Goal: Task Accomplishment & Management: Use online tool/utility

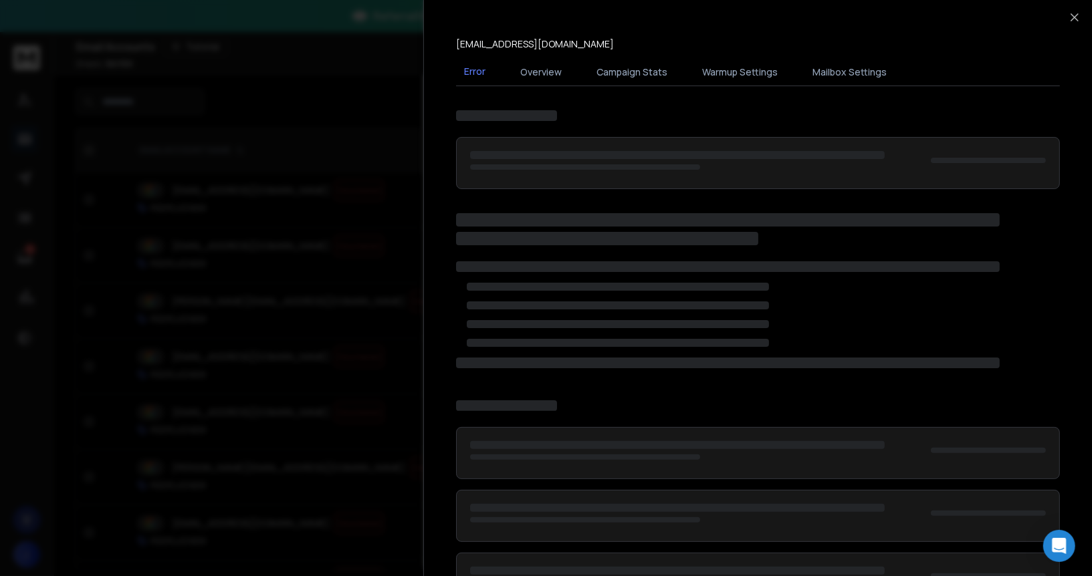
click at [1071, 14] on icon "button" at bounding box center [1074, 17] width 7 height 7
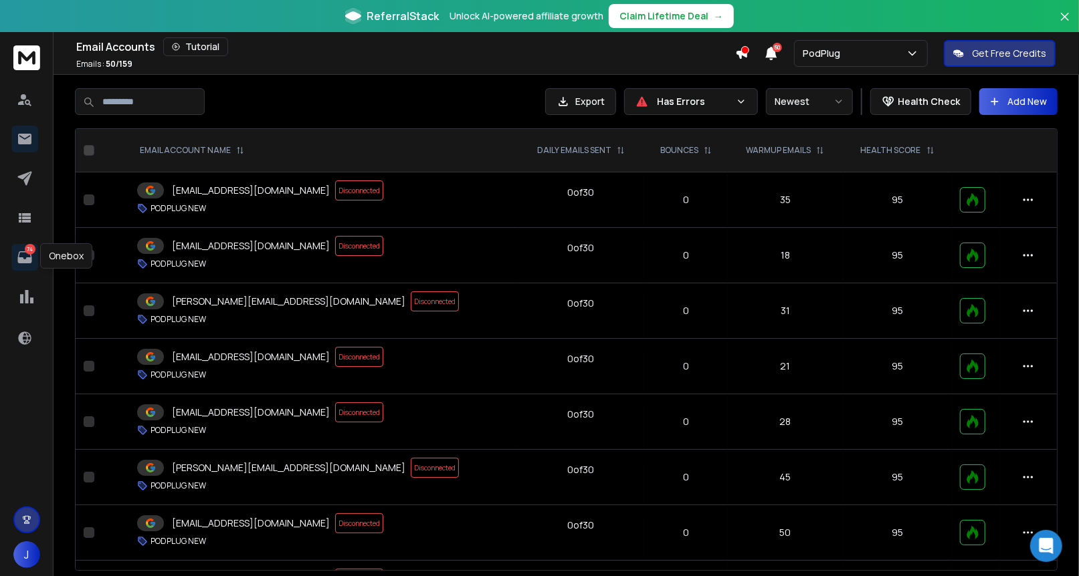
click at [25, 253] on icon at bounding box center [25, 257] width 16 height 16
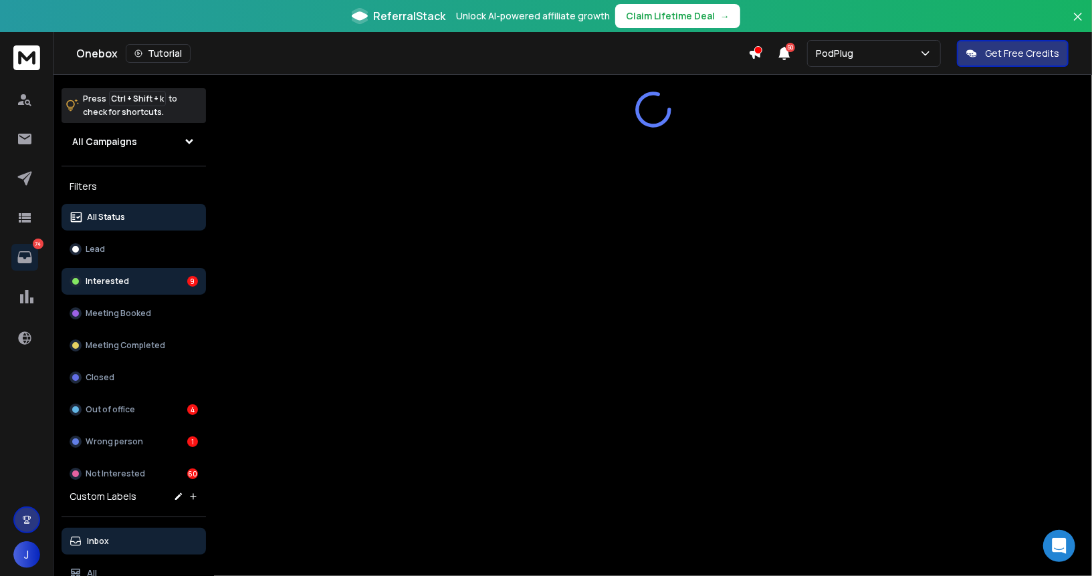
click at [175, 286] on button "Interested 9" at bounding box center [134, 281] width 144 height 27
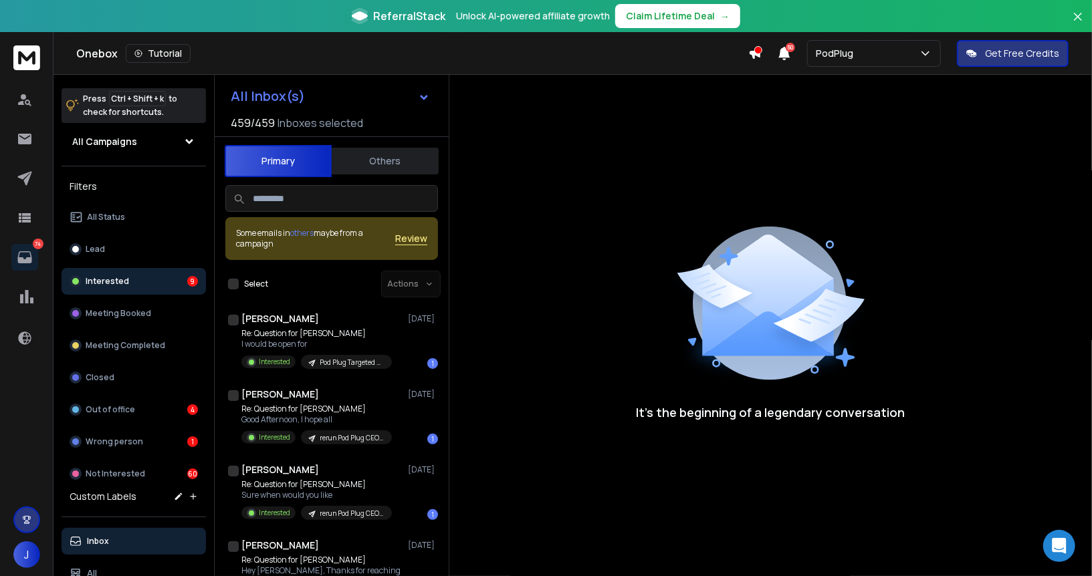
scroll to position [535, 0]
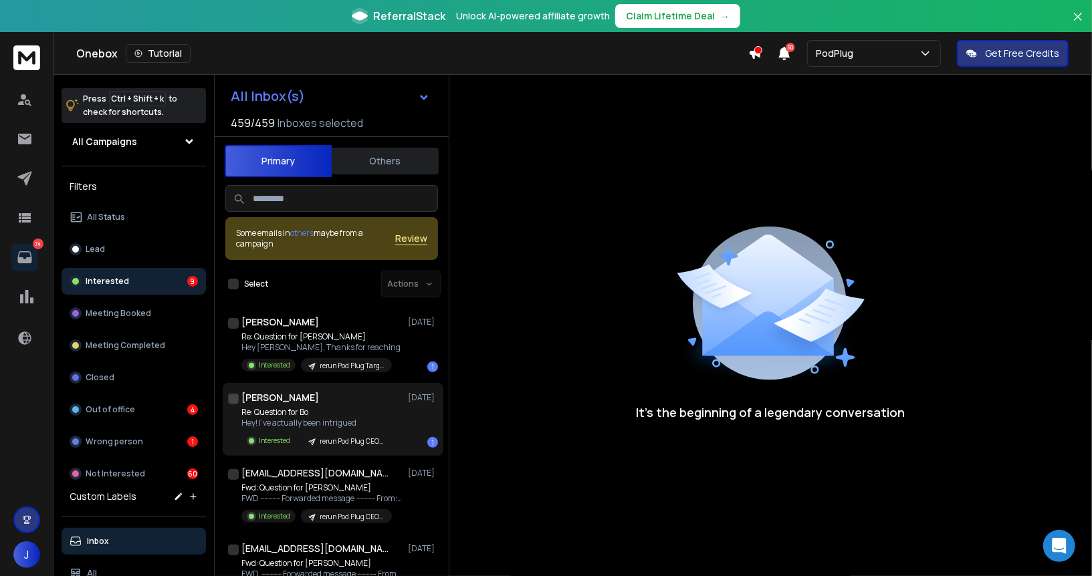
click at [316, 439] on icon at bounding box center [312, 440] width 9 height 9
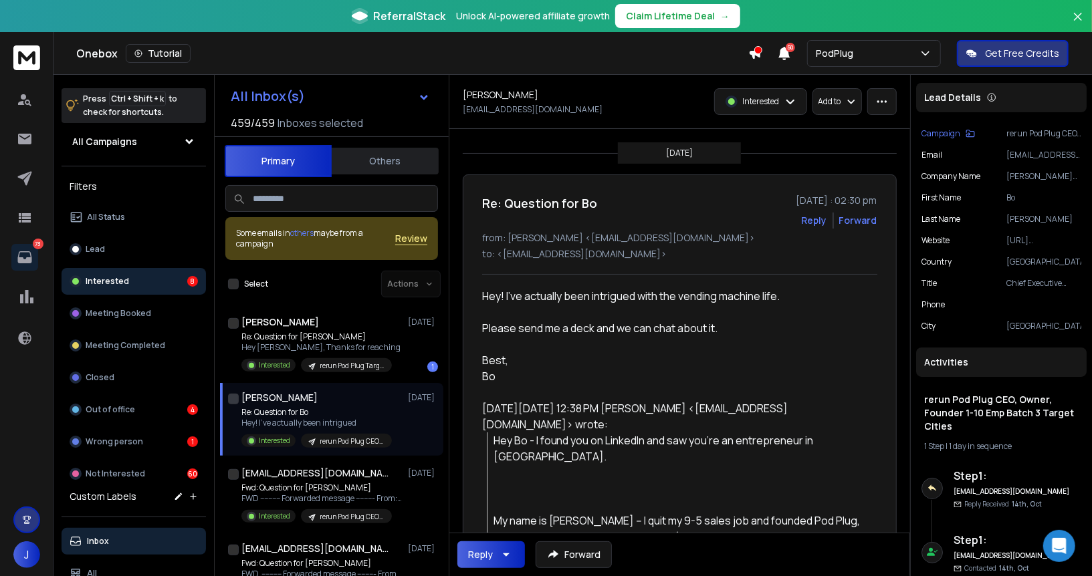
drag, startPoint x: 808, startPoint y: 354, endPoint x: 805, endPoint y: 368, distance: 13.8
click at [805, 368] on div "Hey! I've actually been intrigued with the vending machine life. Please send me…" at bounding box center [674, 336] width 384 height 96
drag, startPoint x: 512, startPoint y: 241, endPoint x: 549, endPoint y: 237, distance: 37.7
click at [549, 237] on p "from: Bo Turner <bo@boturnerconsulting.com>" at bounding box center [679, 237] width 395 height 13
copy p "Bo Turner"
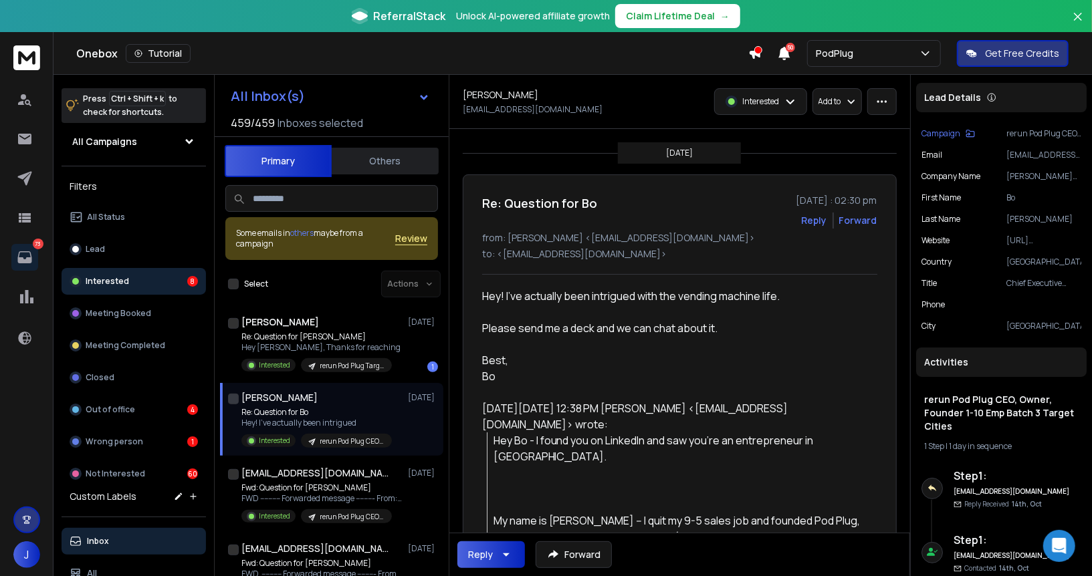
drag, startPoint x: 1014, startPoint y: 154, endPoint x: 471, endPoint y: 276, distance: 555.9
click at [1014, 155] on p "bo@boturnerconsulting.com" at bounding box center [1043, 155] width 75 height 11
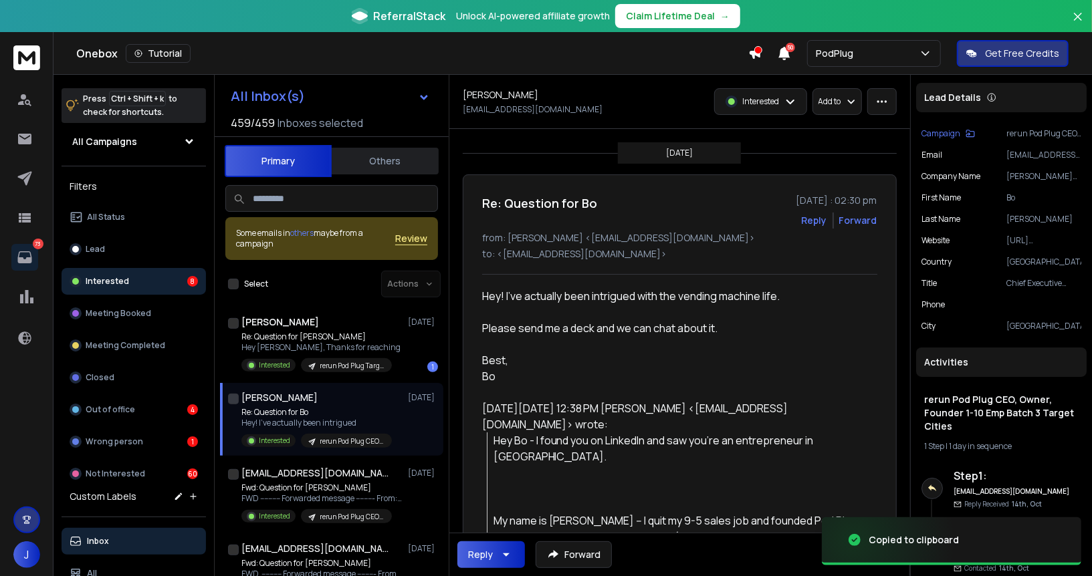
click at [556, 559] on icon at bounding box center [553, 555] width 12 height 12
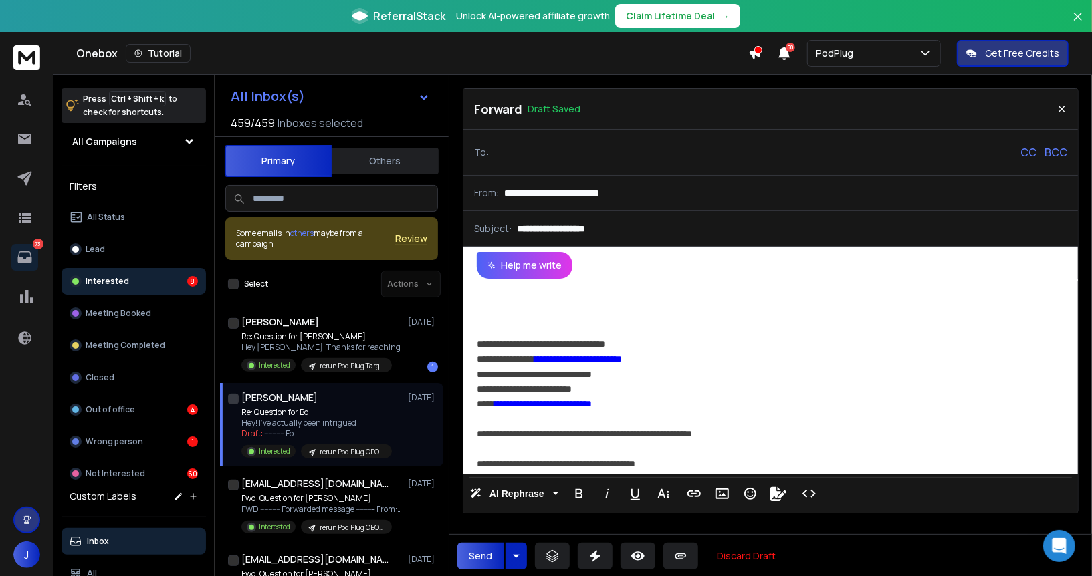
click at [588, 153] on input at bounding box center [541, 152] width 94 height 24
paste input "**********"
type input "**********"
click at [694, 150] on input at bounding box center [741, 152] width 94 height 24
paste input "**********"
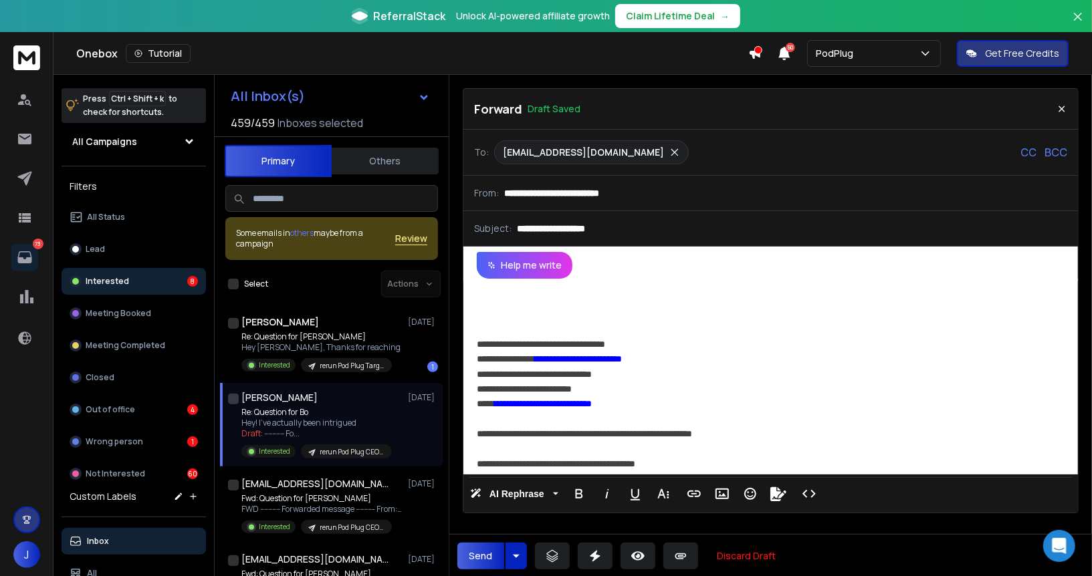
type input "**********"
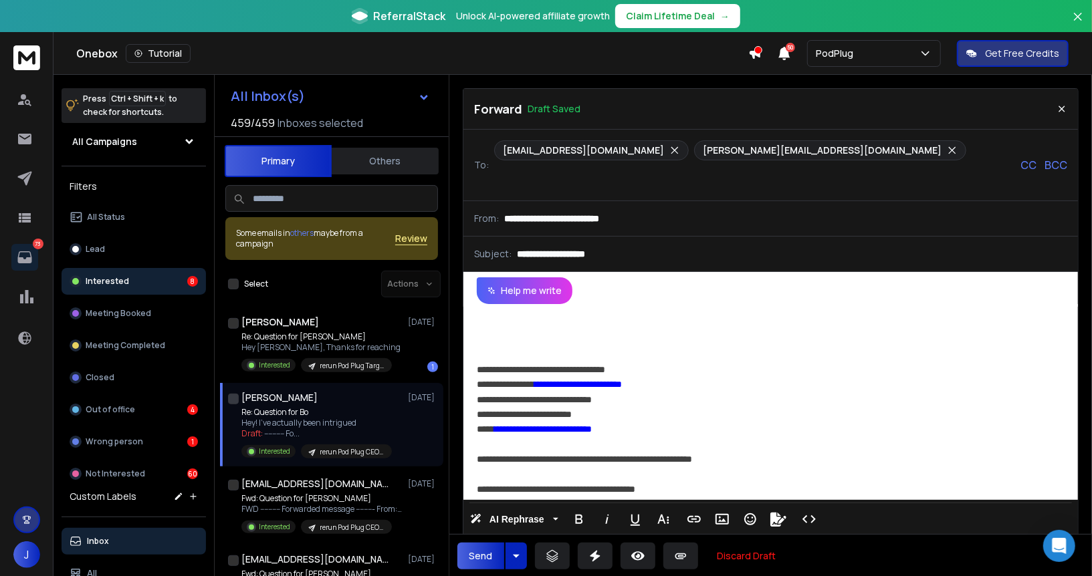
click at [591, 392] on p "**********" at bounding box center [762, 399] width 570 height 15
click at [469, 556] on button "Send" at bounding box center [480, 556] width 47 height 27
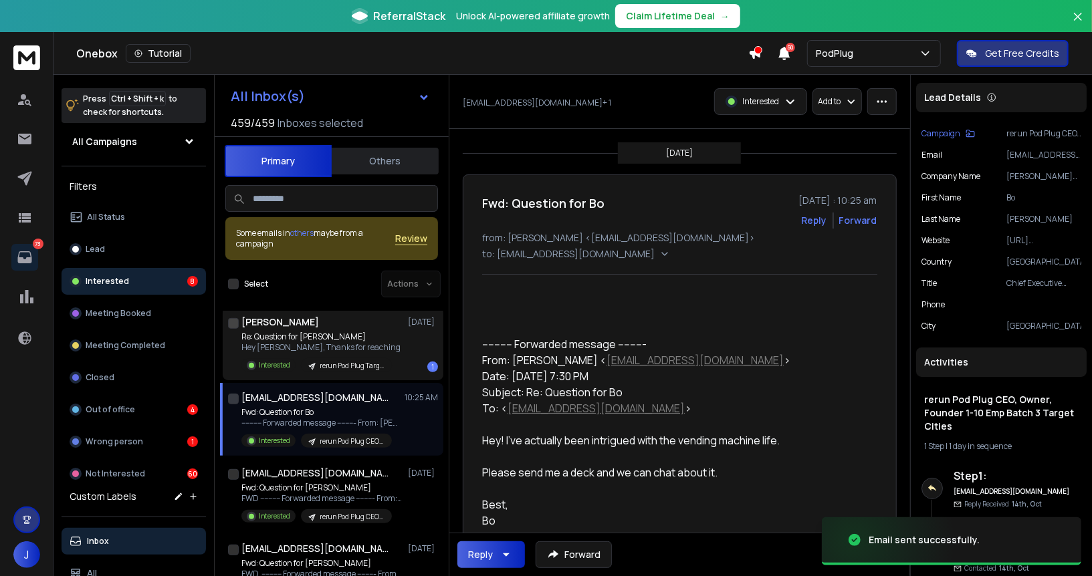
click at [308, 348] on p "Hey [PERSON_NAME], Thanks for reaching" at bounding box center [320, 347] width 159 height 11
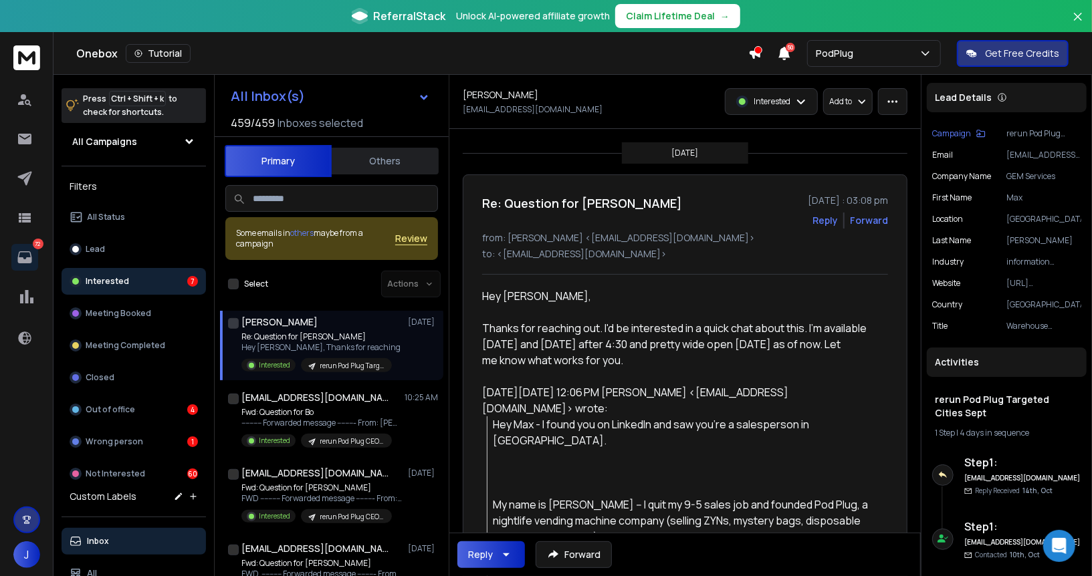
click at [865, 223] on div "Forward" at bounding box center [869, 220] width 38 height 13
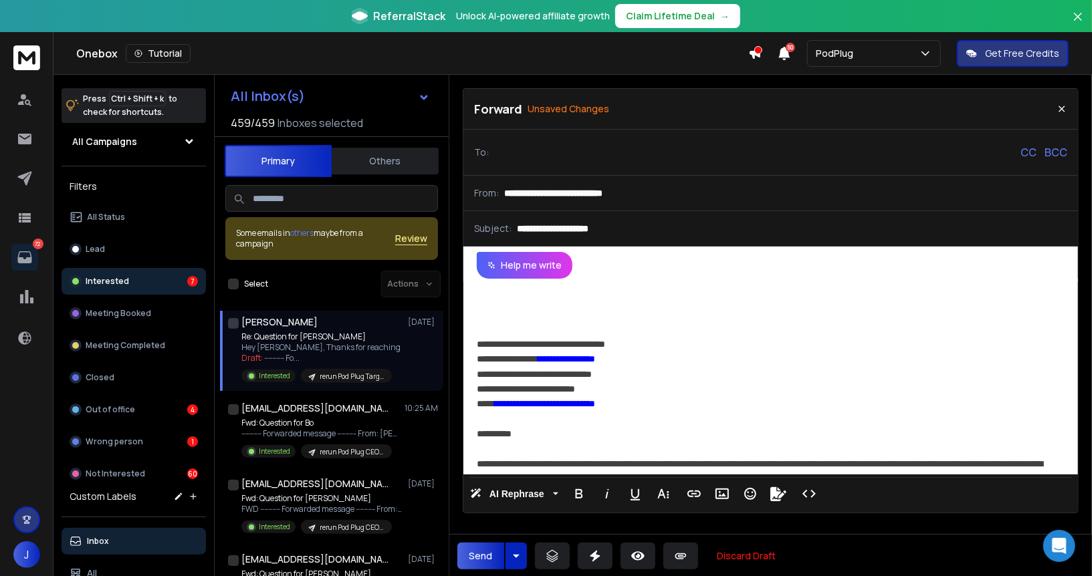
click at [616, 158] on div at bounding box center [754, 152] width 521 height 24
click at [540, 158] on input at bounding box center [541, 152] width 94 height 24
paste input "**********"
type input "**********"
click at [694, 142] on input at bounding box center [741, 152] width 94 height 24
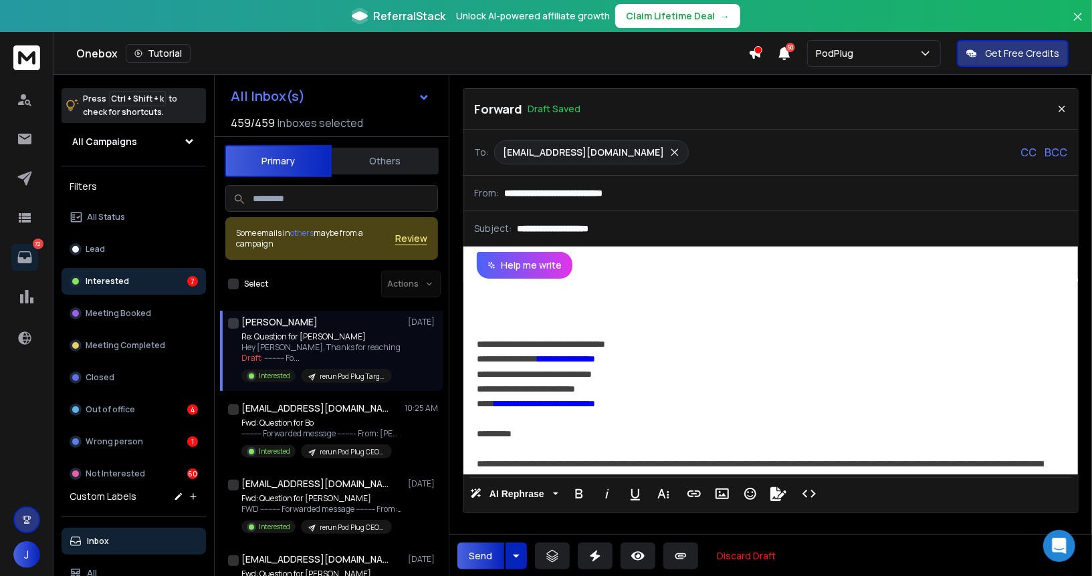
paste input "**********"
type input "**********"
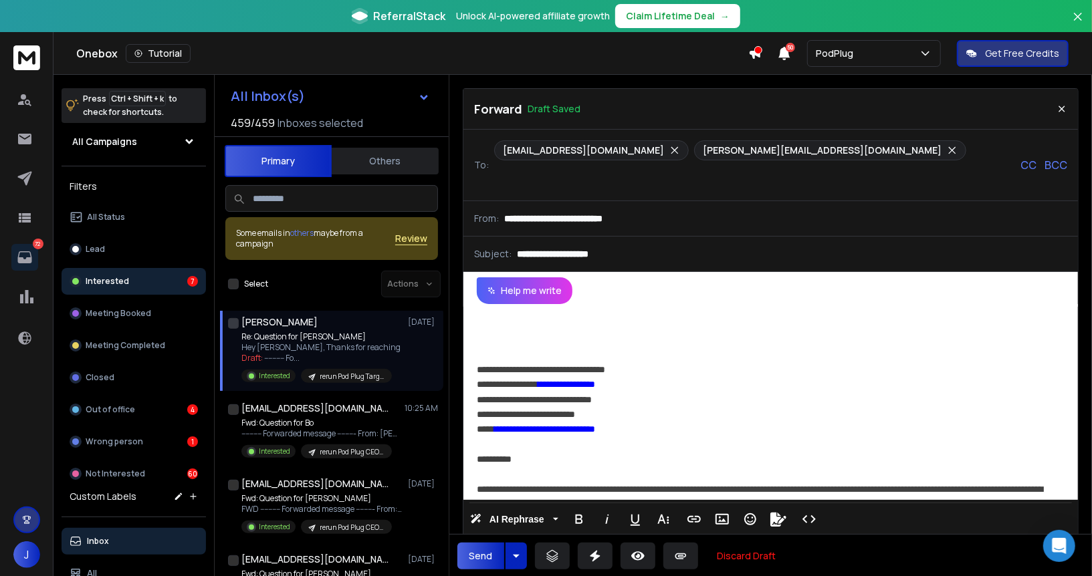
drag, startPoint x: 503, startPoint y: 298, endPoint x: 487, endPoint y: 296, distance: 15.6
click at [503, 318] on div at bounding box center [771, 325] width 588 height 15
click at [481, 348] on div at bounding box center [771, 355] width 588 height 15
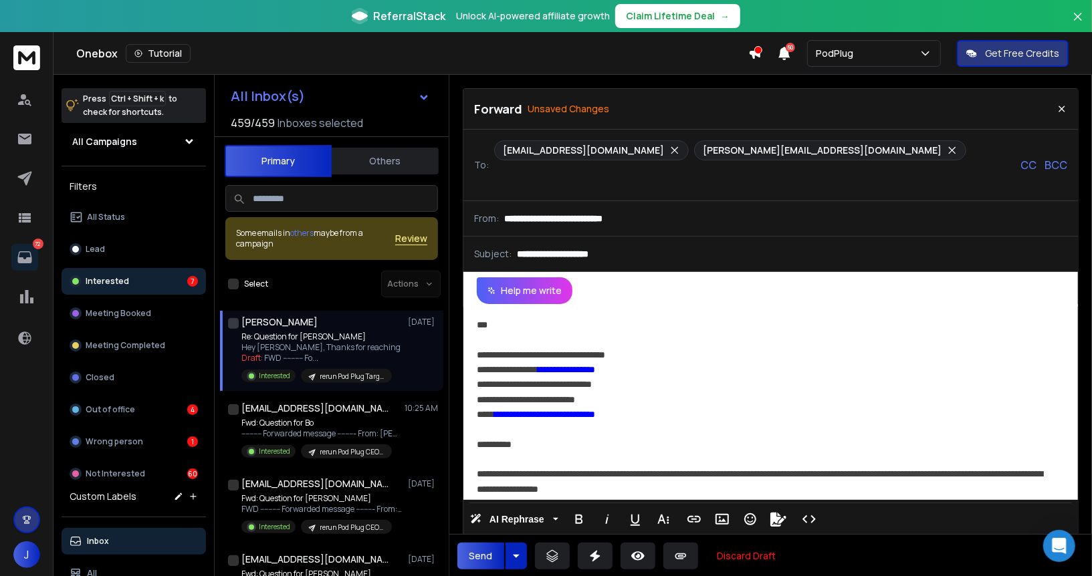
click at [591, 377] on p "**********" at bounding box center [762, 384] width 570 height 15
click at [479, 555] on button "Send" at bounding box center [480, 556] width 47 height 27
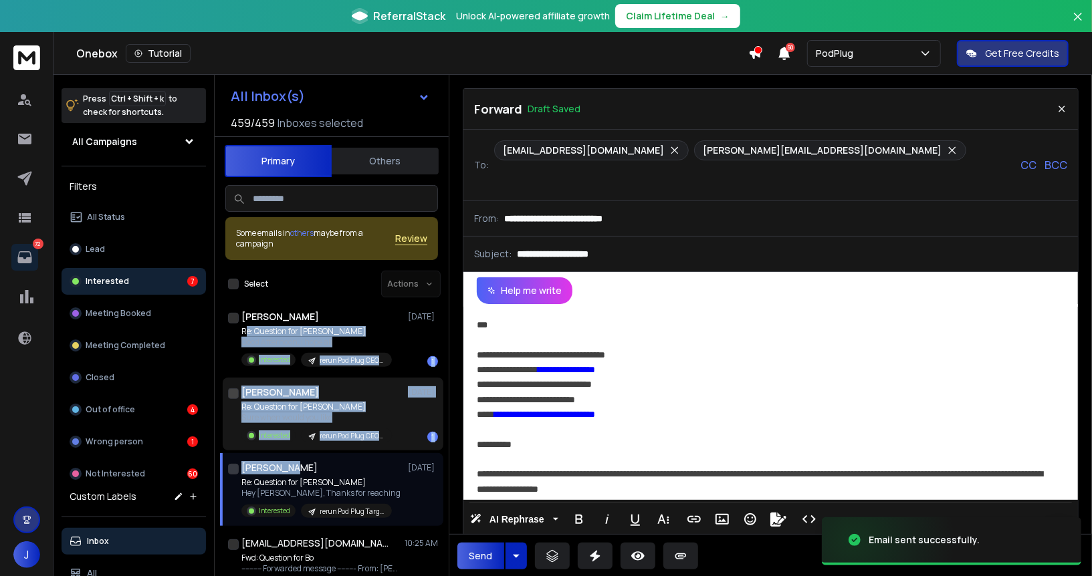
scroll to position [380, 0]
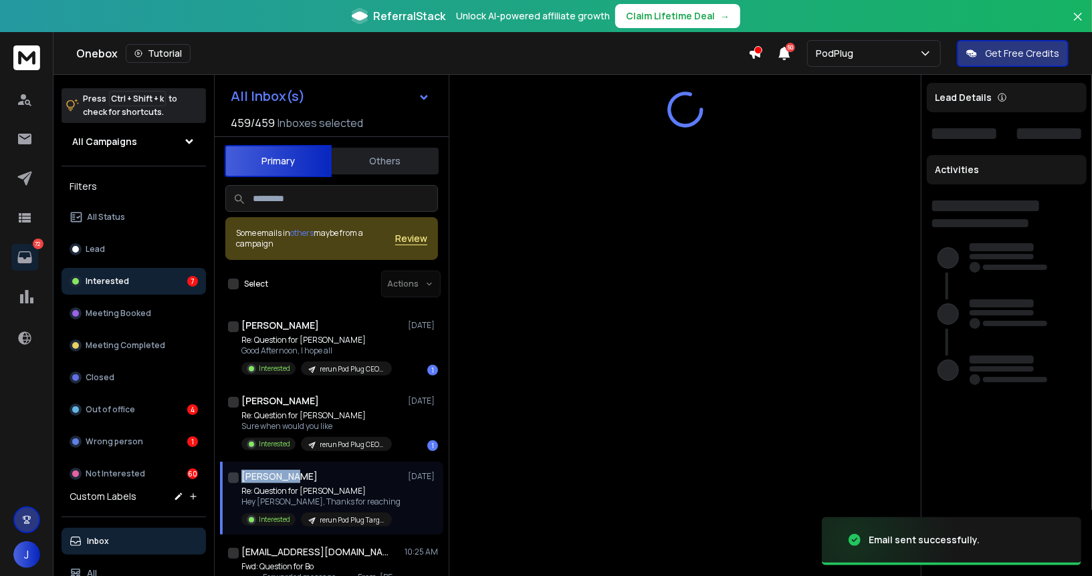
copy div "Max Grimes"
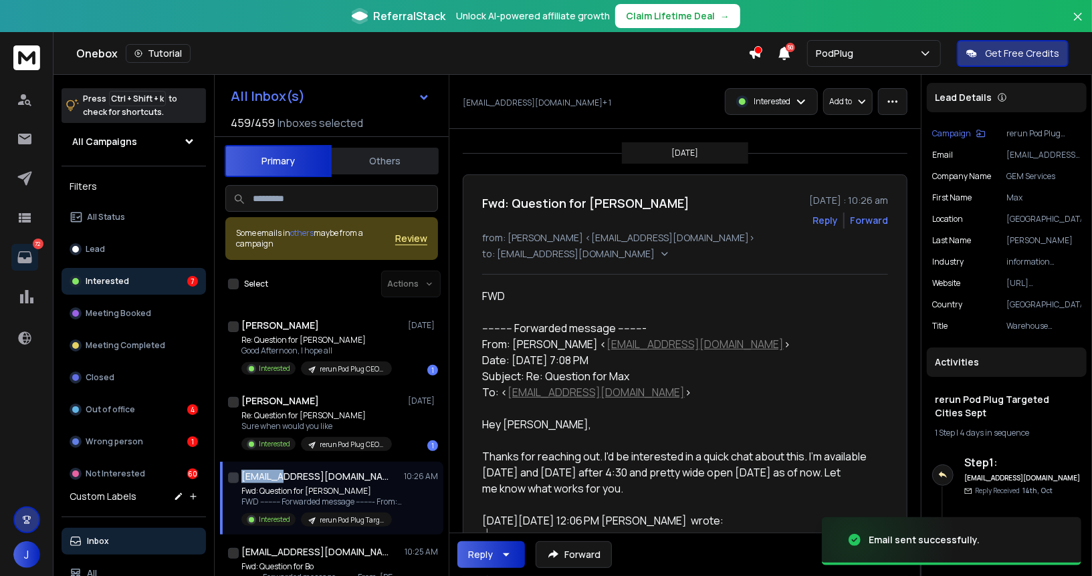
drag, startPoint x: 292, startPoint y: 322, endPoint x: 35, endPoint y: 451, distance: 287.4
click at [287, 471] on div "ethan@podplug.com +1 10:26 AM" at bounding box center [339, 476] width 197 height 13
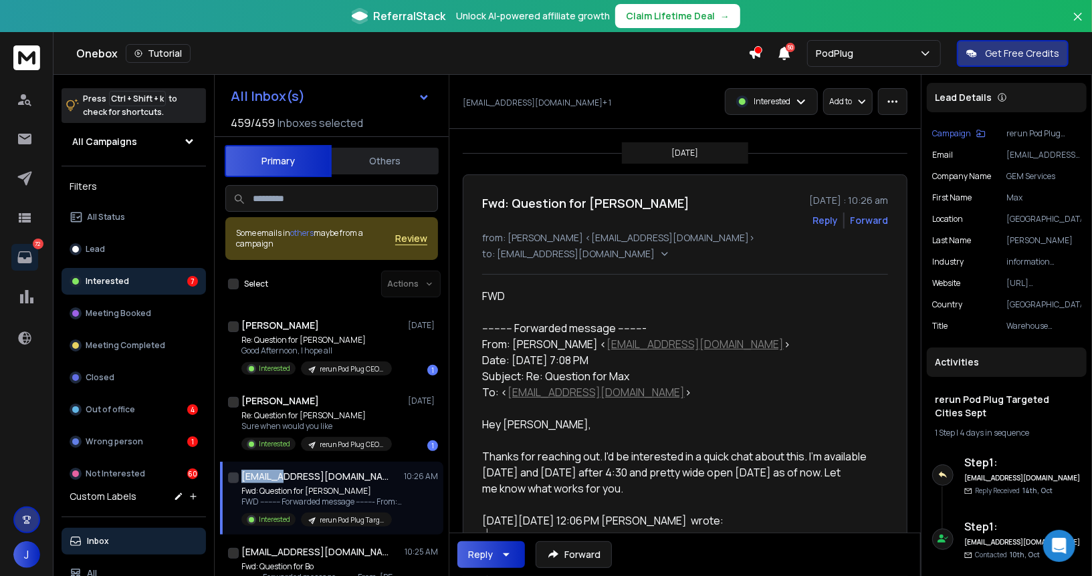
click at [825, 383] on div "Subject: Re: Question for Max" at bounding box center [677, 376] width 390 height 16
click at [1002, 195] on div "First Name Max" at bounding box center [1006, 198] width 149 height 11
click at [1006, 201] on p "Max" at bounding box center [1043, 198] width 75 height 11
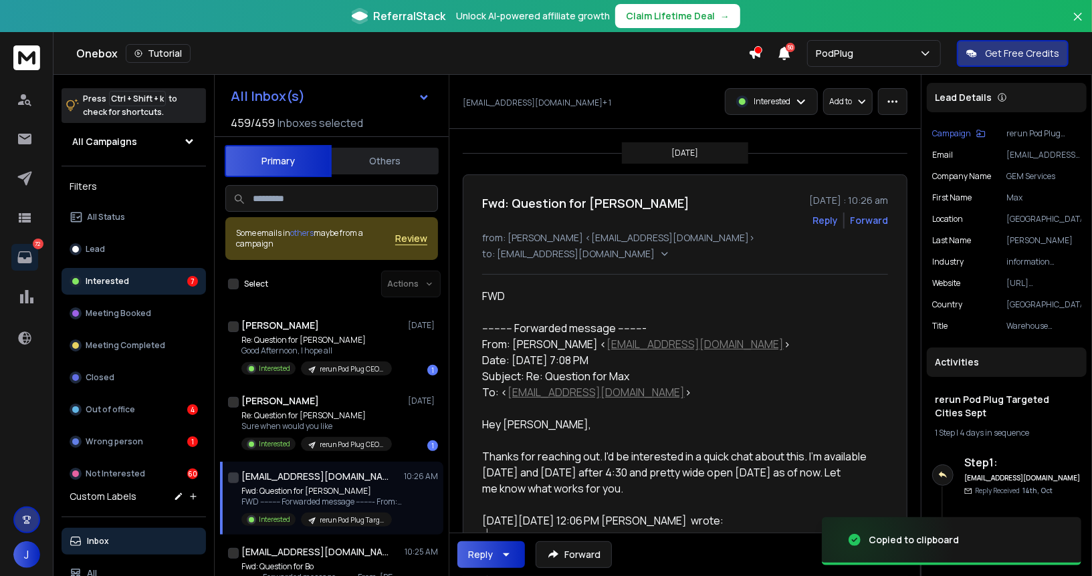
click at [1020, 159] on p "max@gemtampa.com" at bounding box center [1043, 155] width 75 height 11
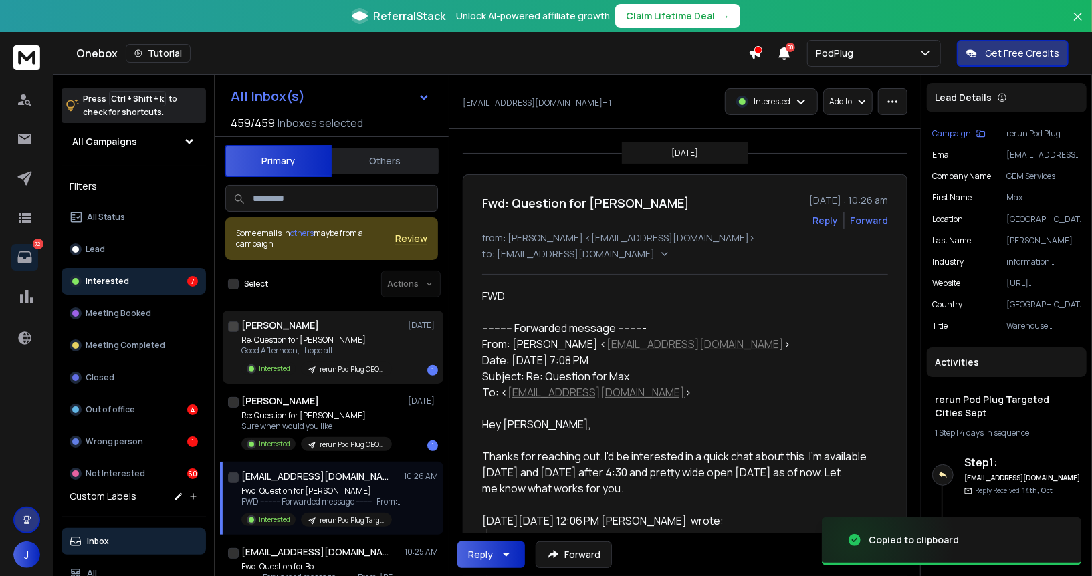
drag, startPoint x: 782, startPoint y: 340, endPoint x: 296, endPoint y: 373, distance: 487.9
click at [774, 340] on div "From: Max Grimes < max@gemtampa.com >" at bounding box center [677, 344] width 390 height 16
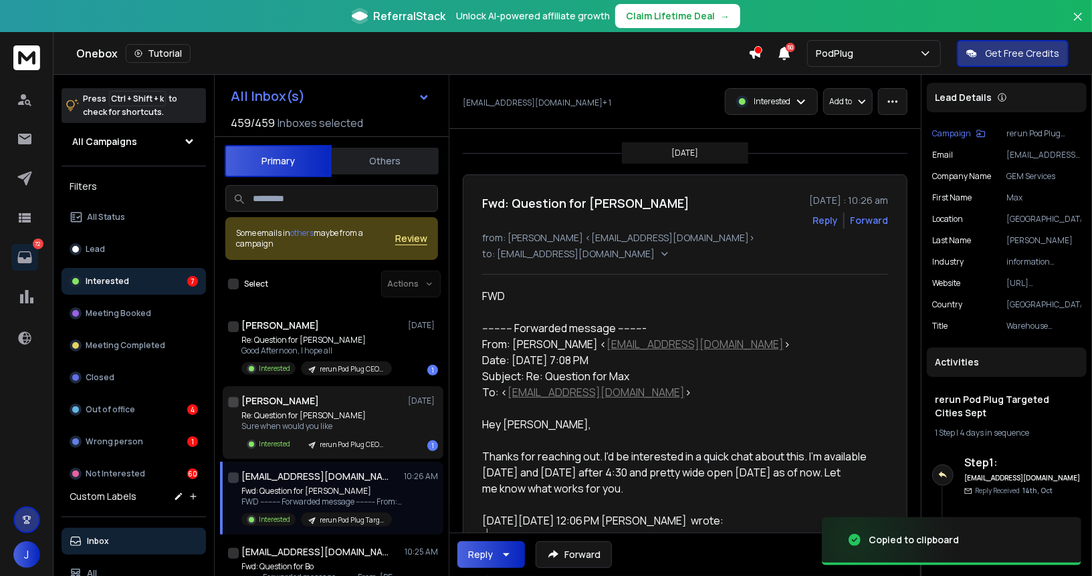
click at [326, 437] on div "rerun Pod Plug CEO, Owner, Founder 1-10 Emp Batch 3 Target Cities" at bounding box center [346, 444] width 91 height 14
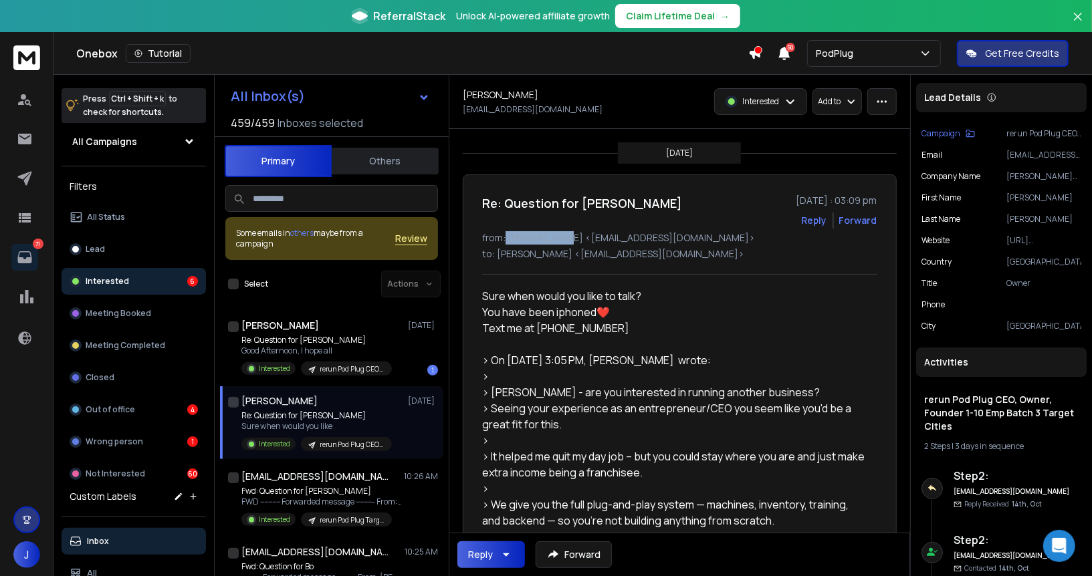
copy p "Tara Thomas"
drag, startPoint x: 555, startPoint y: 241, endPoint x: 505, endPoint y: 242, distance: 49.5
click at [505, 242] on p "from: Tara Thomas <tarathomas@tarathomasagency.com>" at bounding box center [679, 237] width 395 height 13
drag, startPoint x: 813, startPoint y: 312, endPoint x: 571, endPoint y: 350, distance: 245.1
click at [806, 312] on div "Sure when would you like to talk? You have been iphoned❤️ Text me at 812 558 88…" at bounding box center [679, 558] width 395 height 540
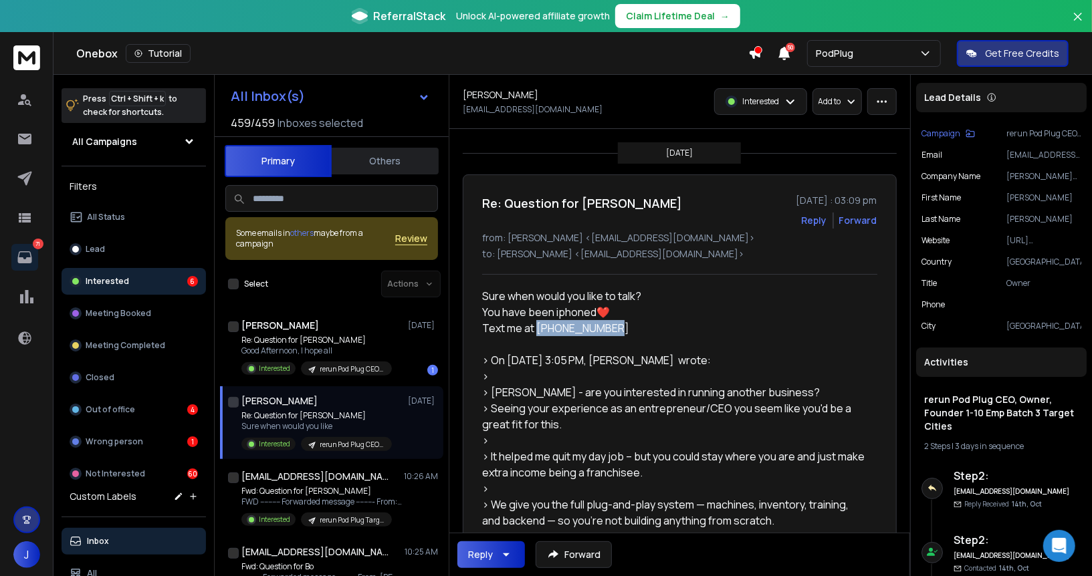
copy div "812 558 8882"
drag, startPoint x: 612, startPoint y: 334, endPoint x: 535, endPoint y: 335, distance: 77.6
click at [535, 335] on div "Sure when would you like to talk? You have been iphoned❤️ Text me at 812 558 88…" at bounding box center [679, 558] width 395 height 540
click at [1043, 152] on p "tarathomas@tarathomasagency.com" at bounding box center [1043, 155] width 75 height 11
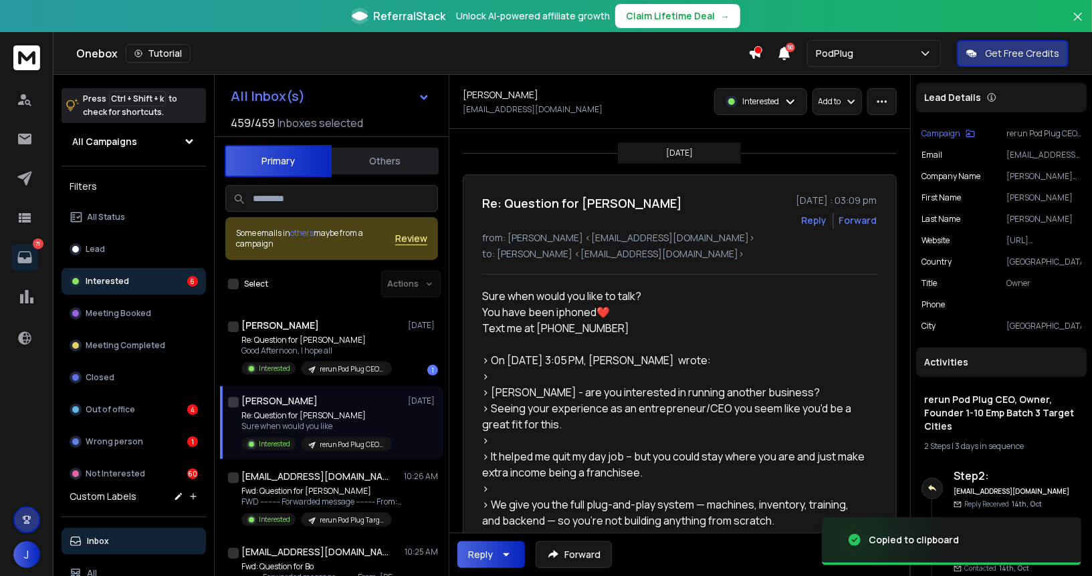
click at [779, 356] on div "Sure when would you like to talk? You have been iphoned❤️ Text me at 812 558 88…" at bounding box center [679, 558] width 395 height 540
click at [568, 559] on button "Forward" at bounding box center [574, 555] width 76 height 27
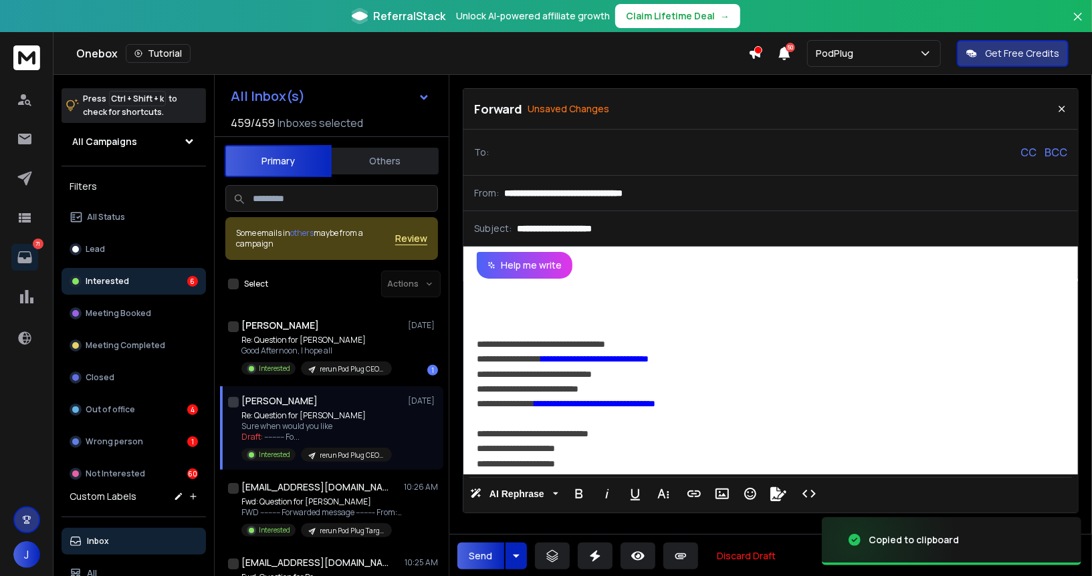
drag, startPoint x: 522, startPoint y: 298, endPoint x: 498, endPoint y: 294, distance: 23.6
click at [520, 298] on div at bounding box center [771, 299] width 588 height 15
click at [490, 290] on div "**********" at bounding box center [770, 377] width 614 height 196
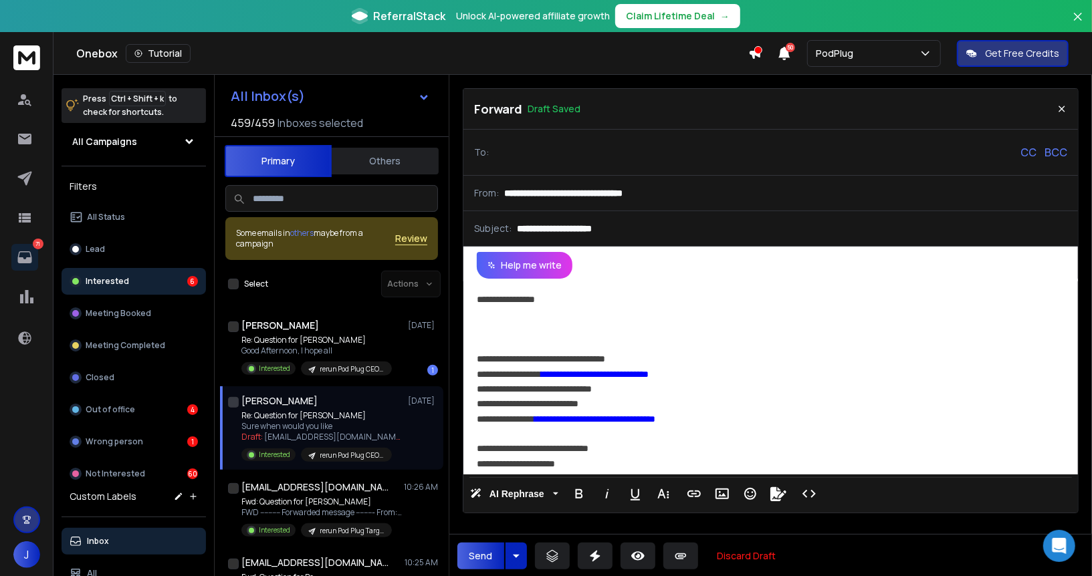
click at [559, 155] on input at bounding box center [541, 152] width 94 height 24
paste input "**********"
type input "**********"
click at [538, 302] on div "**********" at bounding box center [762, 299] width 570 height 15
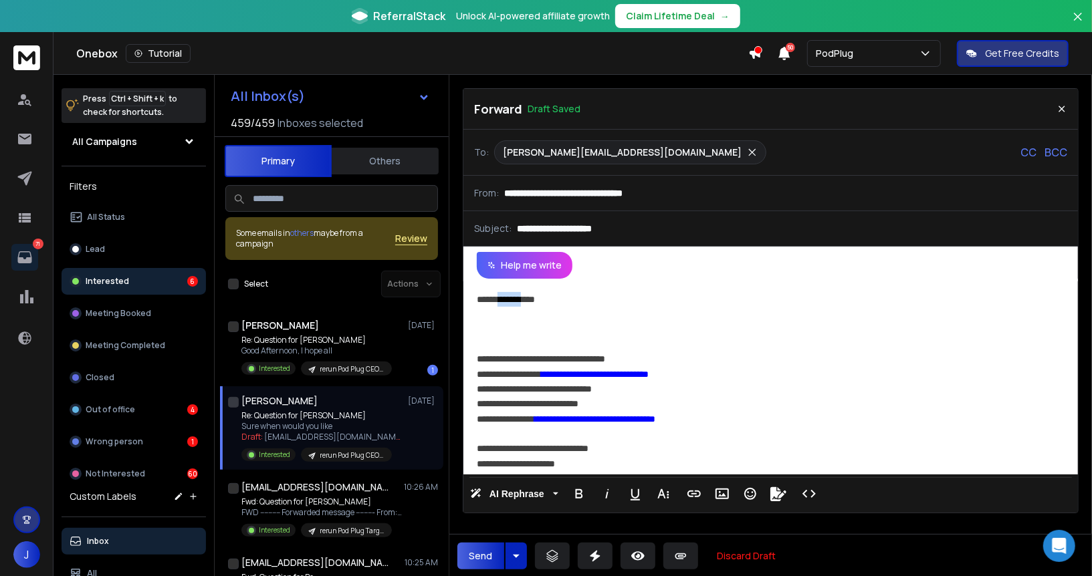
click at [538, 302] on div "**********" at bounding box center [762, 299] width 570 height 15
copy div "**********"
click at [741, 144] on div "rafael@podplug.com" at bounding box center [754, 152] width 521 height 24
click at [772, 153] on input at bounding box center [819, 152] width 94 height 24
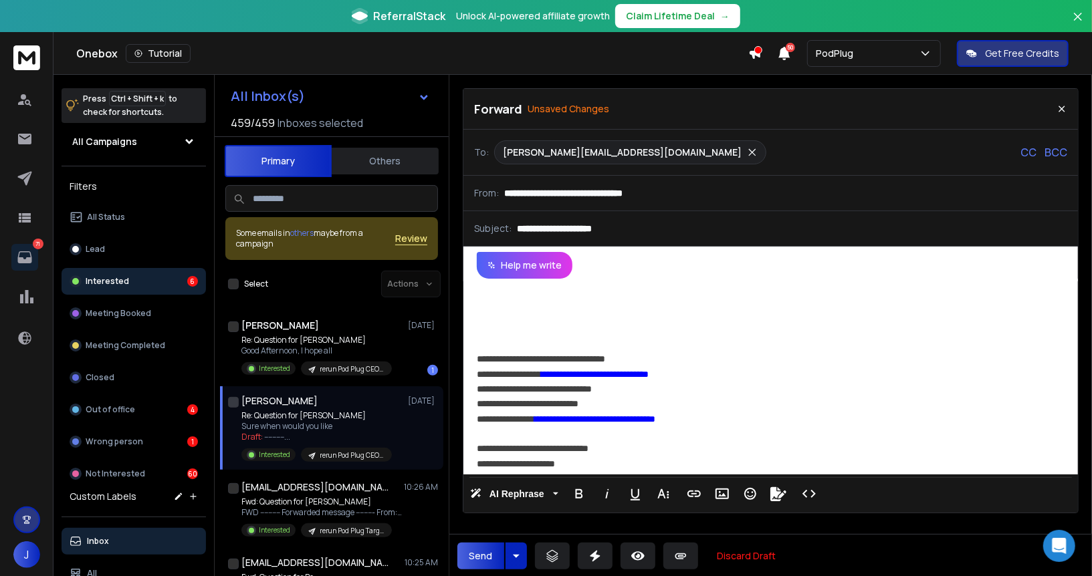
paste input "**********"
type input "**********"
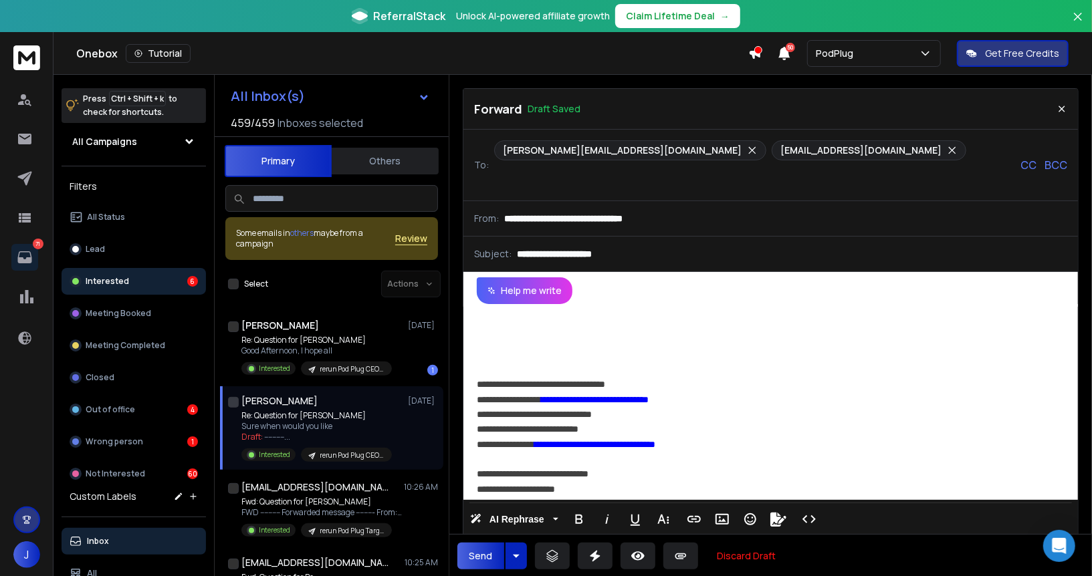
click at [519, 332] on div at bounding box center [771, 339] width 588 height 15
click at [485, 348] on div at bounding box center [771, 355] width 588 height 15
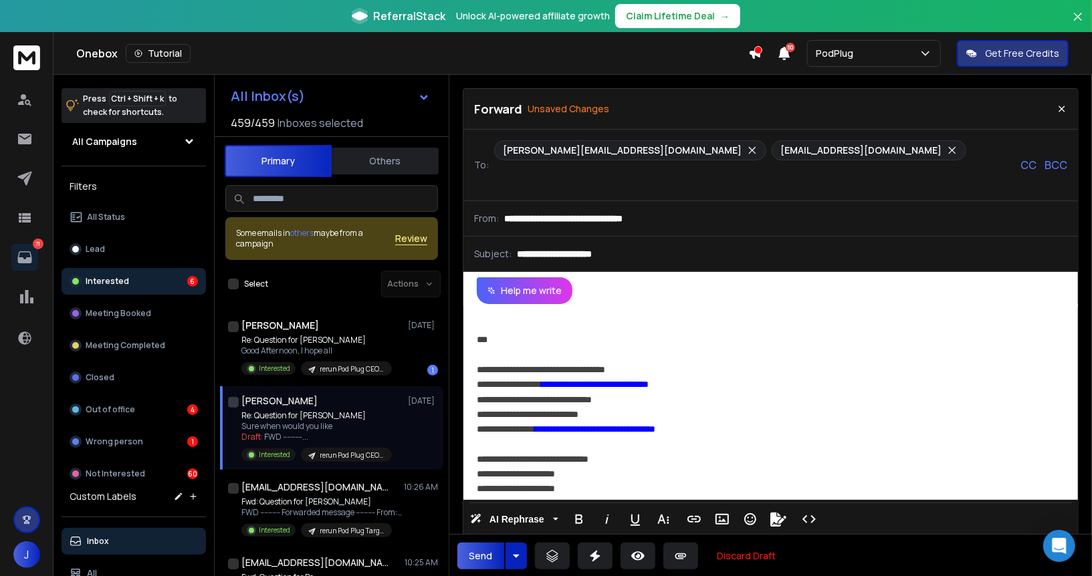
click at [471, 311] on div "**********" at bounding box center [770, 402] width 614 height 196
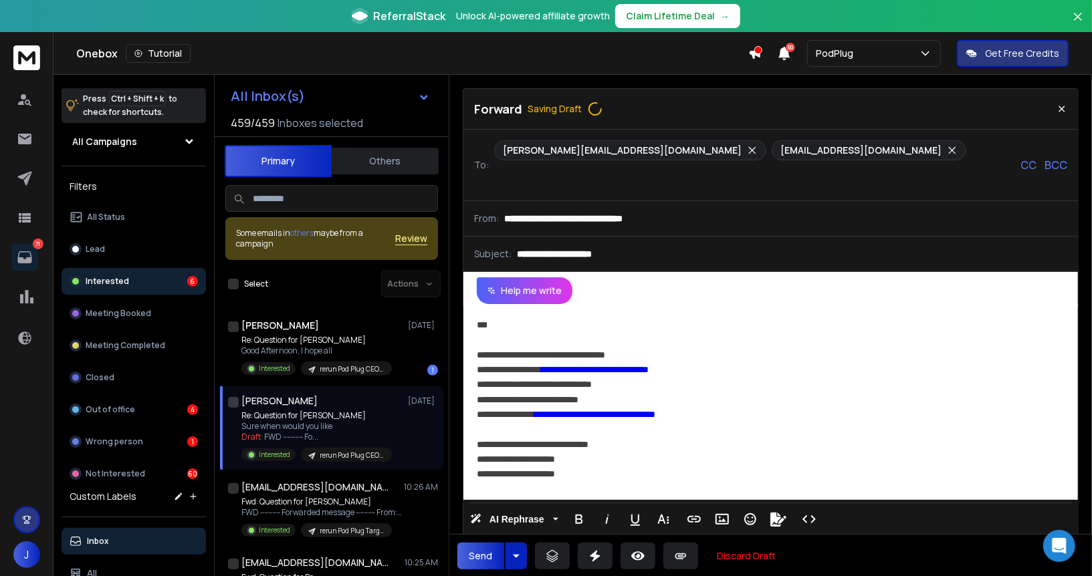
drag, startPoint x: 589, startPoint y: 357, endPoint x: 627, endPoint y: 353, distance: 37.7
click at [589, 377] on p "**********" at bounding box center [762, 384] width 570 height 15
click at [463, 558] on button "Send" at bounding box center [480, 556] width 47 height 27
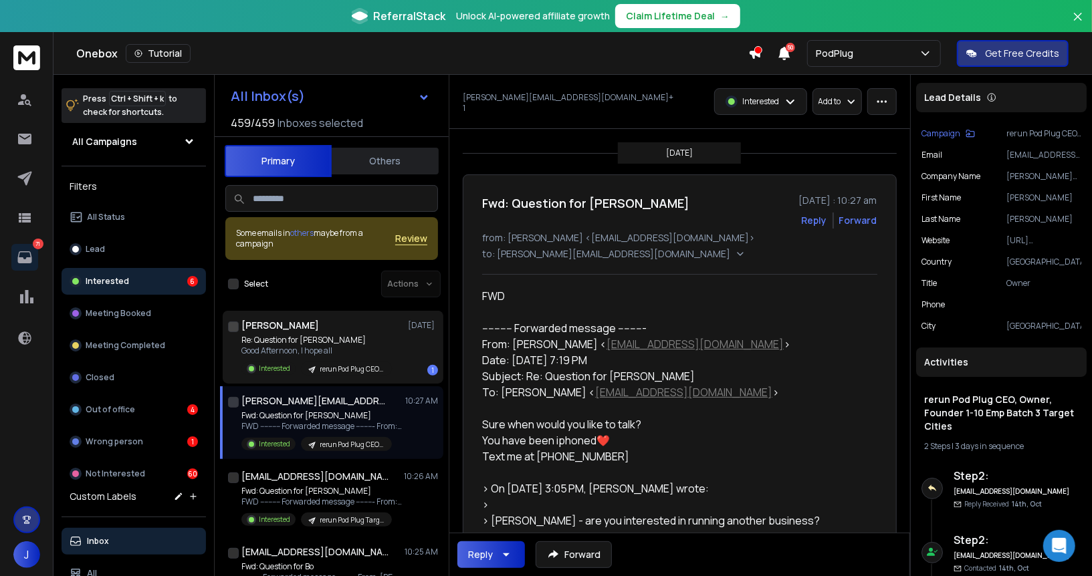
click at [306, 346] on p "Good Afternoon, I hope all" at bounding box center [316, 351] width 150 height 11
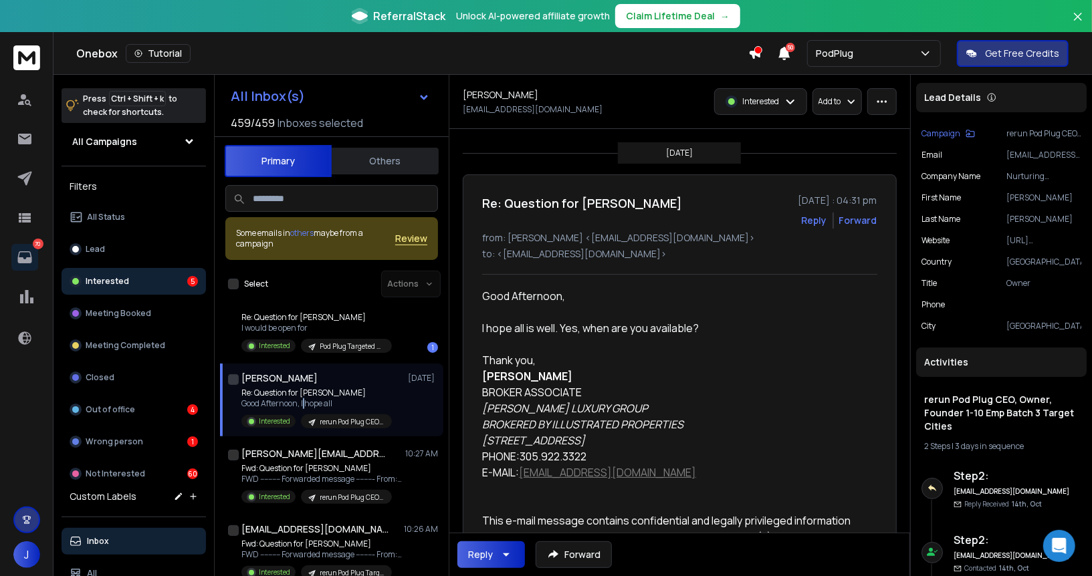
scroll to position [356, 0]
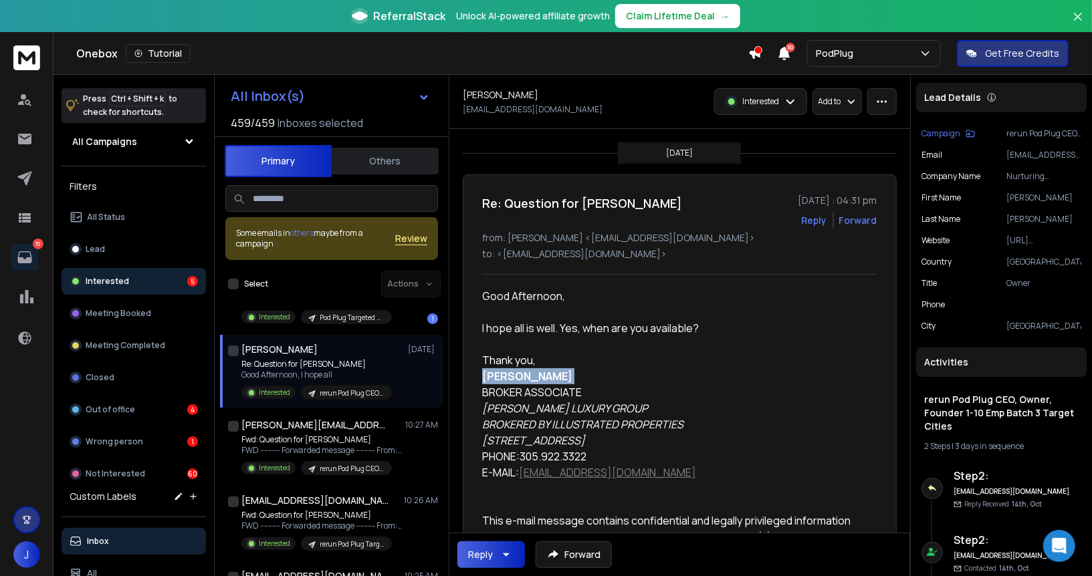
drag, startPoint x: 595, startPoint y: 375, endPoint x: 476, endPoint y: 368, distance: 119.2
copy span "LUTHER ROBINSON II"
click at [1012, 155] on p "lrobinson@robinsonluxgroup.com" at bounding box center [1043, 155] width 75 height 11
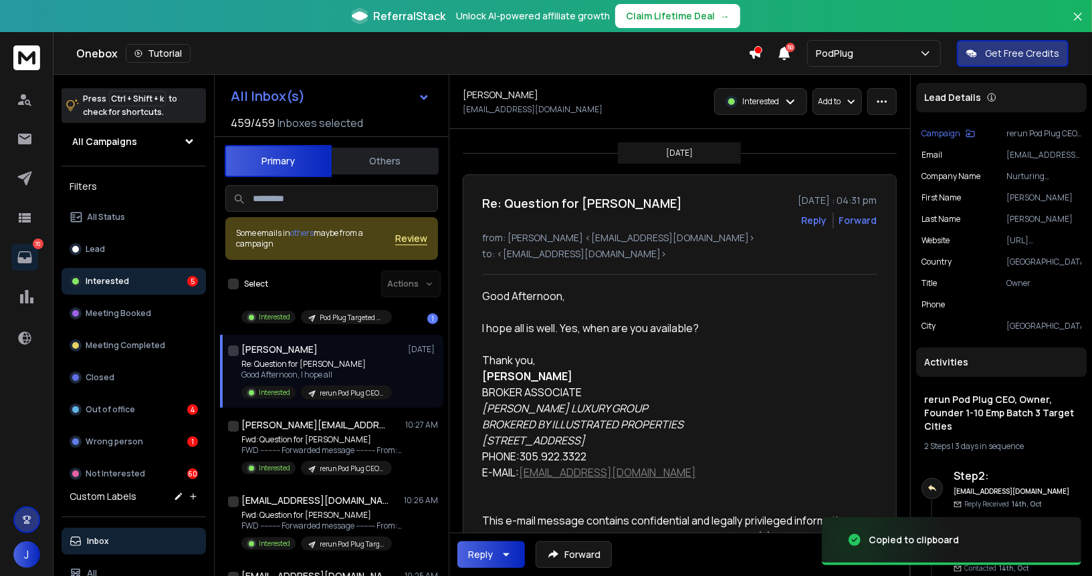
drag, startPoint x: 774, startPoint y: 292, endPoint x: 691, endPoint y: 444, distance: 173.5
click at [771, 293] on div "Good Afternoon," at bounding box center [674, 296] width 384 height 16
drag, startPoint x: 568, startPoint y: 456, endPoint x: 523, endPoint y: 456, distance: 45.5
click at [523, 456] on p "PHONE: 305.922.3322" at bounding box center [674, 457] width 384 height 16
copy p "305.922.3322"
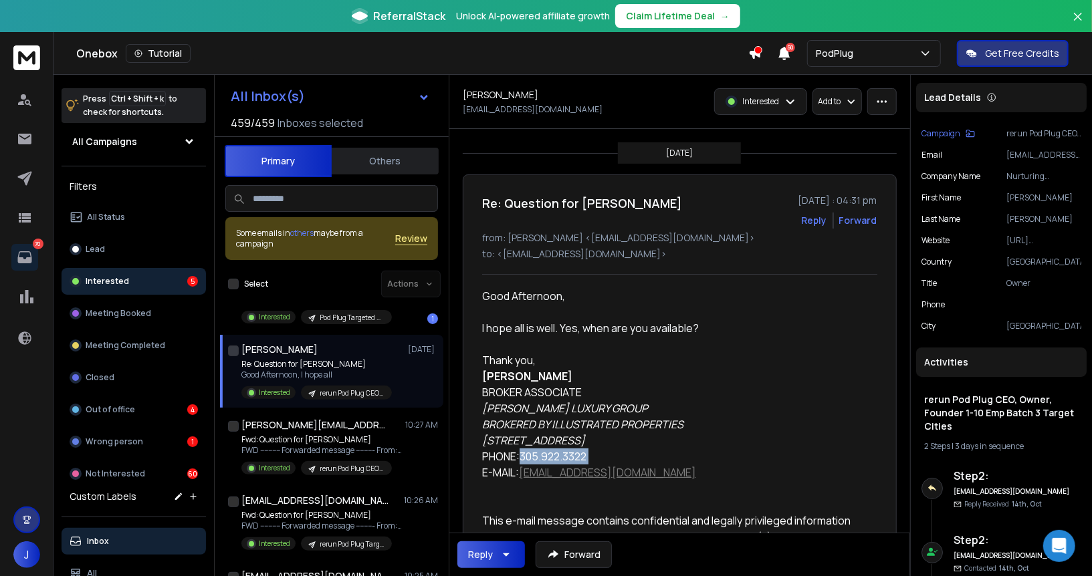
click at [790, 335] on div "I hope all is well. Yes, when are you available? Thank you, LUTHER ROBINSON II …" at bounding box center [674, 472] width 384 height 305
click at [576, 557] on button "Forward" at bounding box center [574, 555] width 76 height 27
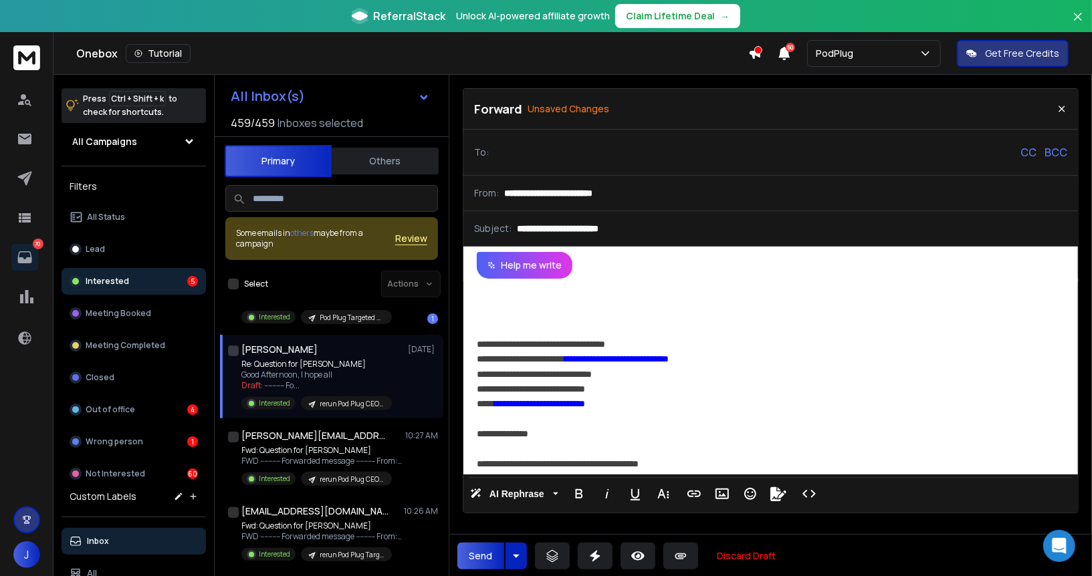
click at [570, 151] on input at bounding box center [541, 152] width 94 height 24
paste input "**********"
type input "**********"
click at [694, 150] on input at bounding box center [741, 152] width 94 height 24
paste input "**********"
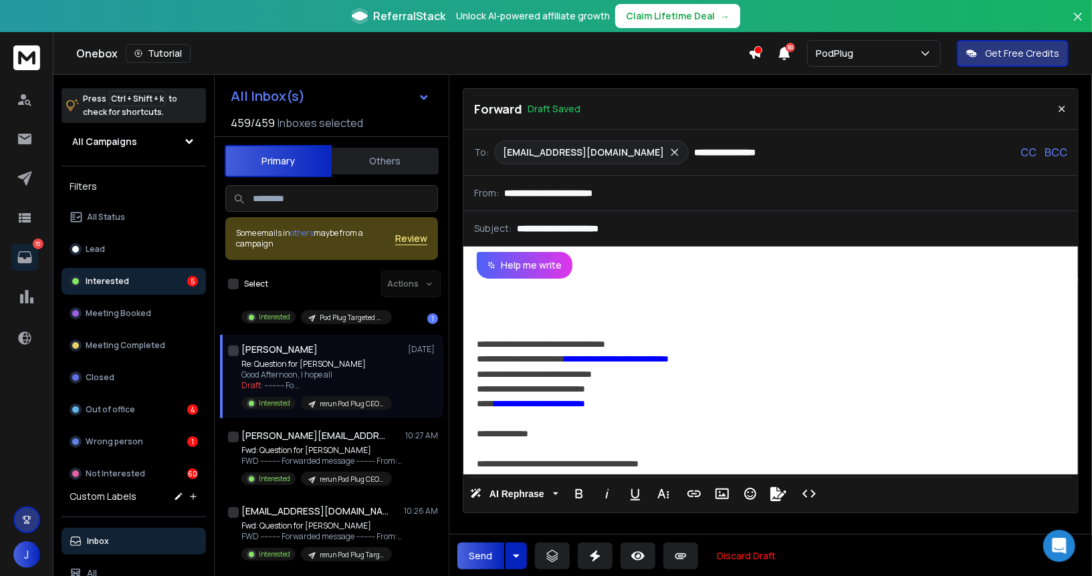
type input "**********"
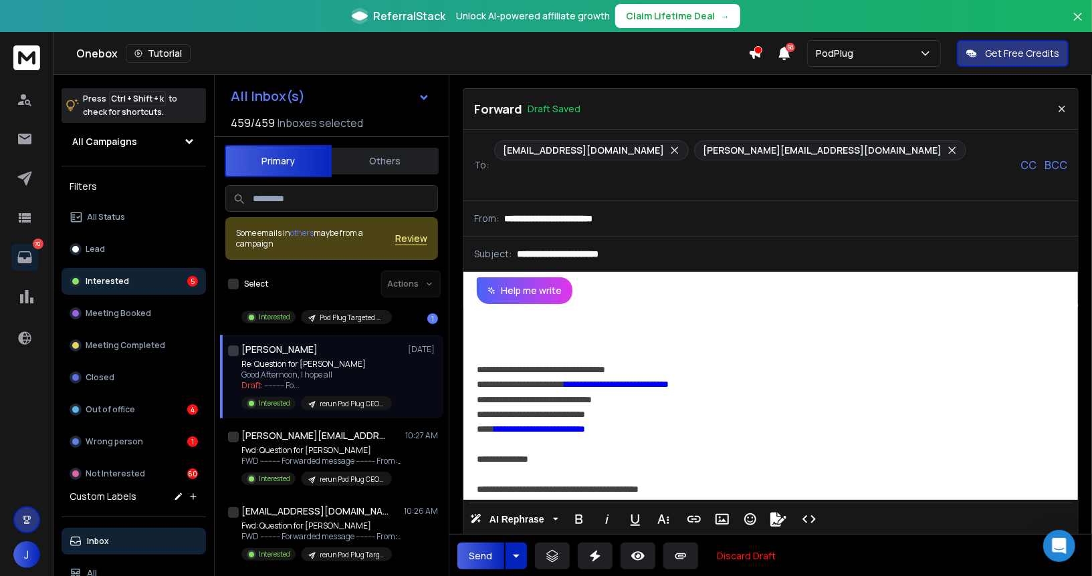
click at [505, 332] on div at bounding box center [771, 339] width 588 height 15
click at [497, 318] on div at bounding box center [771, 325] width 588 height 15
paste div
click at [589, 392] on p "**********" at bounding box center [762, 399] width 570 height 15
click at [471, 555] on button "Send" at bounding box center [480, 556] width 47 height 27
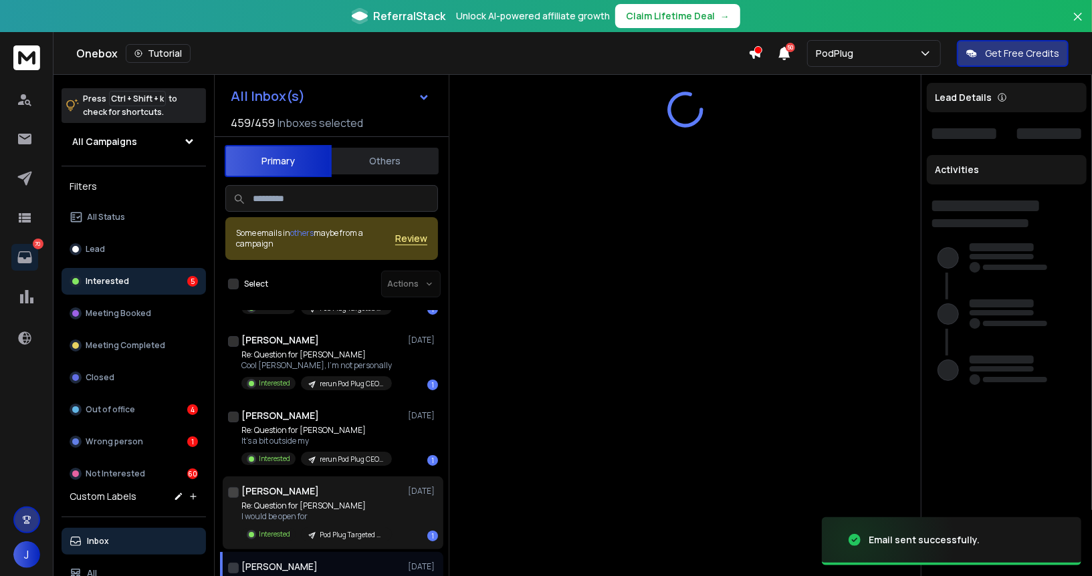
scroll to position [178, 0]
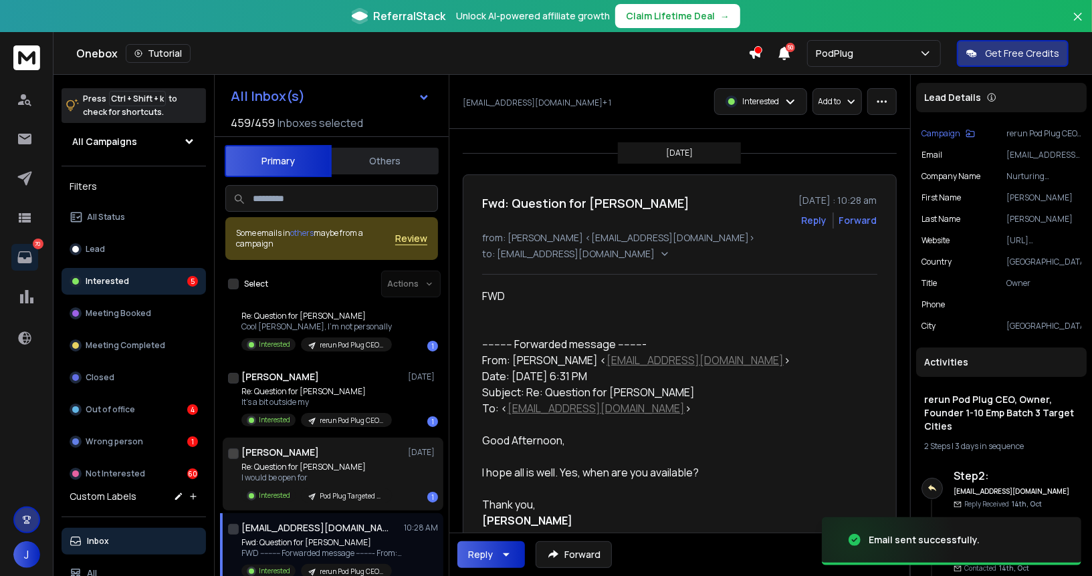
click at [326, 464] on p "Re: Question for Kathy" at bounding box center [316, 467] width 150 height 11
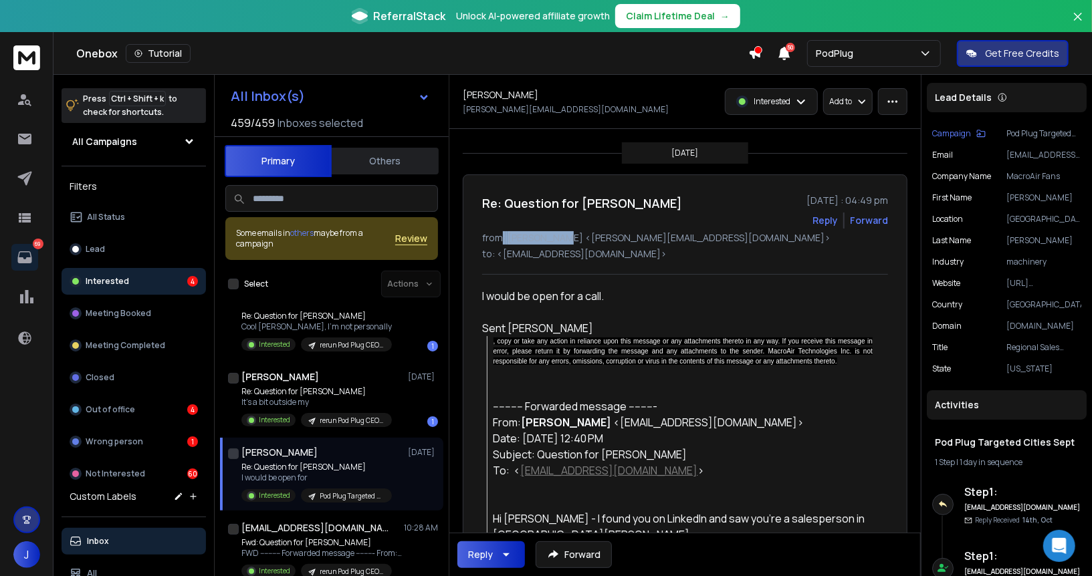
copy p ": Kathy Parry"
drag, startPoint x: 555, startPoint y: 239, endPoint x: 503, endPoint y: 243, distance: 51.7
click at [503, 243] on p "from: Kathy Parry <kathy.parry068@gmail.com>" at bounding box center [685, 237] width 406 height 13
drag, startPoint x: 1014, startPoint y: 156, endPoint x: 586, endPoint y: 292, distance: 448.9
click at [1014, 156] on p "kparry@macroairfans.com" at bounding box center [1043, 155] width 75 height 11
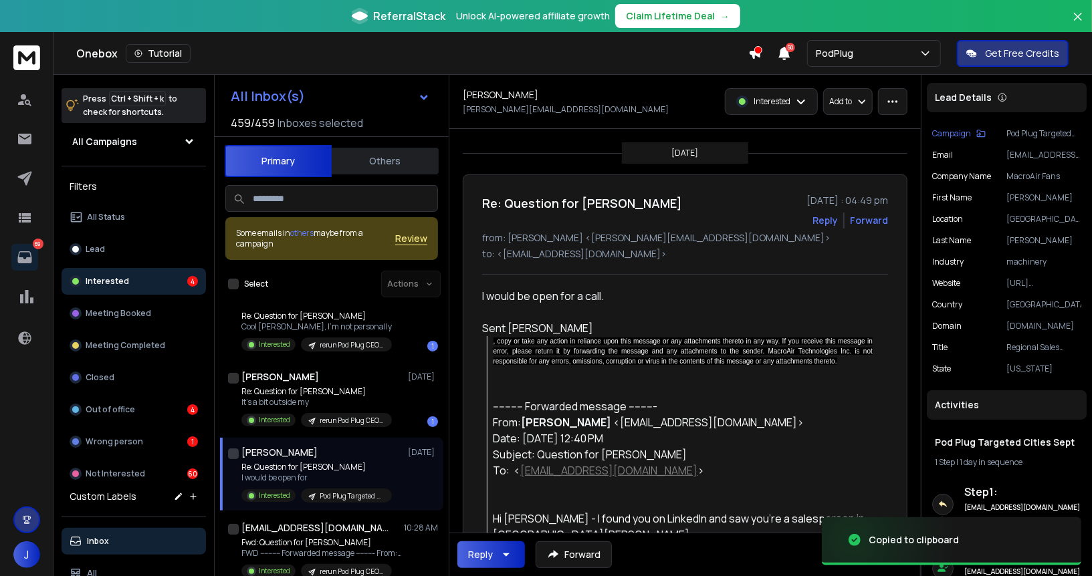
click at [820, 312] on div "I would be open for a call. Sent Kathy Parry" at bounding box center [677, 312] width 390 height 48
click at [576, 549] on button "Forward" at bounding box center [574, 555] width 76 height 27
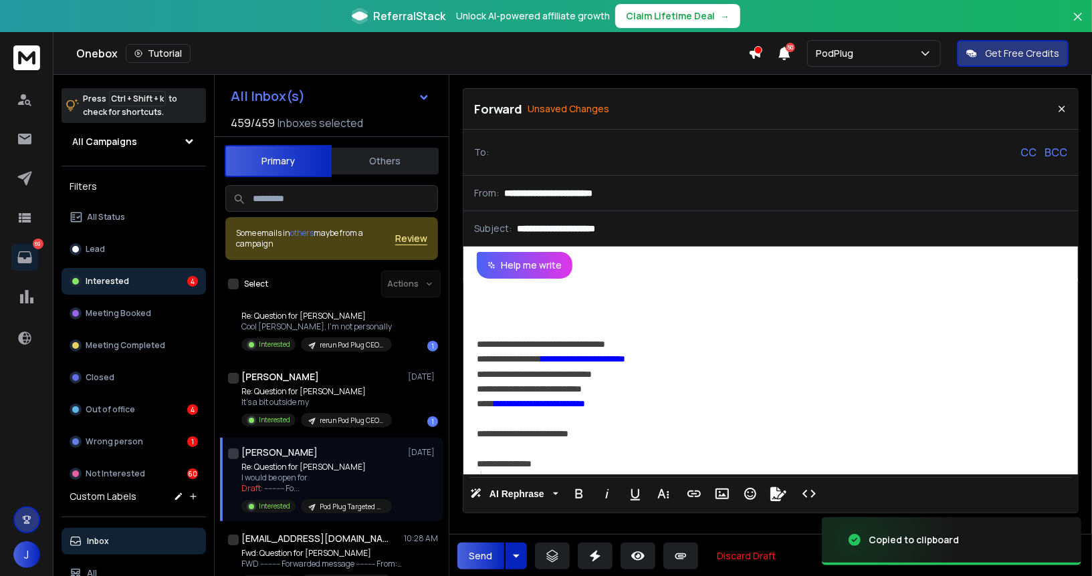
click at [552, 164] on div "To: CC BCC" at bounding box center [770, 152] width 614 height 45
click at [554, 156] on input at bounding box center [541, 152] width 94 height 24
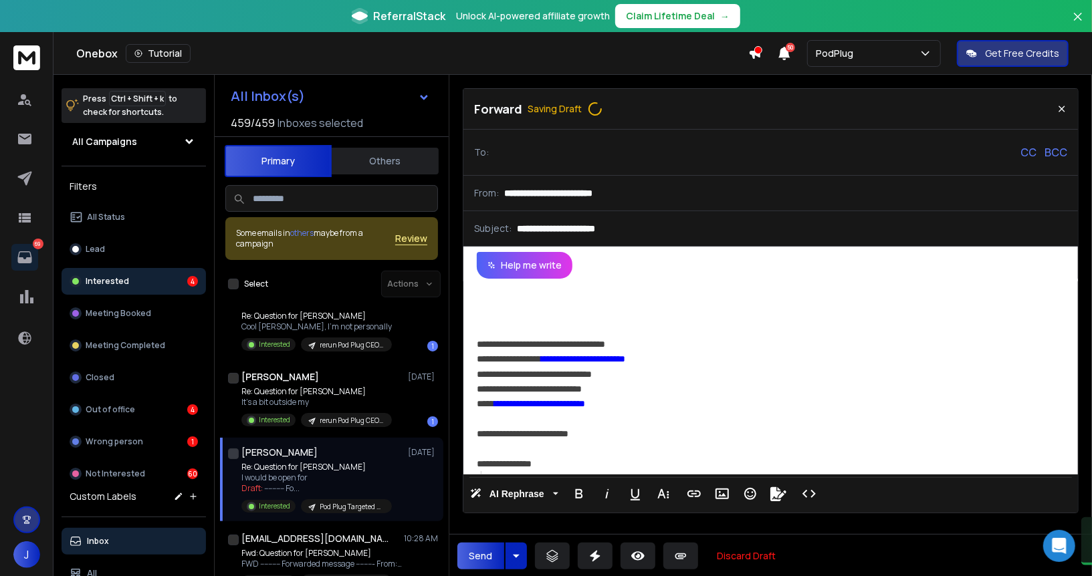
paste input "**********"
type input "**********"
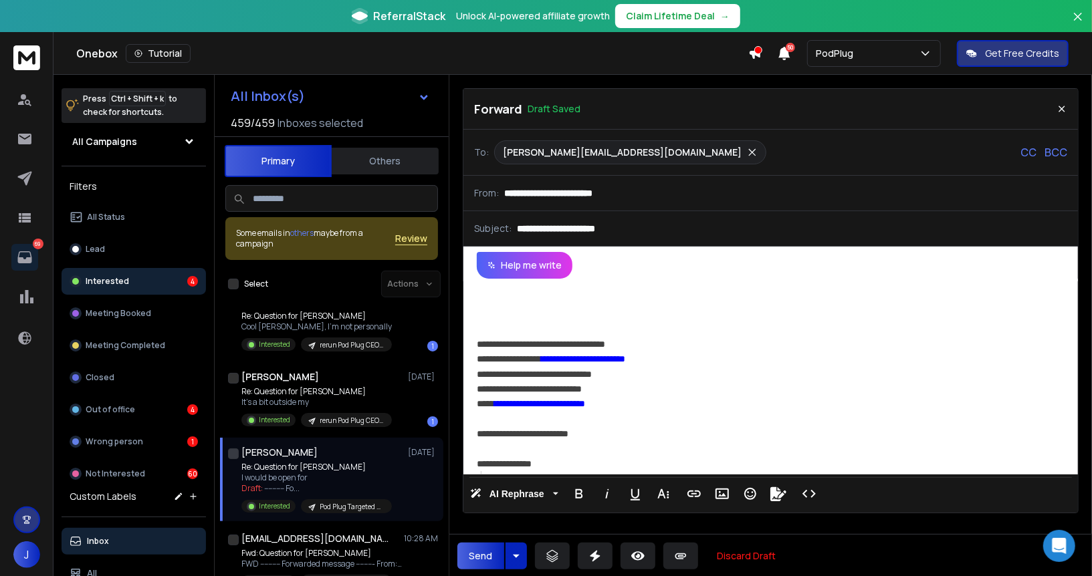
click at [772, 145] on input at bounding box center [819, 152] width 94 height 24
paste input "**********"
type input "**********"
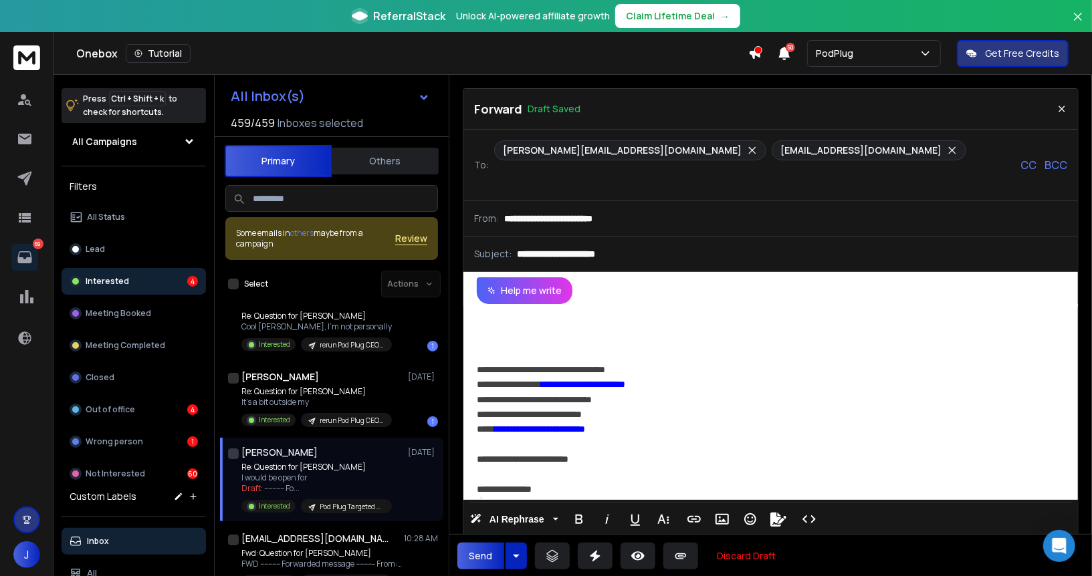
click at [488, 332] on div at bounding box center [771, 339] width 588 height 15
click at [482, 318] on div at bounding box center [771, 325] width 588 height 15
click at [480, 332] on div at bounding box center [771, 339] width 588 height 15
click at [473, 311] on div "**********" at bounding box center [770, 402] width 614 height 196
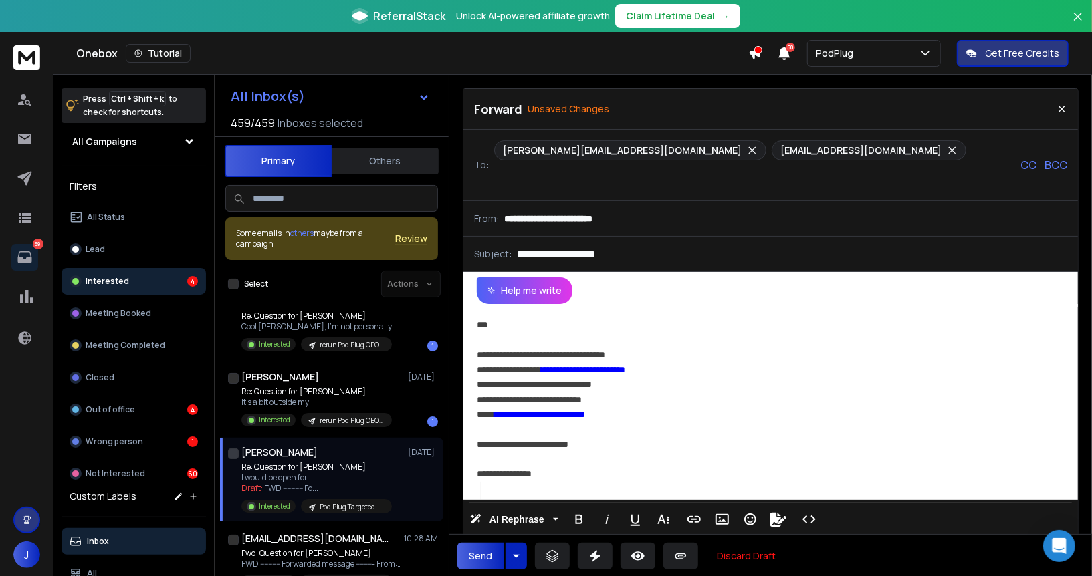
click at [590, 377] on p "**********" at bounding box center [762, 384] width 570 height 15
click at [481, 549] on button "Send" at bounding box center [480, 556] width 47 height 27
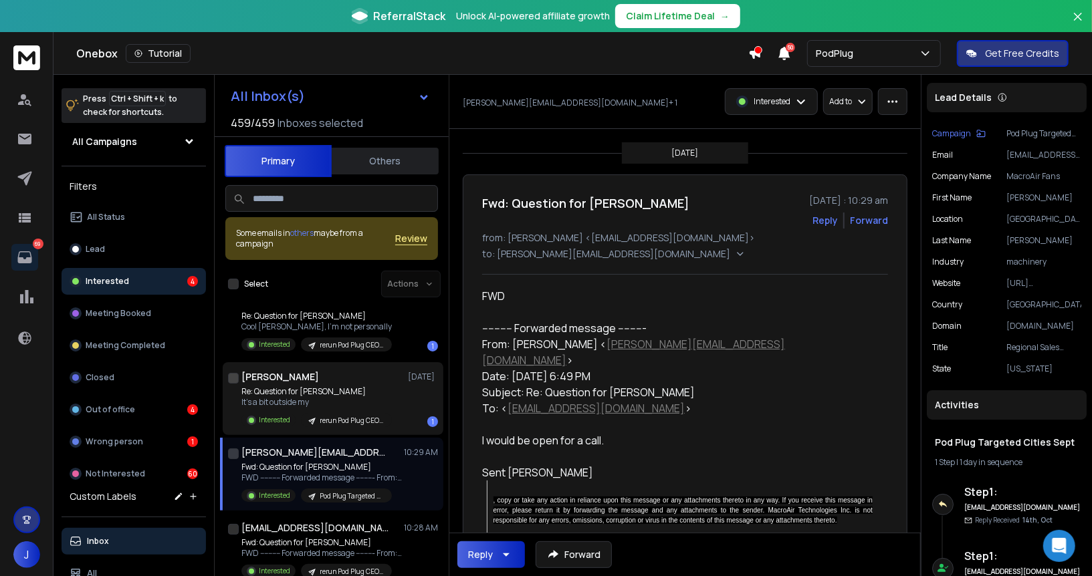
click at [336, 412] on div "Re: Question for Candice It's a bit outside my Interested rerun Pod Plug CEO, O…" at bounding box center [316, 406] width 150 height 41
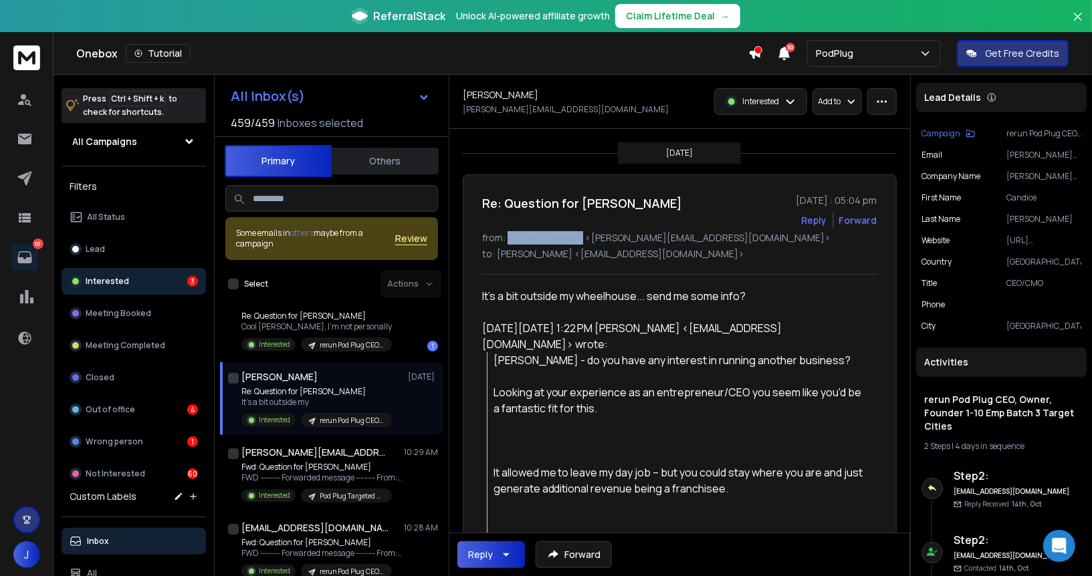
copy p "Candice Lazar"
drag, startPoint x: 567, startPoint y: 238, endPoint x: 493, endPoint y: 238, distance: 74.2
click at [508, 241] on p "from: Candice Lazar <candice@candicelazar.com>" at bounding box center [679, 237] width 395 height 13
drag, startPoint x: 1017, startPoint y: 148, endPoint x: 1018, endPoint y: 155, distance: 7.4
click at [1017, 148] on div "Campaign rerun Pod Plug CEO, Owner, Founder 1-10 Emp Batch 3 Target Cities Emai…" at bounding box center [1001, 229] width 171 height 235
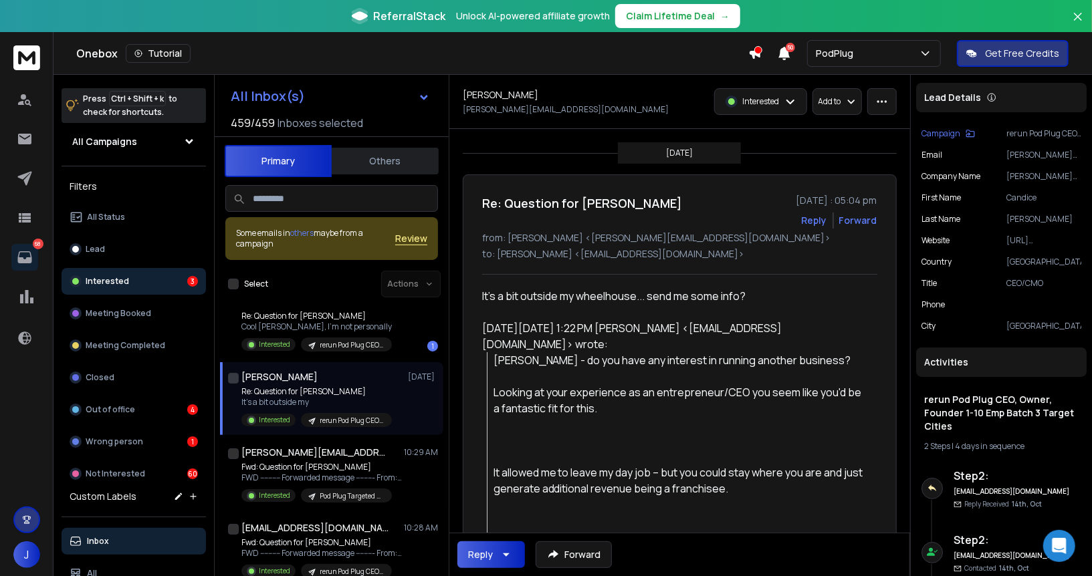
click at [1018, 155] on p "candice@candicelazar.com" at bounding box center [1043, 155] width 75 height 11
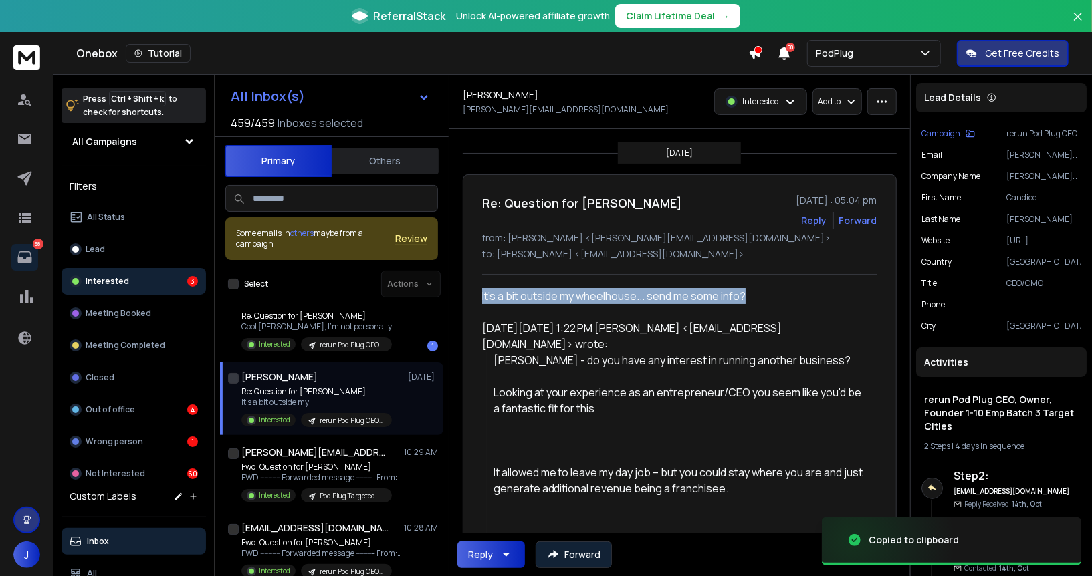
click at [583, 554] on button "Forward" at bounding box center [574, 555] width 76 height 27
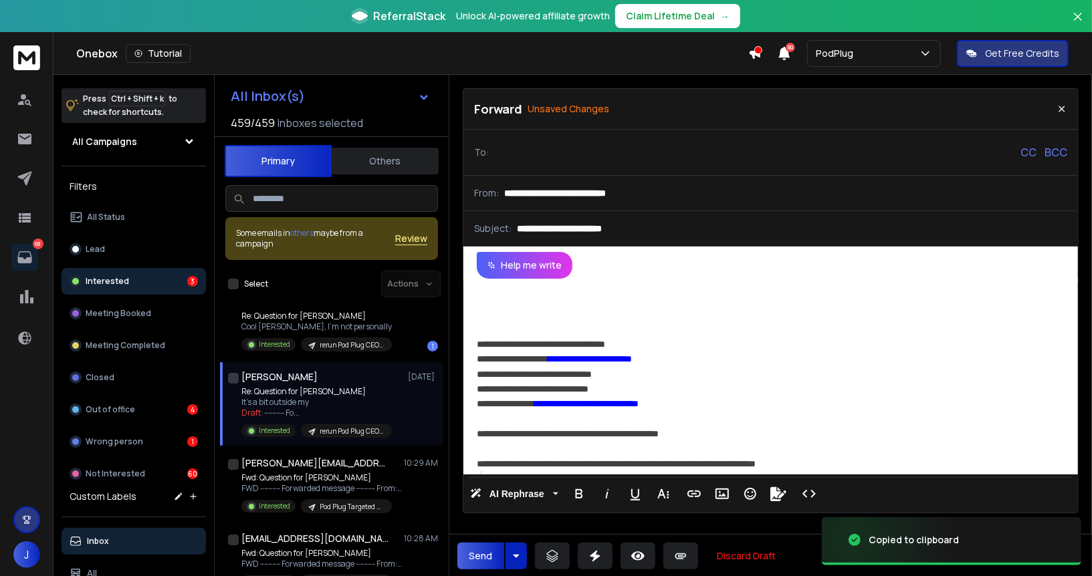
click at [522, 153] on input at bounding box center [541, 152] width 94 height 24
paste input "**********"
type input "**********"
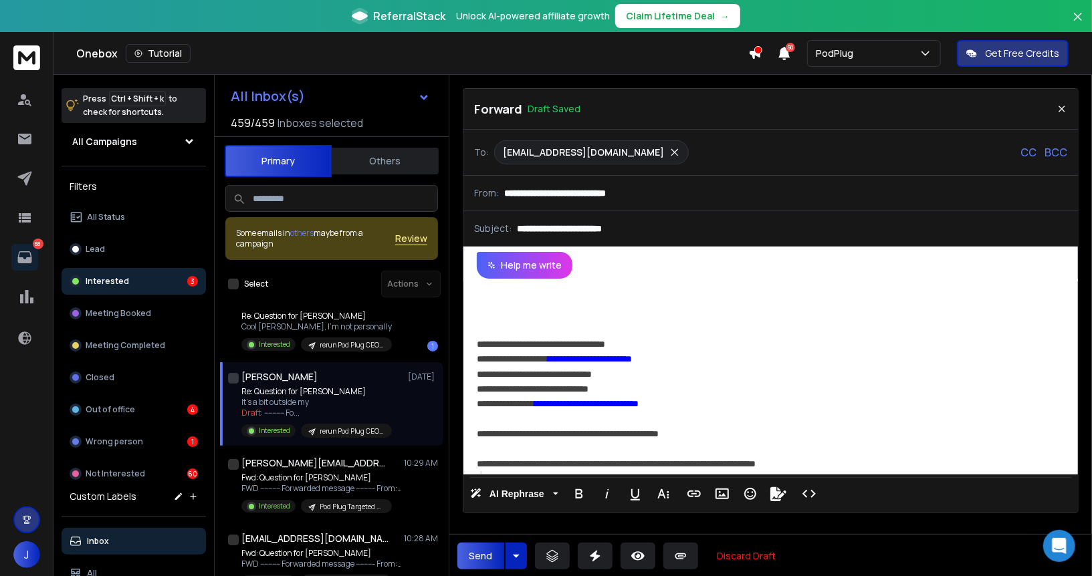
click at [694, 152] on input at bounding box center [741, 152] width 94 height 24
paste input "**********"
type input "**********"
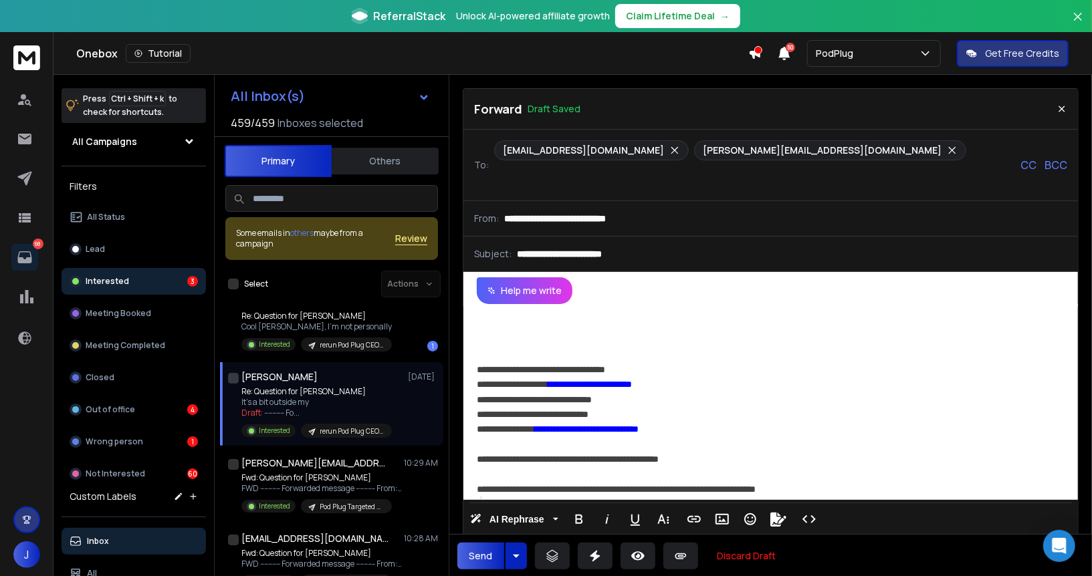
click at [474, 319] on div "**********" at bounding box center [770, 402] width 614 height 196
click at [483, 332] on div at bounding box center [771, 339] width 588 height 15
click at [473, 316] on div "**********" at bounding box center [770, 402] width 614 height 196
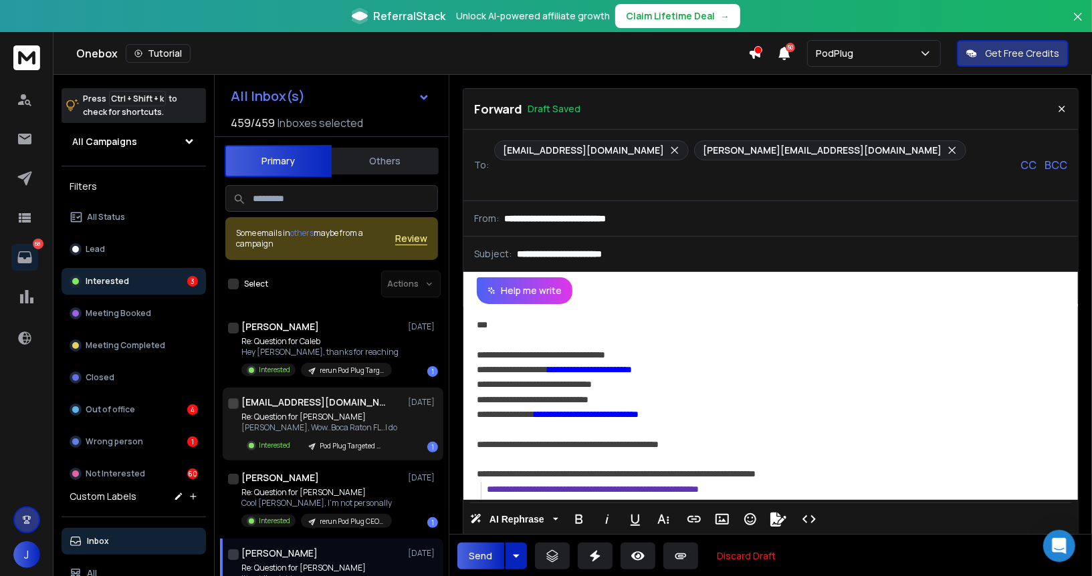
scroll to position [0, 0]
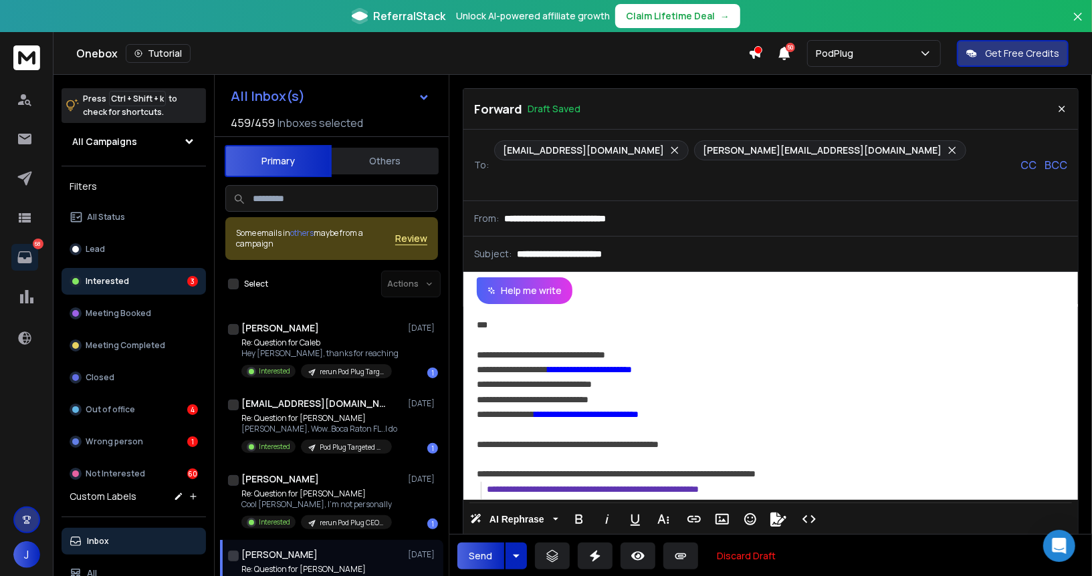
click at [473, 555] on button "Send" at bounding box center [480, 556] width 47 height 27
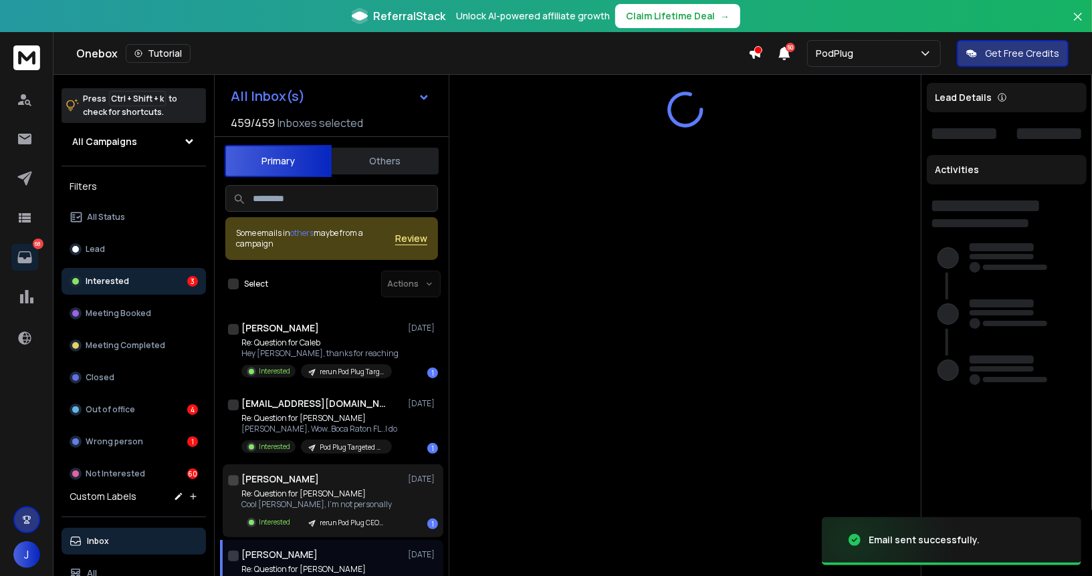
click at [372, 489] on p "Re: Question for Luis" at bounding box center [316, 494] width 150 height 11
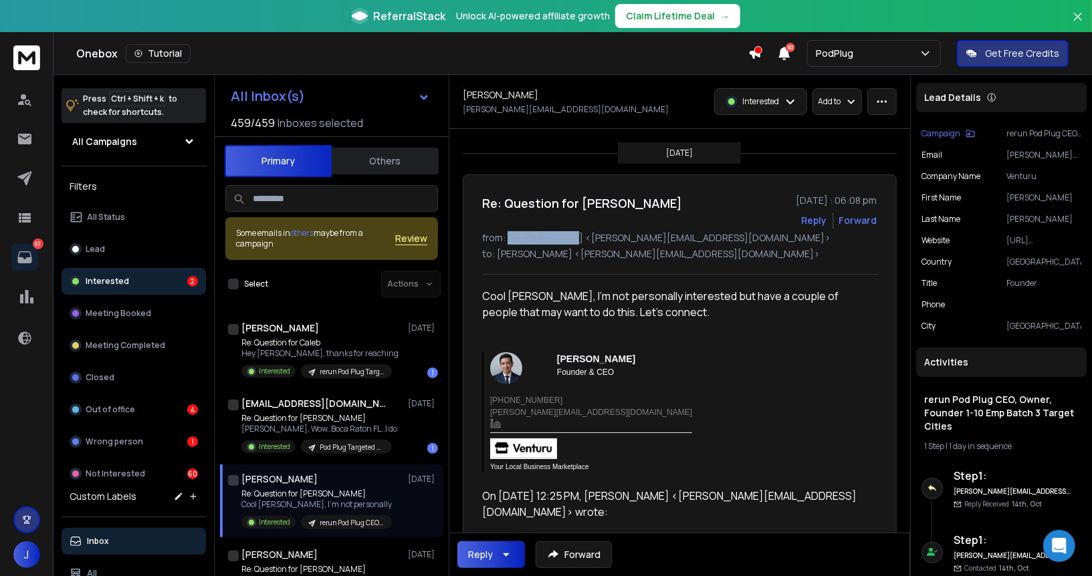
copy p "Luis Merchan"
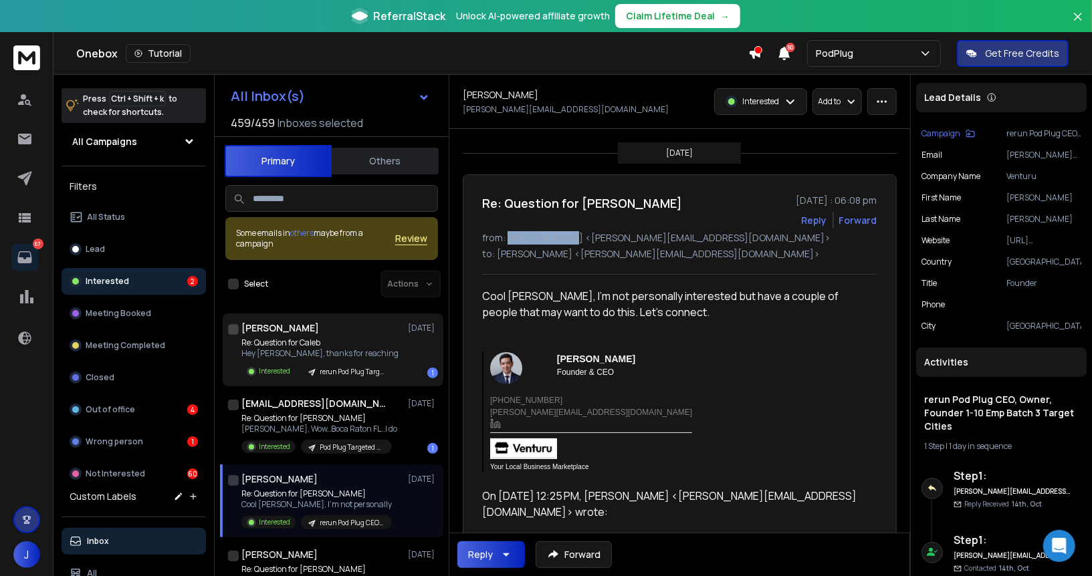
drag, startPoint x: 562, startPoint y: 239, endPoint x: 298, endPoint y: 314, distance: 275.2
click at [506, 241] on p "from: Luis Merchan <luis@venturu.com>" at bounding box center [679, 237] width 395 height 13
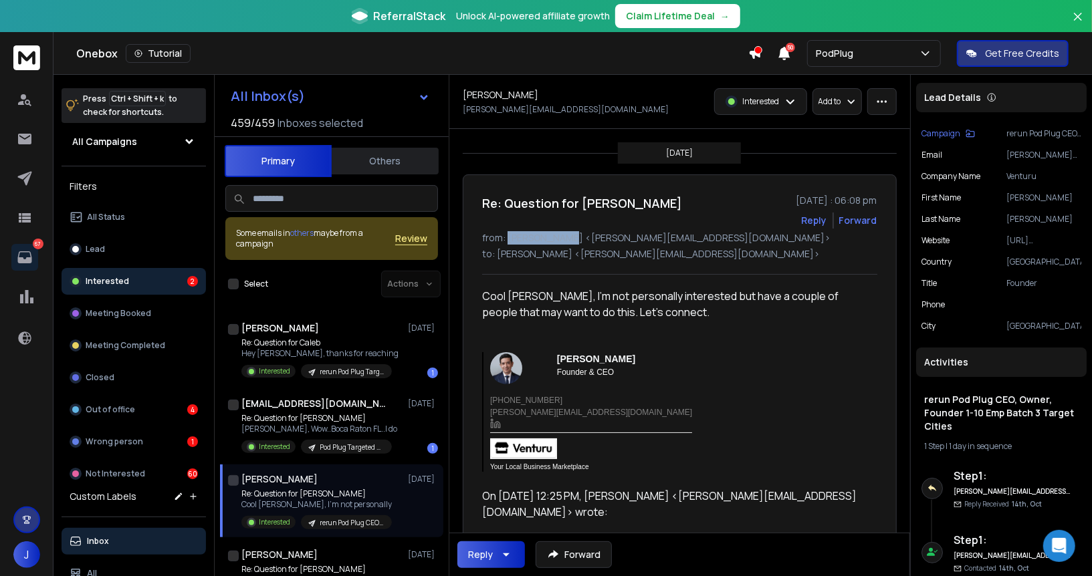
click at [1027, 152] on p "luis@venturu.com" at bounding box center [1043, 155] width 75 height 11
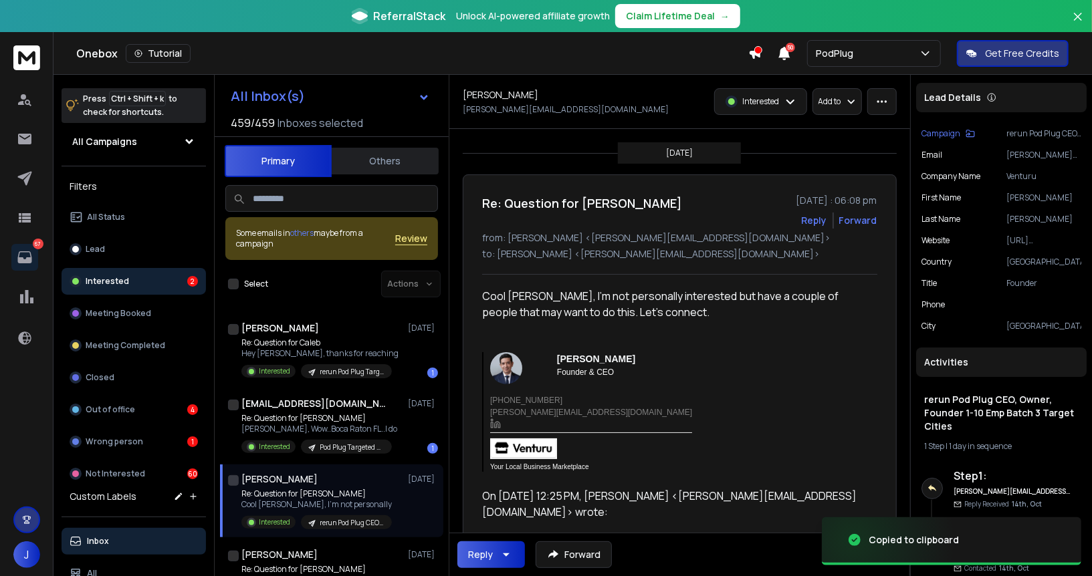
drag, startPoint x: 784, startPoint y: 376, endPoint x: 769, endPoint y: 378, distance: 15.0
click at [784, 376] on div "Luis Merchan Founder & CEO +1 (917) 232-1610 luis@venturu.com Your Local Busine…" at bounding box center [674, 412] width 384 height 120
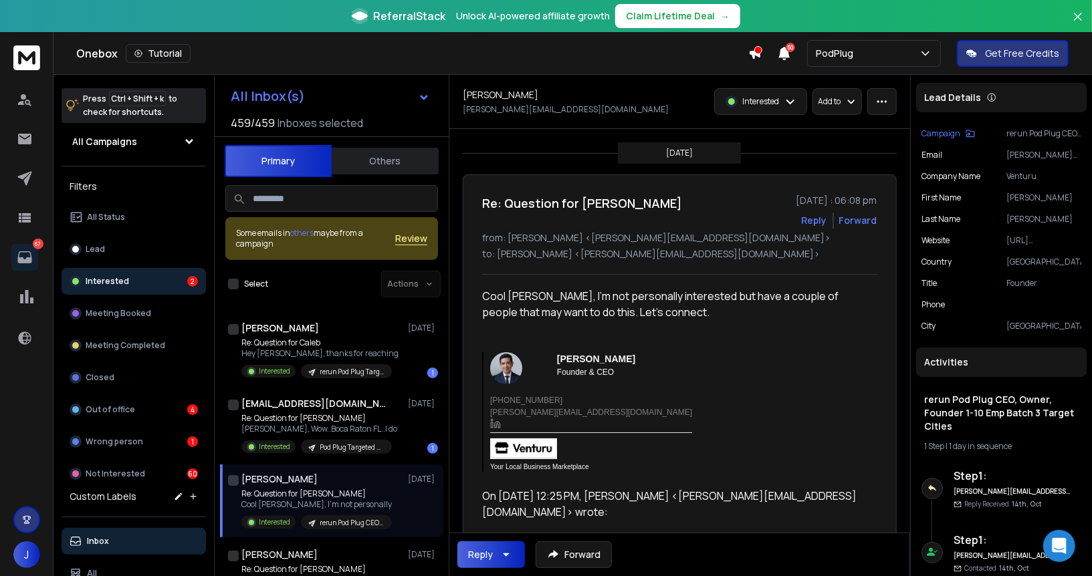
drag, startPoint x: 560, startPoint y: 399, endPoint x: 479, endPoint y: 404, distance: 81.7
click at [500, 401] on p "+1 (917) 232-1610" at bounding box center [591, 401] width 202 height 12
drag, startPoint x: 864, startPoint y: 367, endPoint x: 851, endPoint y: 370, distance: 13.0
click at [863, 367] on div "Luis Merchan Founder & CEO +1 (917) 232-1610 luis@venturu.com Your Local Busine…" at bounding box center [674, 412] width 384 height 120
click at [563, 548] on button "Forward" at bounding box center [574, 555] width 76 height 27
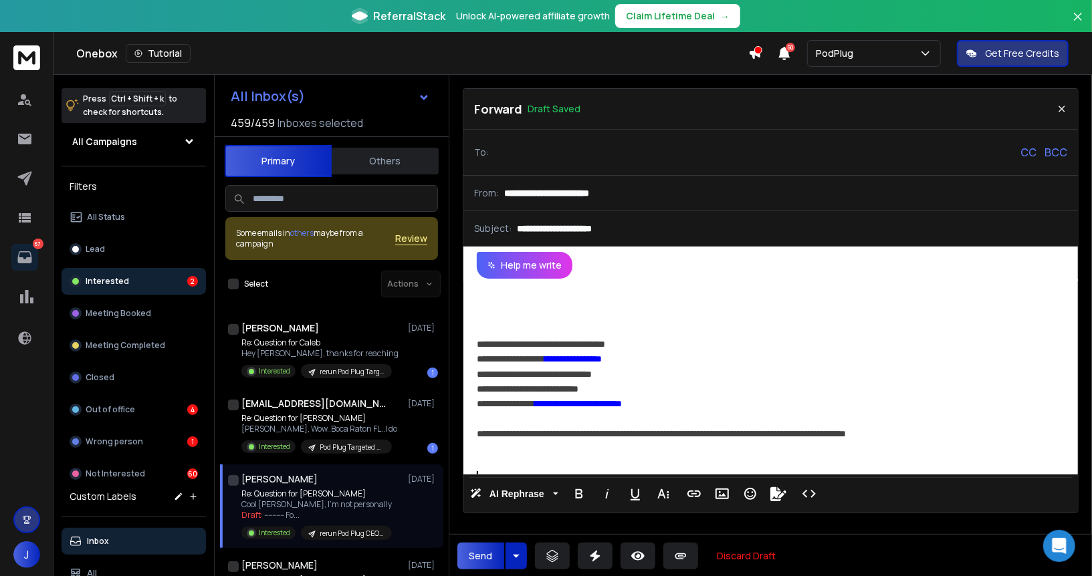
click at [552, 148] on input at bounding box center [541, 152] width 94 height 24
paste input "**********"
type input "**********"
click at [706, 148] on input at bounding box center [741, 152] width 94 height 24
paste input "**********"
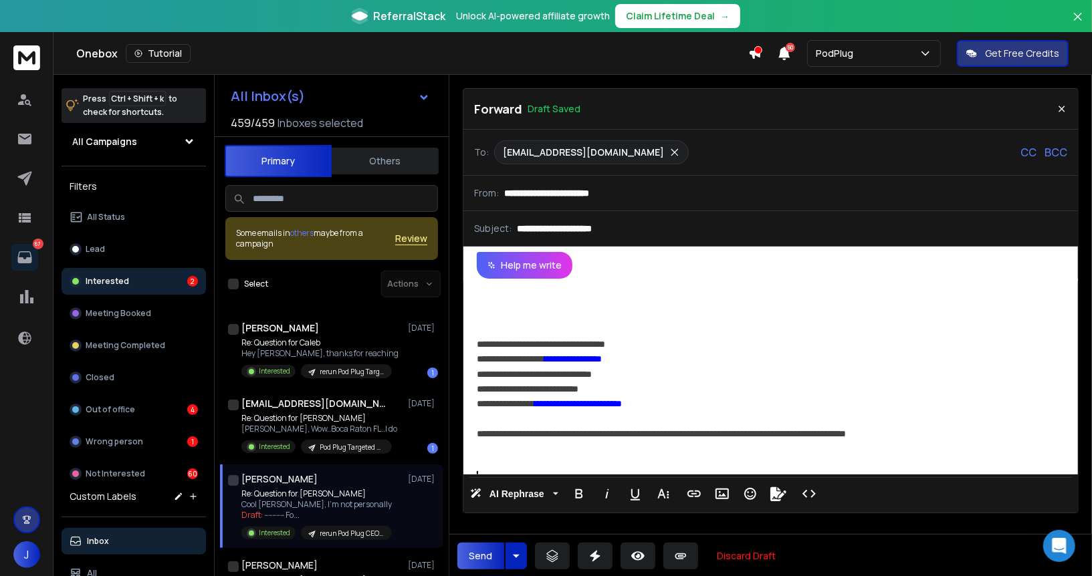
type input "**********"
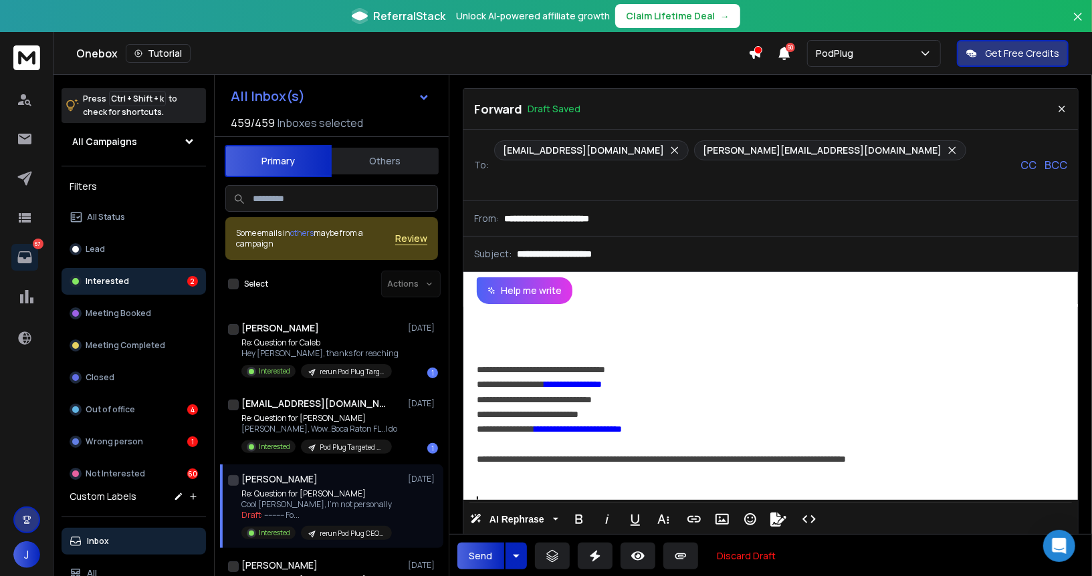
click at [520, 332] on div at bounding box center [771, 339] width 588 height 15
click at [472, 314] on div "**********" at bounding box center [770, 402] width 614 height 196
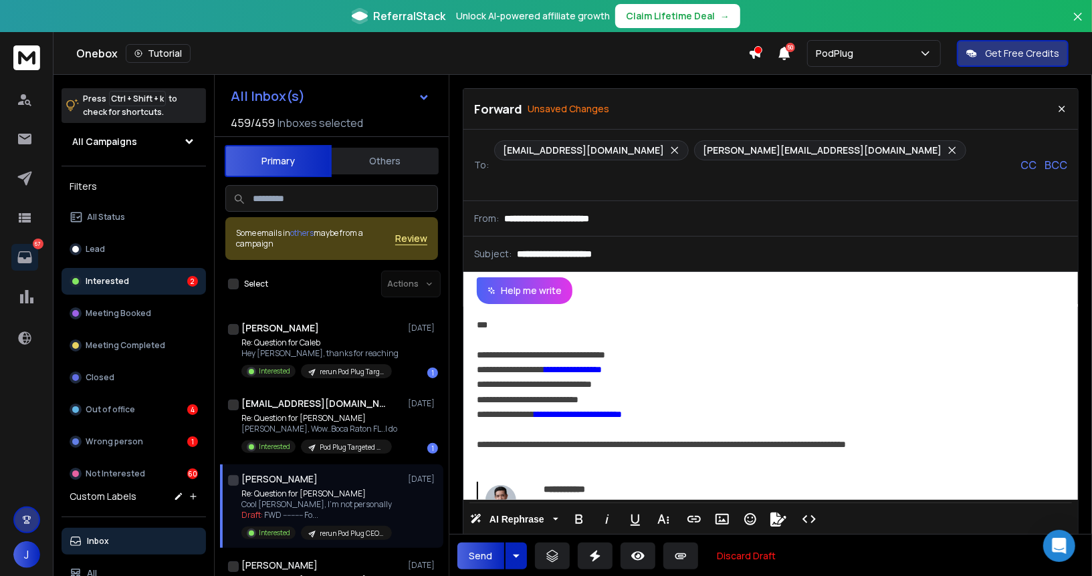
click at [474, 565] on button "Send" at bounding box center [480, 556] width 47 height 27
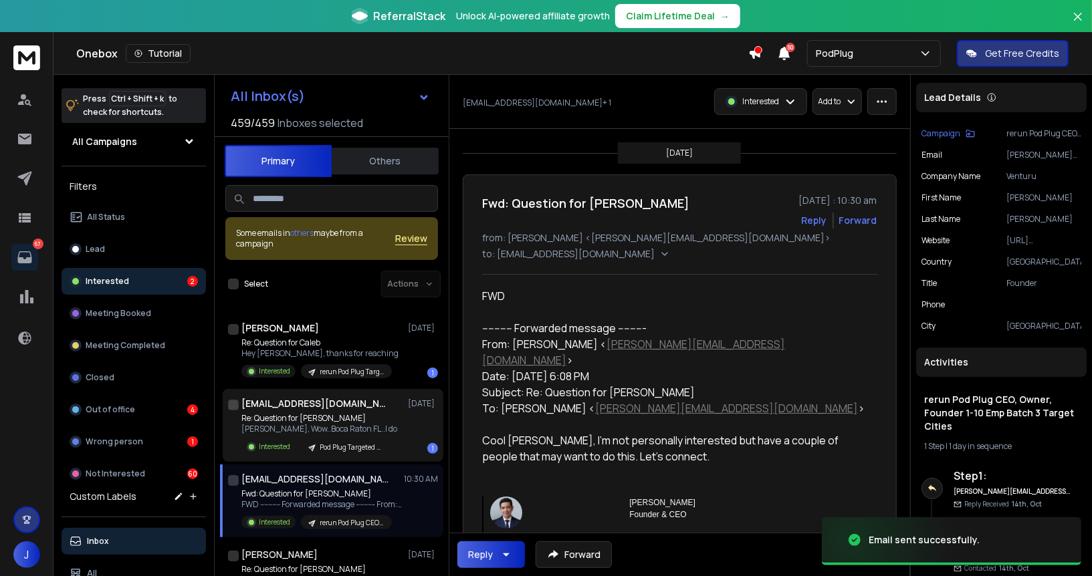
click at [320, 423] on p "Re: Question for [PERSON_NAME]" at bounding box center [319, 418] width 156 height 11
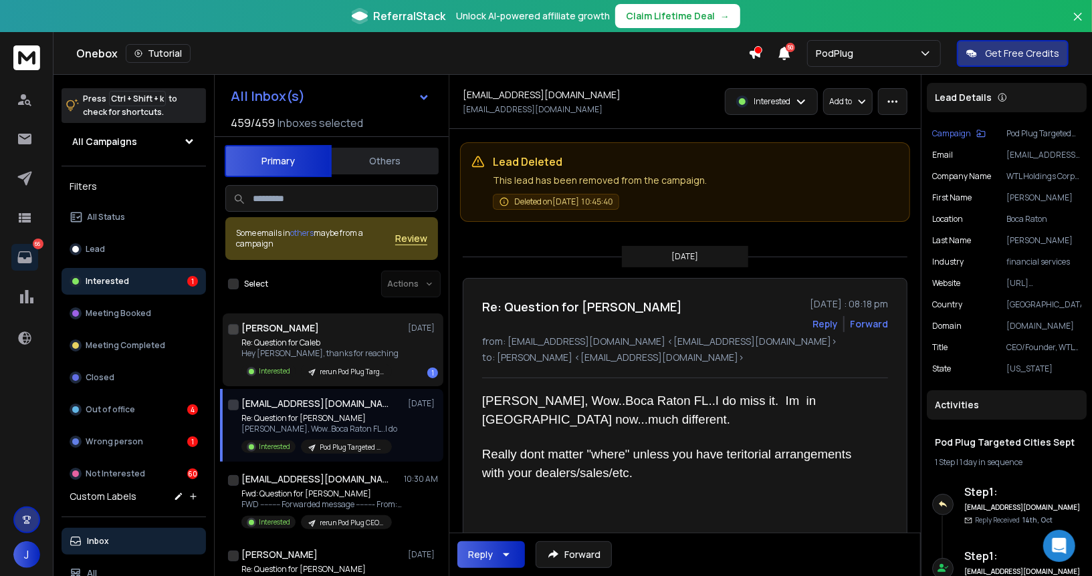
click at [319, 343] on p "Re: Question for Caleb" at bounding box center [319, 343] width 157 height 11
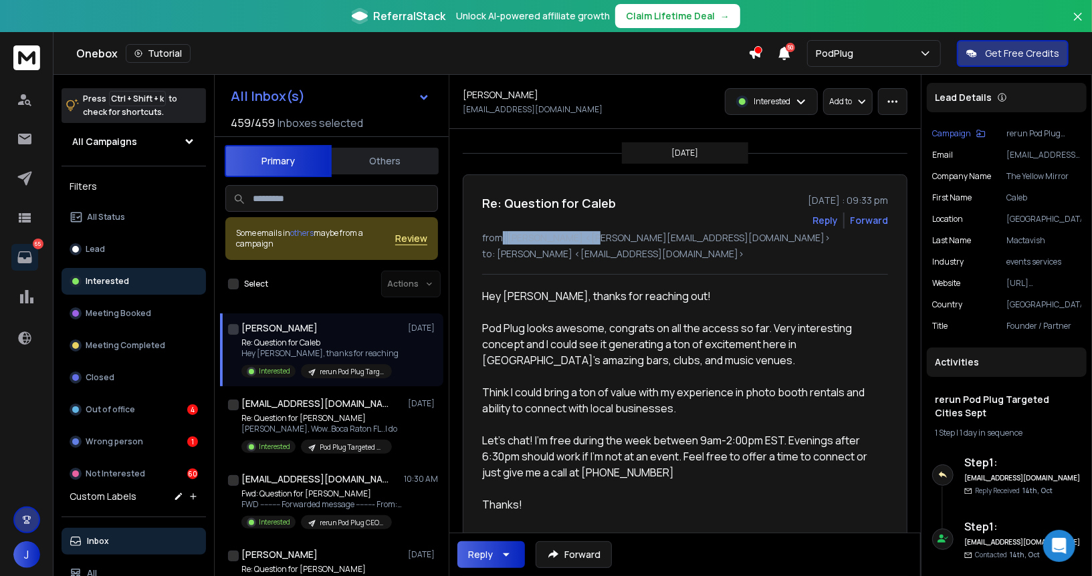
drag, startPoint x: 586, startPoint y: 239, endPoint x: 503, endPoint y: 241, distance: 82.9
click at [503, 241] on p "from: Caleb Mactavish <caleb@theyellowmirror.com>" at bounding box center [685, 237] width 406 height 13
drag, startPoint x: 1051, startPoint y: 156, endPoint x: 1033, endPoint y: 163, distance: 19.3
click at [1051, 156] on p "caleb@theyellowmirror.com" at bounding box center [1043, 155] width 75 height 11
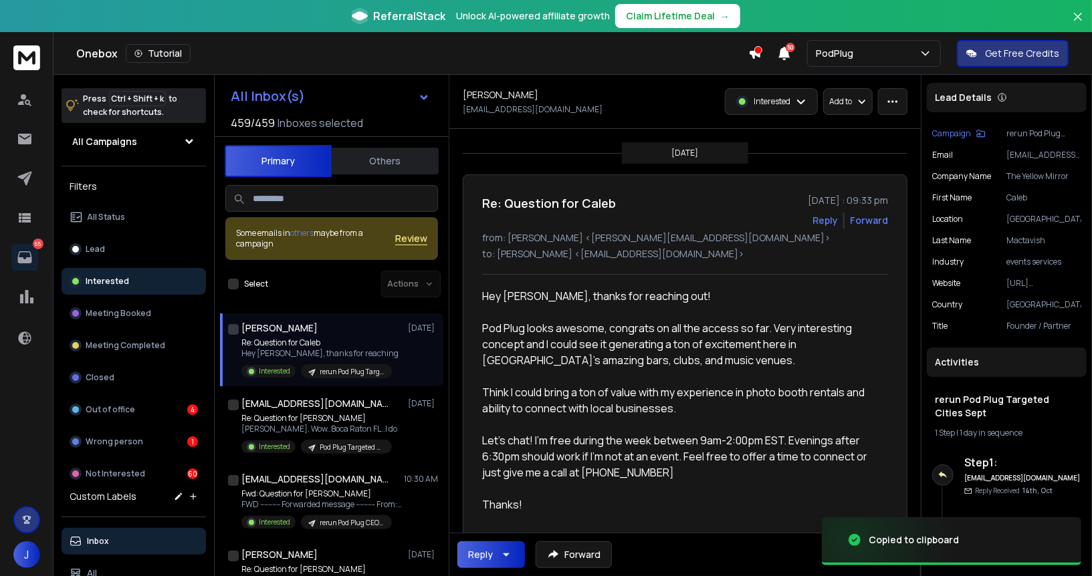
drag, startPoint x: 800, startPoint y: 274, endPoint x: 740, endPoint y: 295, distance: 63.6
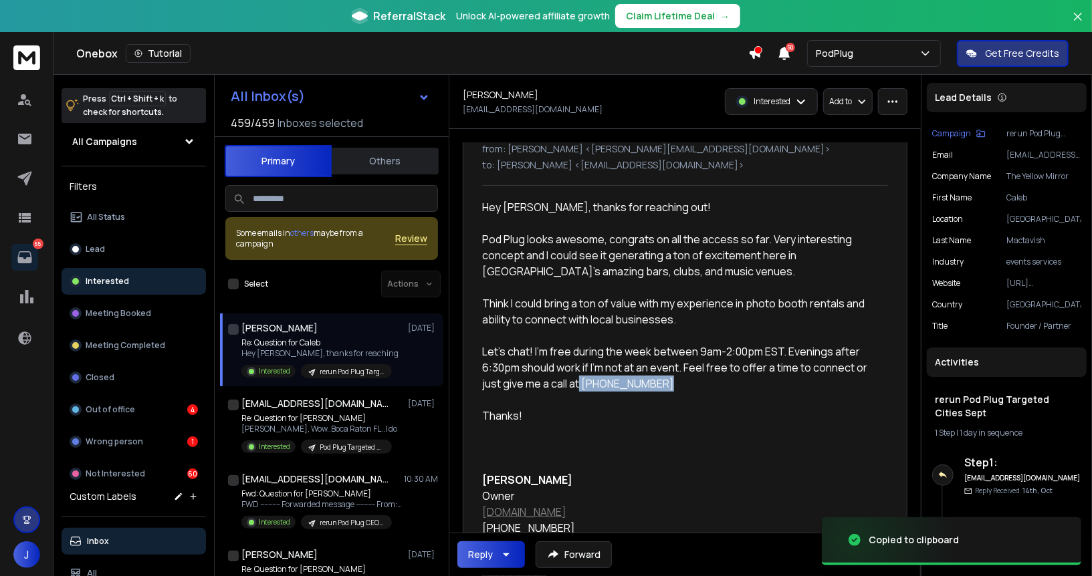
drag, startPoint x: 637, startPoint y: 389, endPoint x: 580, endPoint y: 389, distance: 56.2
click at [580, 389] on div "Let's chat! I'm free during the week between 9am-2:00pm EST. Evenings after 6:3…" at bounding box center [677, 368] width 390 height 48
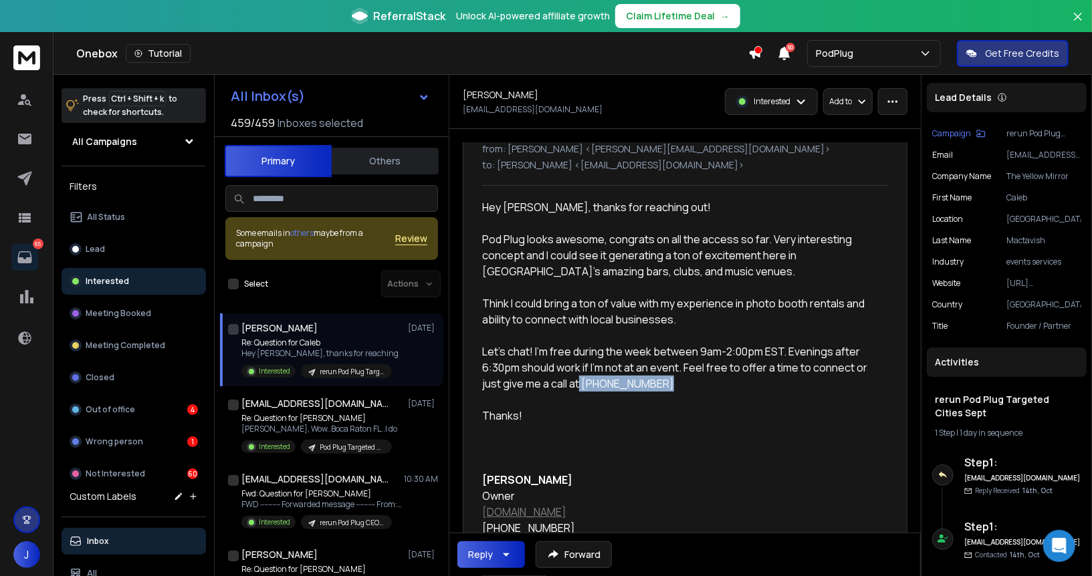
click at [795, 459] on div at bounding box center [677, 464] width 390 height 16
click at [583, 550] on button "Forward" at bounding box center [574, 555] width 76 height 27
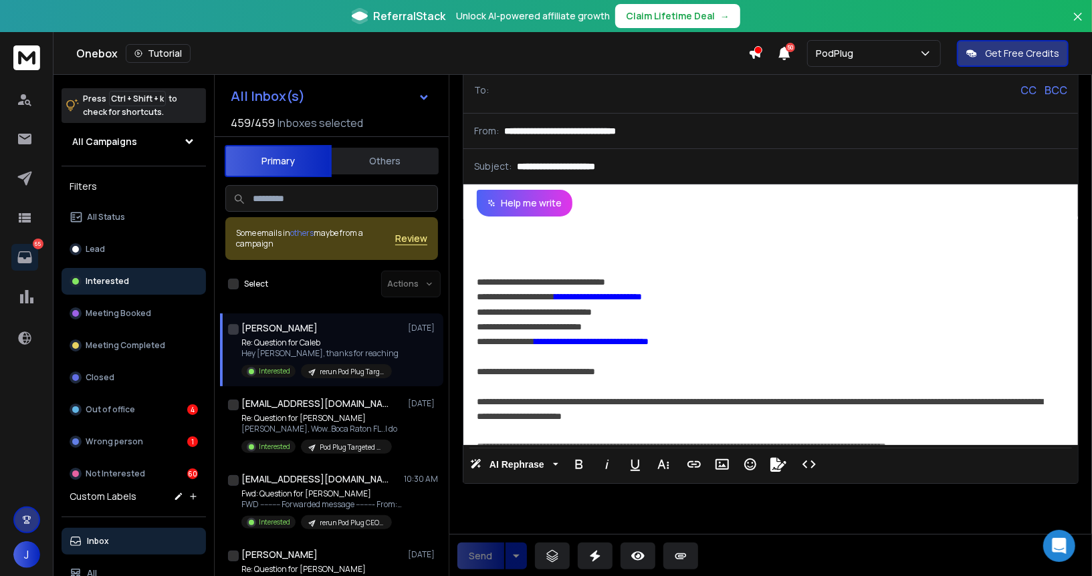
scroll to position [0, 0]
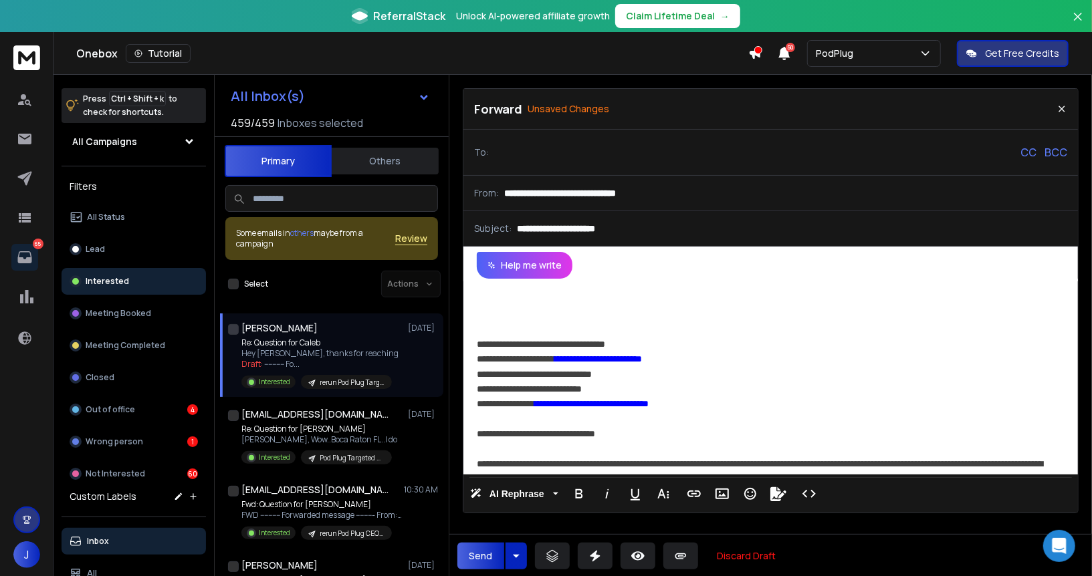
click at [573, 158] on input at bounding box center [541, 152] width 94 height 24
paste input "**********"
type input "**********"
click at [694, 144] on input at bounding box center [741, 152] width 94 height 24
paste input "**********"
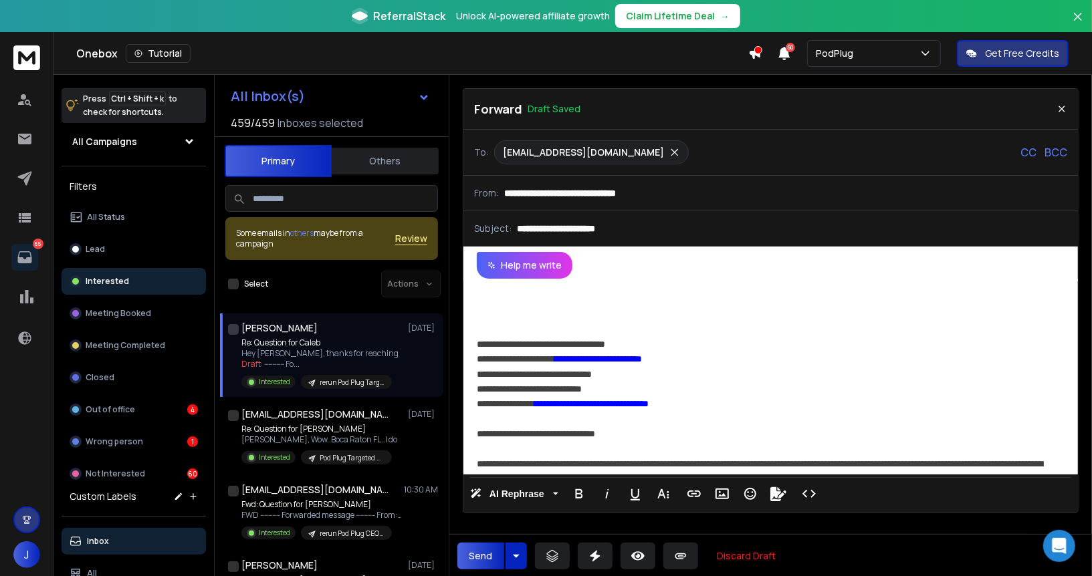
type input "**********"
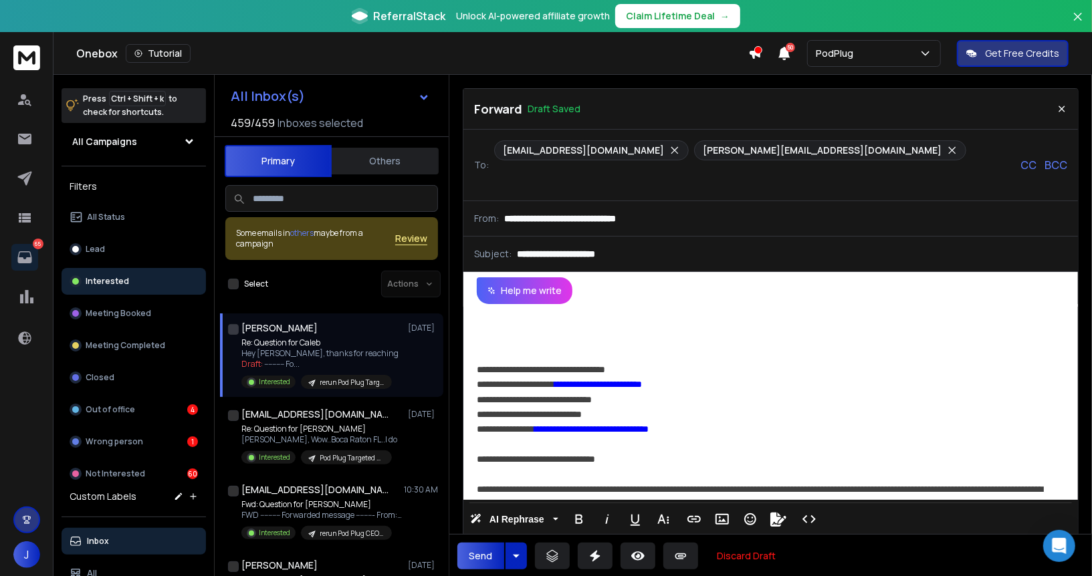
click at [490, 318] on div at bounding box center [771, 325] width 588 height 15
click at [483, 332] on div at bounding box center [771, 339] width 588 height 15
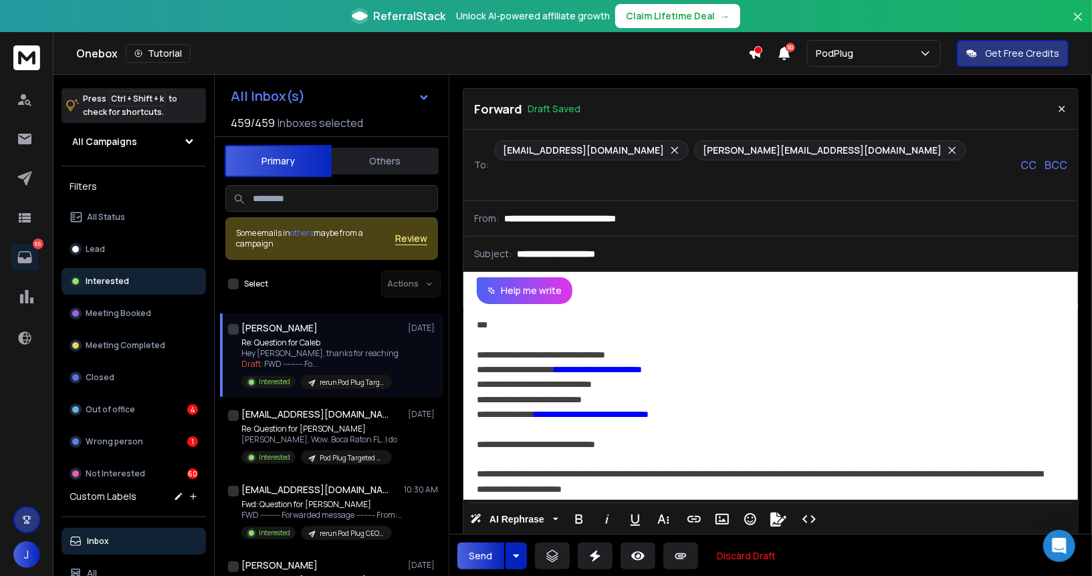
click at [465, 556] on button "Send" at bounding box center [480, 556] width 47 height 27
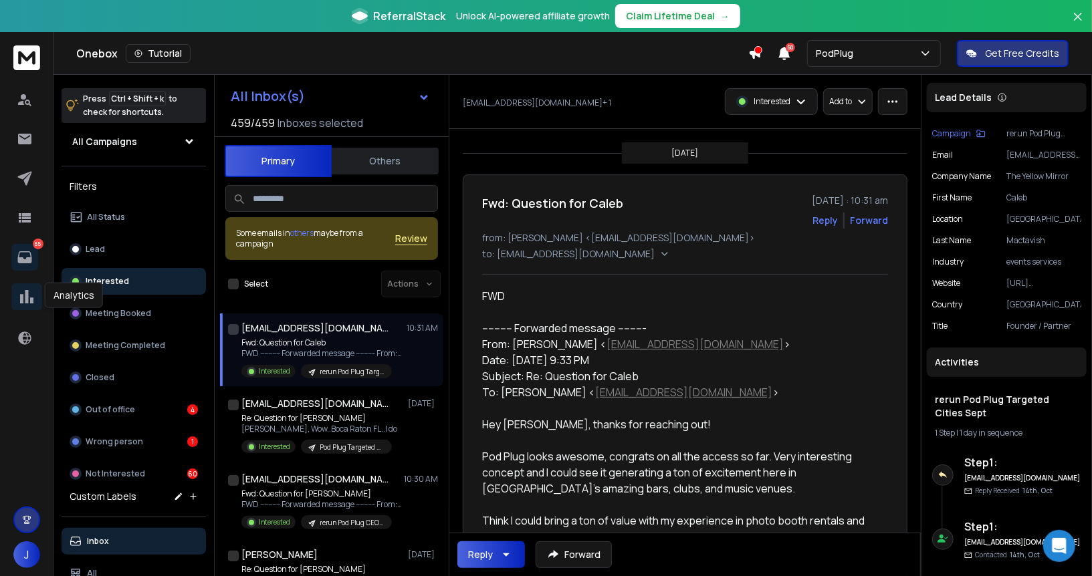
click at [29, 300] on icon at bounding box center [27, 297] width 20 height 20
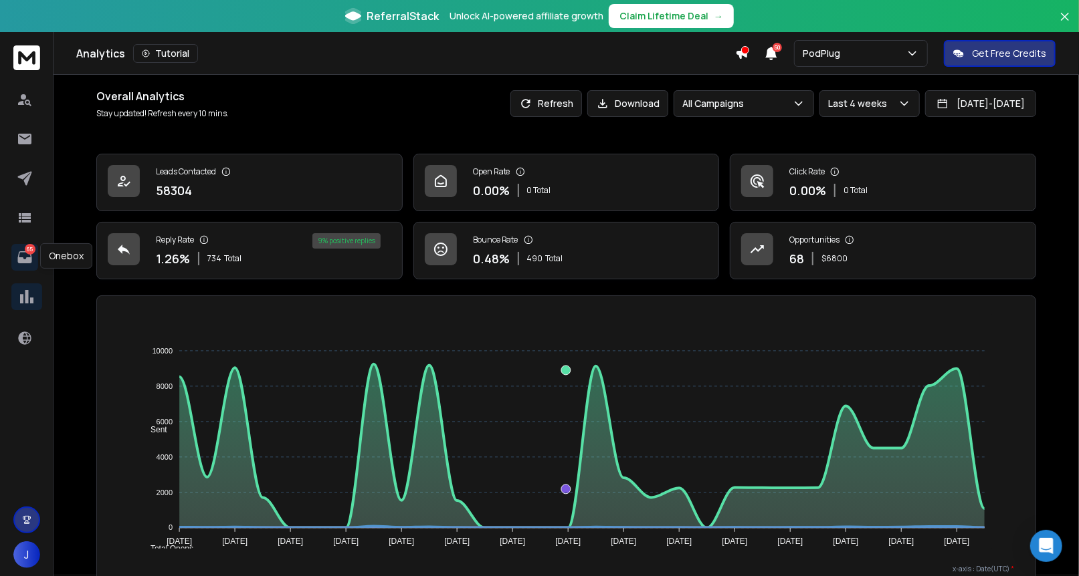
click at [20, 254] on icon at bounding box center [25, 257] width 16 height 16
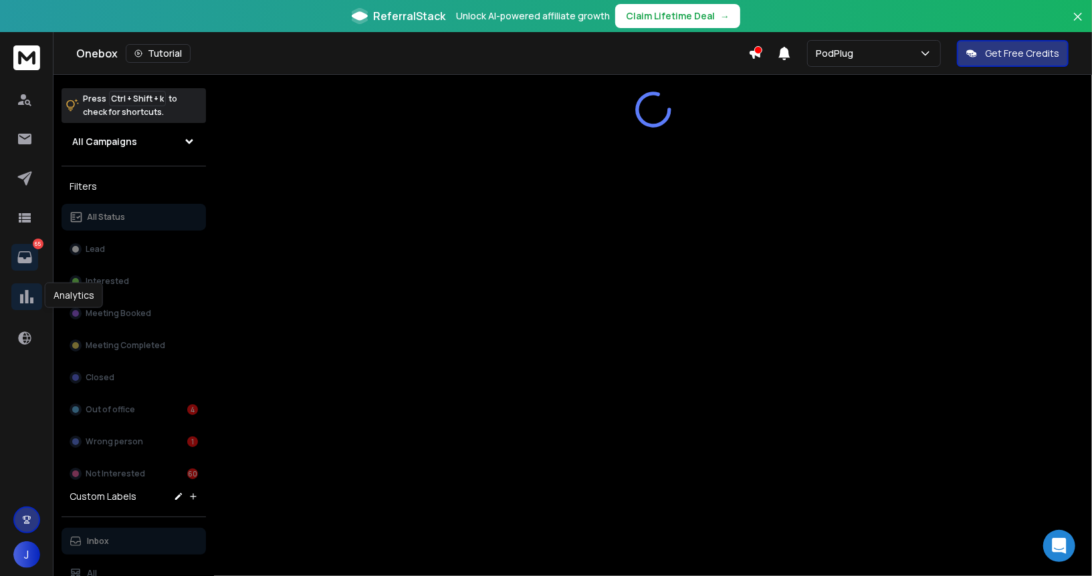
click at [28, 288] on icon at bounding box center [27, 297] width 20 height 20
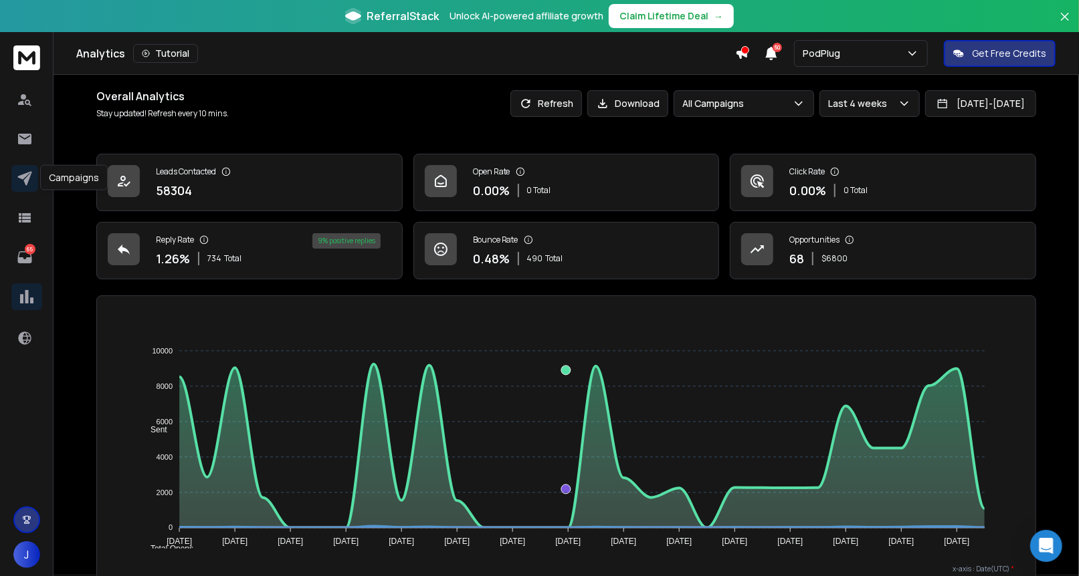
click at [19, 171] on icon at bounding box center [25, 179] width 16 height 16
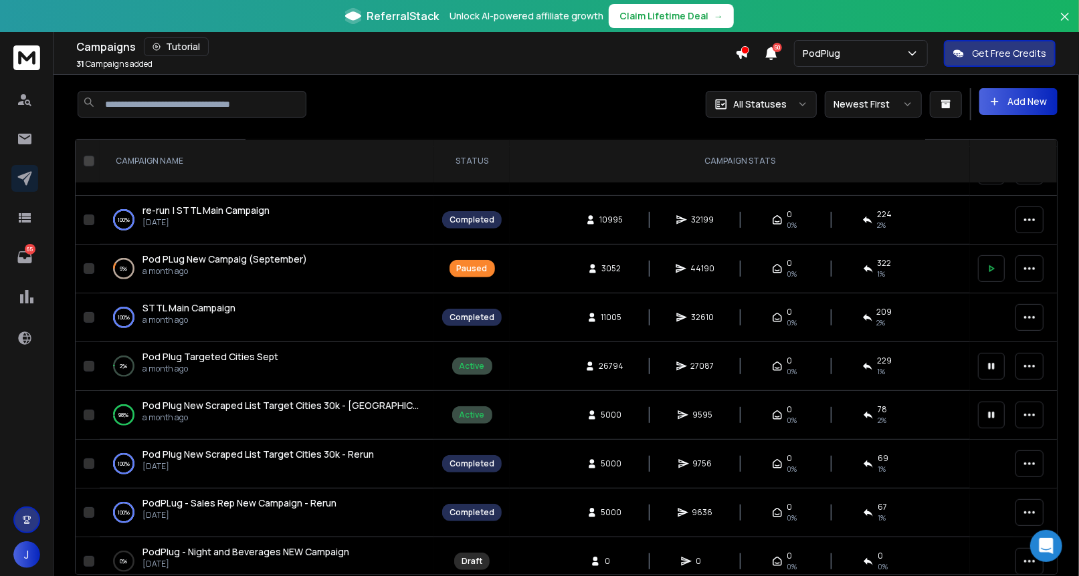
scroll to position [356, 0]
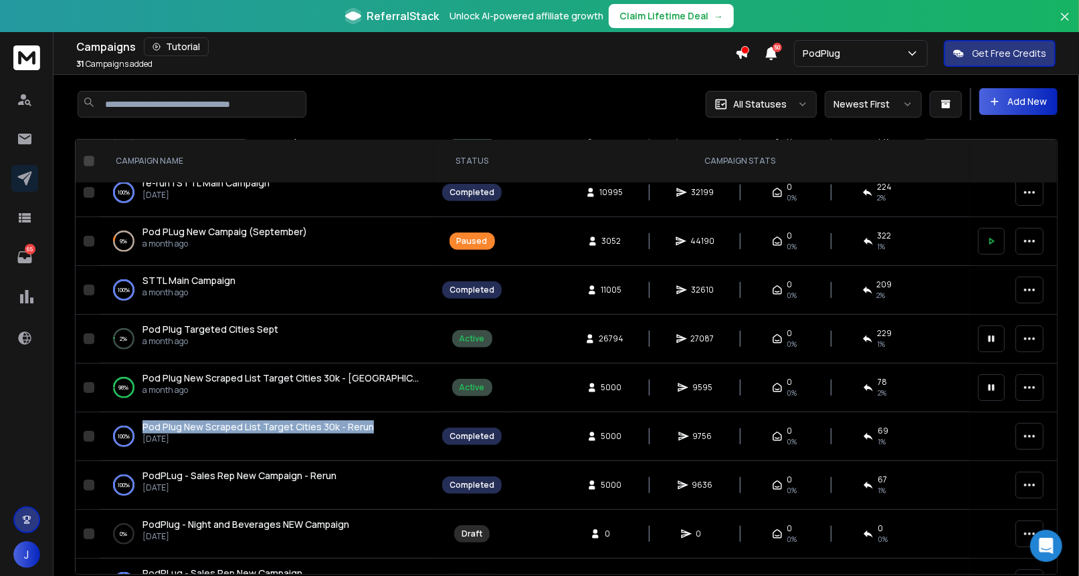
copy span "Pod Plug New Scraped List Target Cities 30k - Rerun"
drag, startPoint x: 374, startPoint y: 429, endPoint x: 452, endPoint y: 423, distance: 77.8
click at [452, 423] on tr "100 % Pod Plug New Scraped List Target Cities 30k - Rerun 2 months ago Complete…" at bounding box center [566, 437] width 981 height 49
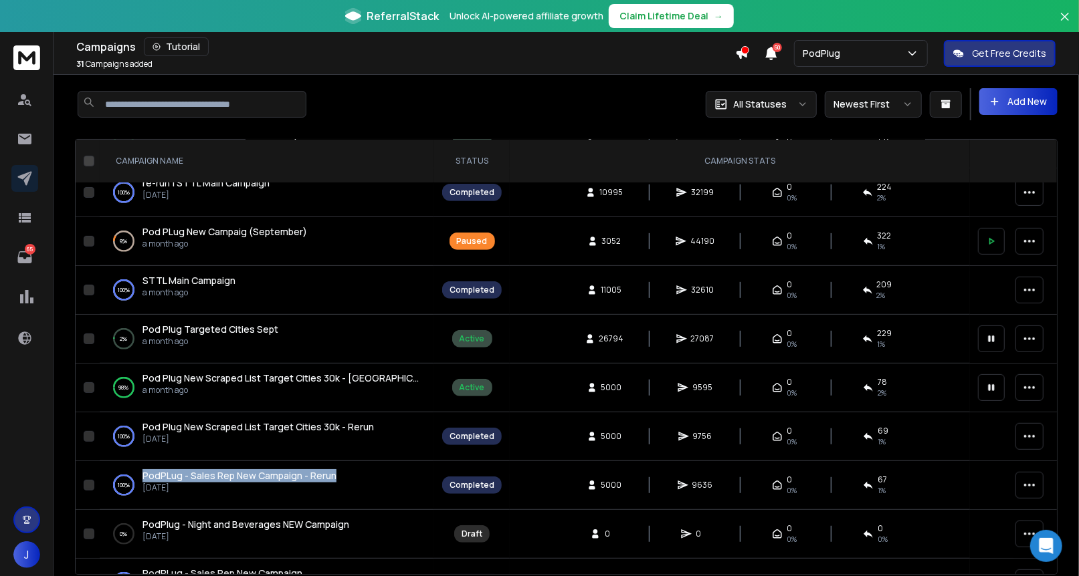
copy span "PodPLug - Sales Rep New Campaign - Rerun"
drag, startPoint x: 345, startPoint y: 475, endPoint x: 269, endPoint y: 474, distance: 76.2
click at [269, 474] on div "100 % PodPLug - Sales Rep New Campaign - Rerun 2 months ago" at bounding box center [267, 485] width 308 height 32
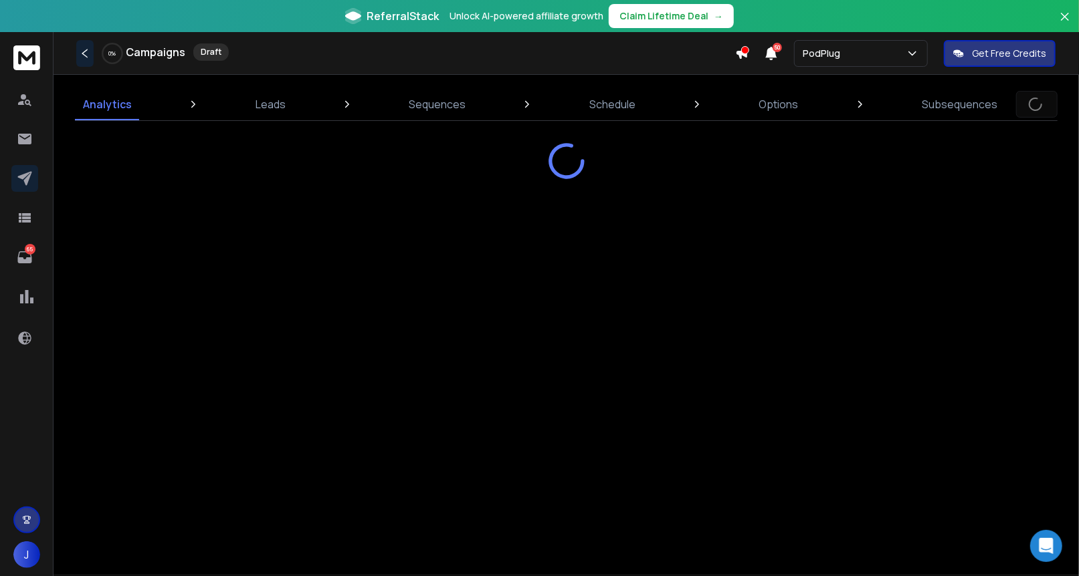
click at [86, 54] on icon at bounding box center [85, 53] width 12 height 12
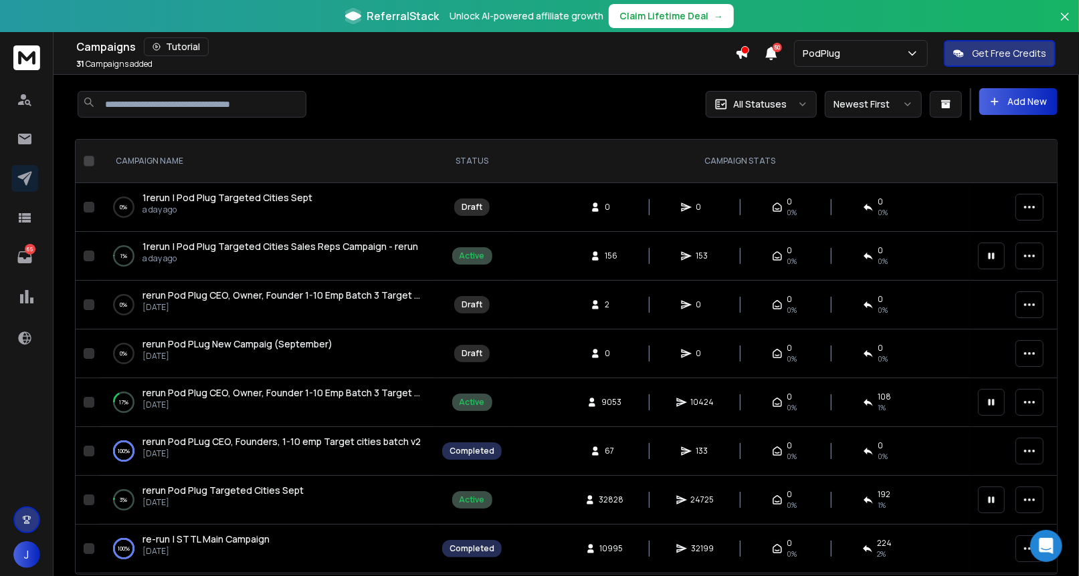
scroll to position [477, 0]
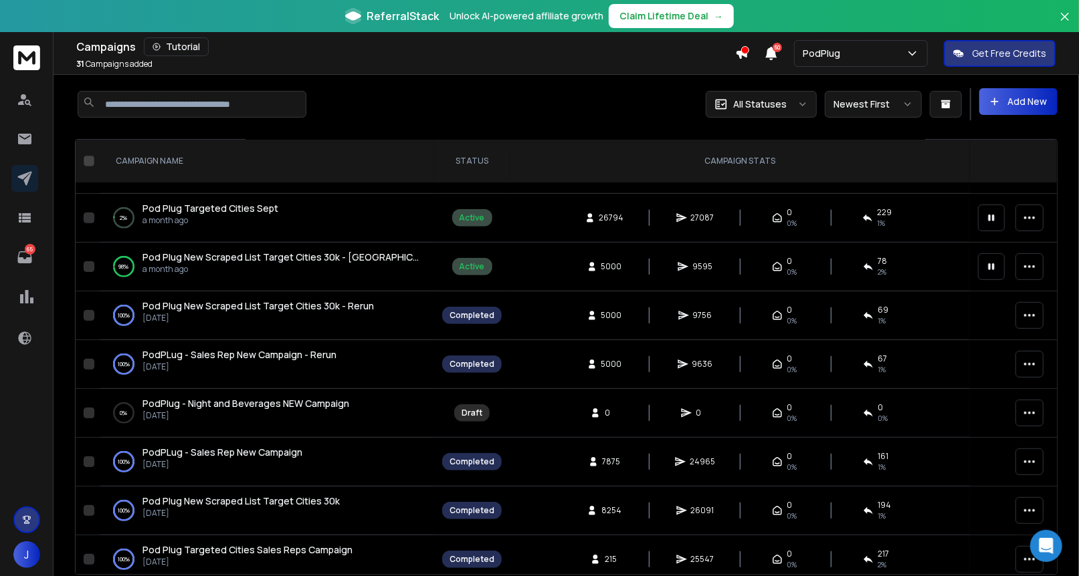
drag, startPoint x: 277, startPoint y: 369, endPoint x: 1020, endPoint y: 364, distance: 742.9
click at [1022, 362] on icon "button" at bounding box center [1028, 364] width 13 height 13
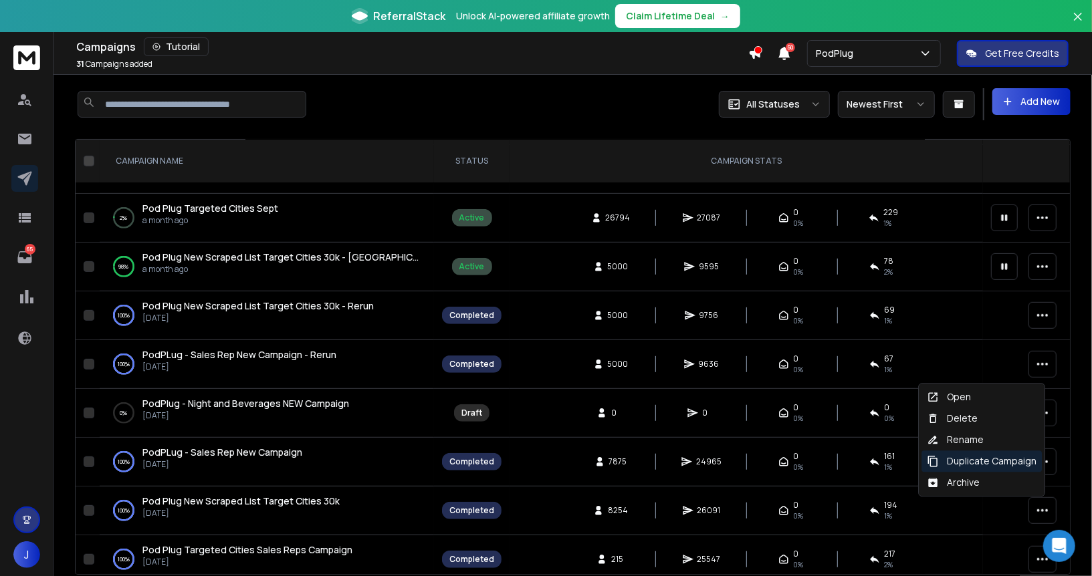
click at [969, 461] on div "Duplicate Campaign" at bounding box center [982, 461] width 110 height 13
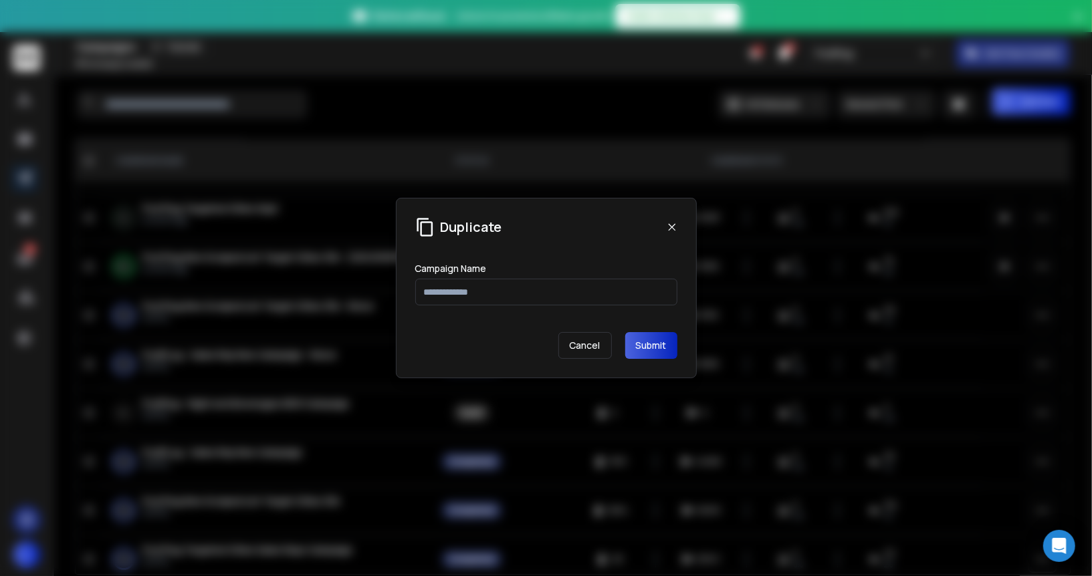
click at [487, 290] on input "text" at bounding box center [546, 292] width 262 height 27
paste input "**********"
click at [424, 292] on input "**********" at bounding box center [546, 292] width 262 height 27
type input "**********"
click at [655, 350] on button "Submit" at bounding box center [651, 345] width 52 height 27
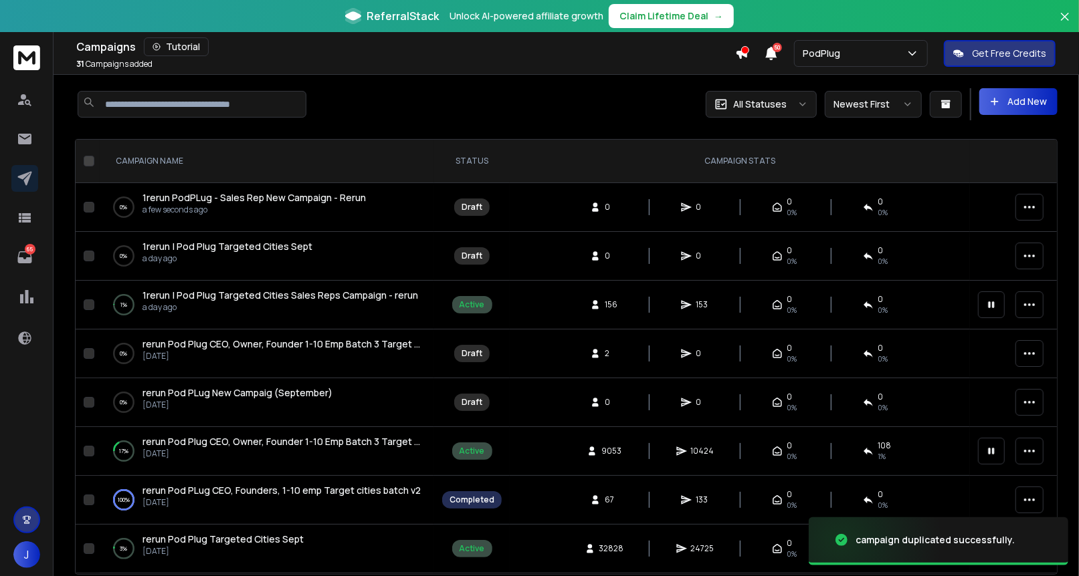
scroll to position [527, 0]
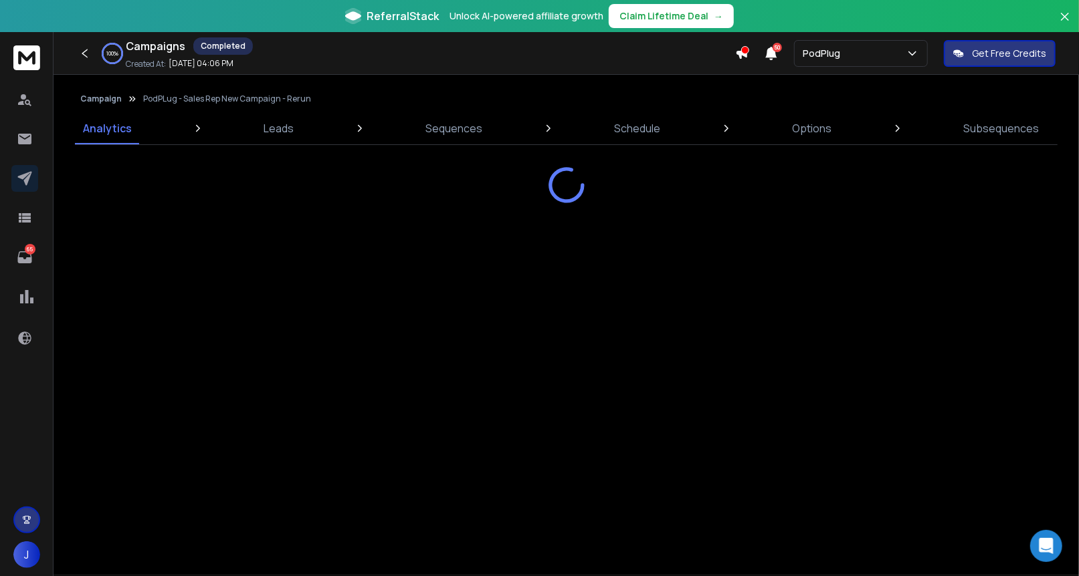
click at [263, 102] on p "PodPLug - Sales Rep New Campaign - Rerun" at bounding box center [227, 99] width 168 height 11
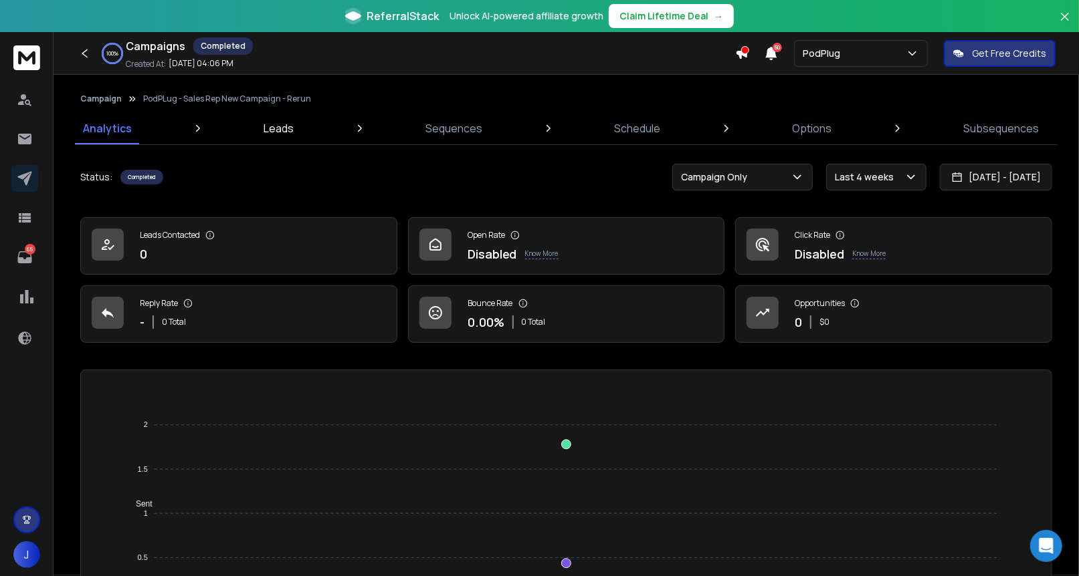
click at [271, 126] on p "Leads" at bounding box center [278, 128] width 30 height 16
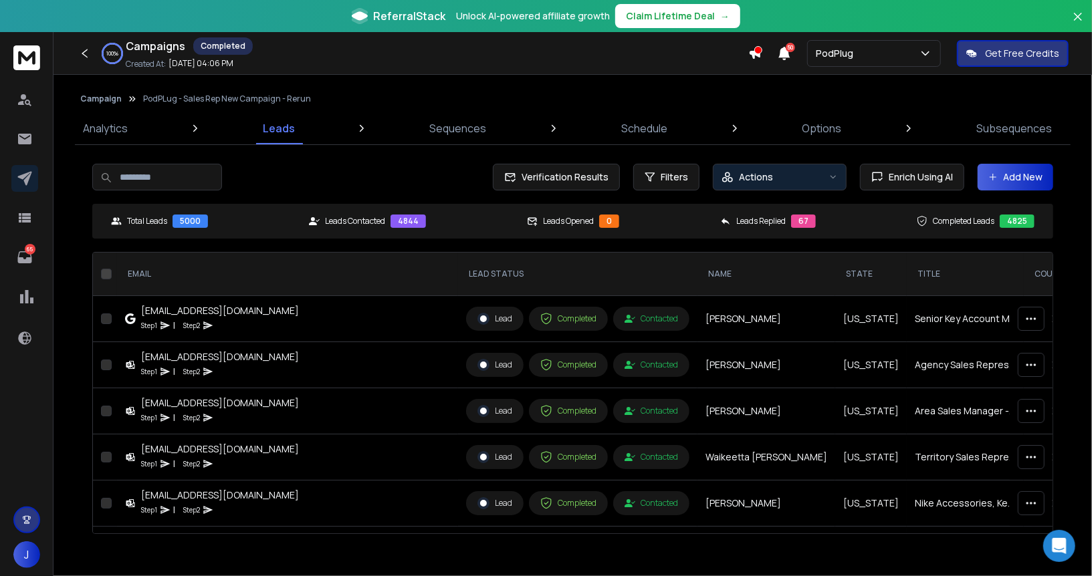
click at [814, 171] on div "Actions" at bounding box center [772, 177] width 102 height 13
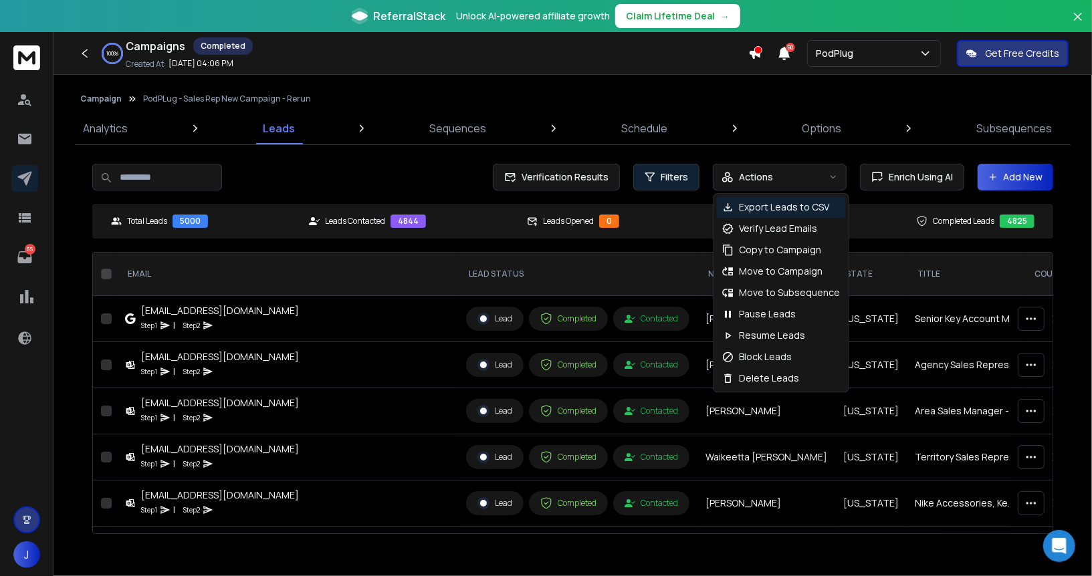
click at [664, 171] on span "Filters" at bounding box center [674, 177] width 27 height 13
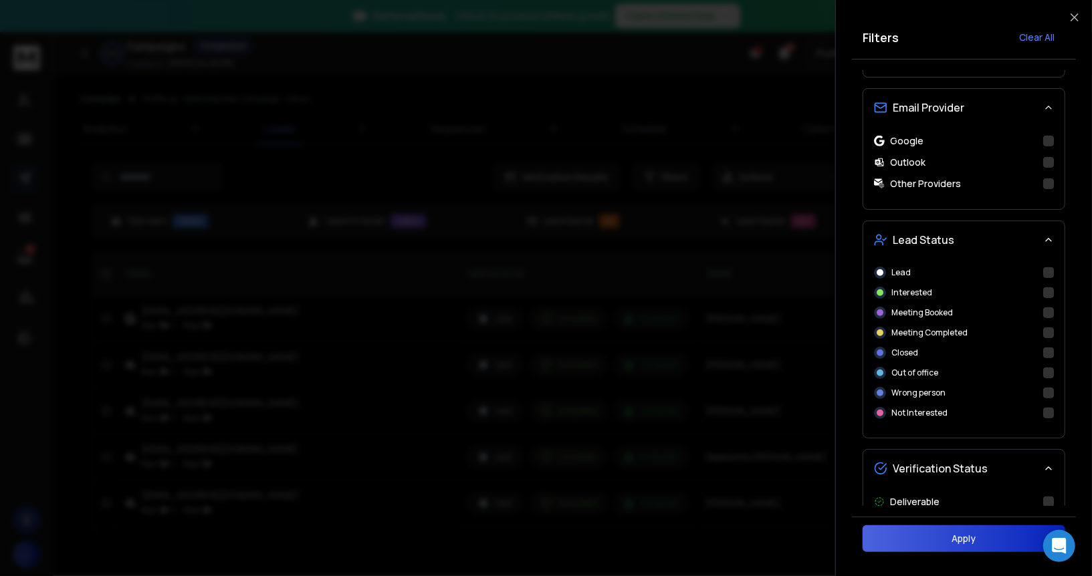
scroll to position [445, 0]
click at [1043, 418] on Interested "Not Interested" at bounding box center [1048, 412] width 11 height 11
click at [1043, 393] on person "Wrong person" at bounding box center [1048, 392] width 11 height 11
click at [1043, 375] on office "Out of office" at bounding box center [1048, 372] width 11 height 11
click at [1034, 360] on div "Lead Interested Meeting Booked Meeting Completed Closed Out of office Wrong per…" at bounding box center [963, 351] width 201 height 171
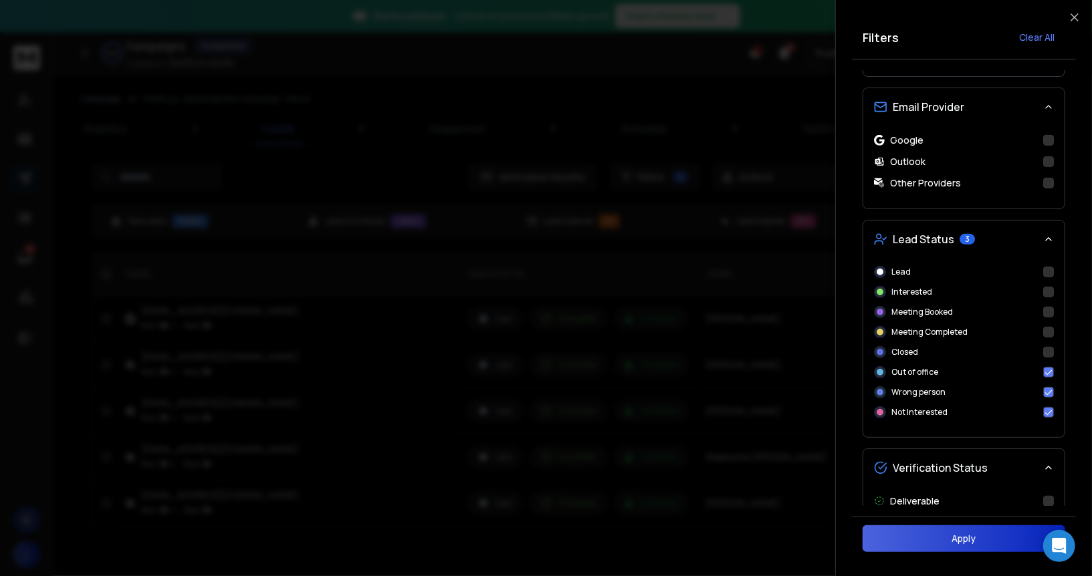
click at [1043, 354] on button "Closed" at bounding box center [1048, 352] width 11 height 11
click at [945, 543] on button "Apply" at bounding box center [964, 539] width 203 height 27
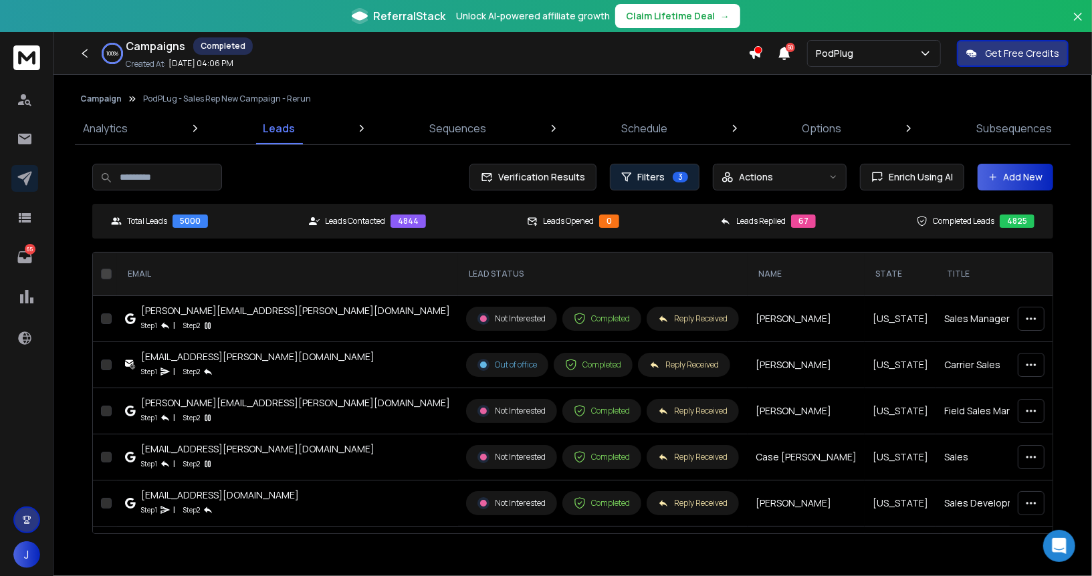
click at [665, 177] on button "Filters 3" at bounding box center [655, 177] width 90 height 27
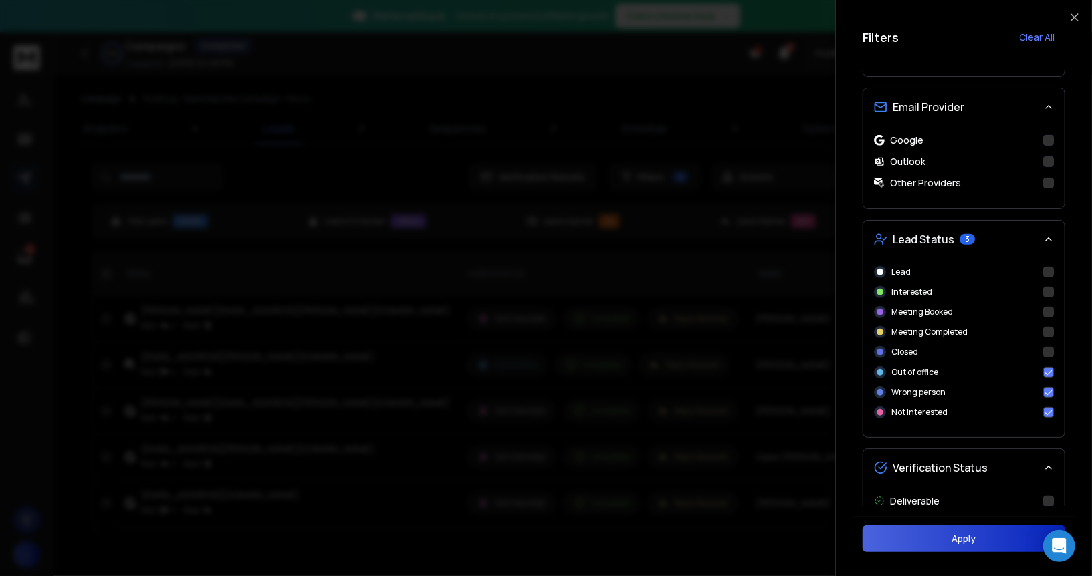
click at [1032, 397] on div "Lead Interested Meeting Booked Meeting Completed Closed Out of office Wrong per…" at bounding box center [963, 351] width 201 height 171
click at [1043, 392] on person "Wrong person" at bounding box center [1048, 392] width 11 height 11
click at [1043, 369] on office "Out of office" at bounding box center [1048, 372] width 11 height 11
click at [972, 541] on button "Apply" at bounding box center [964, 539] width 203 height 27
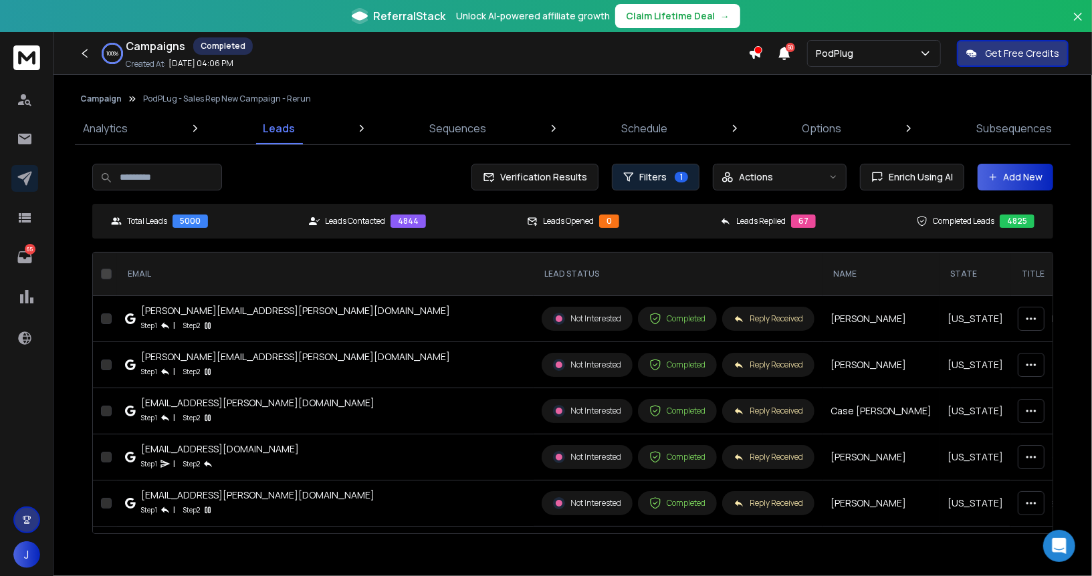
click at [667, 182] on button "Filters 1" at bounding box center [656, 177] width 88 height 27
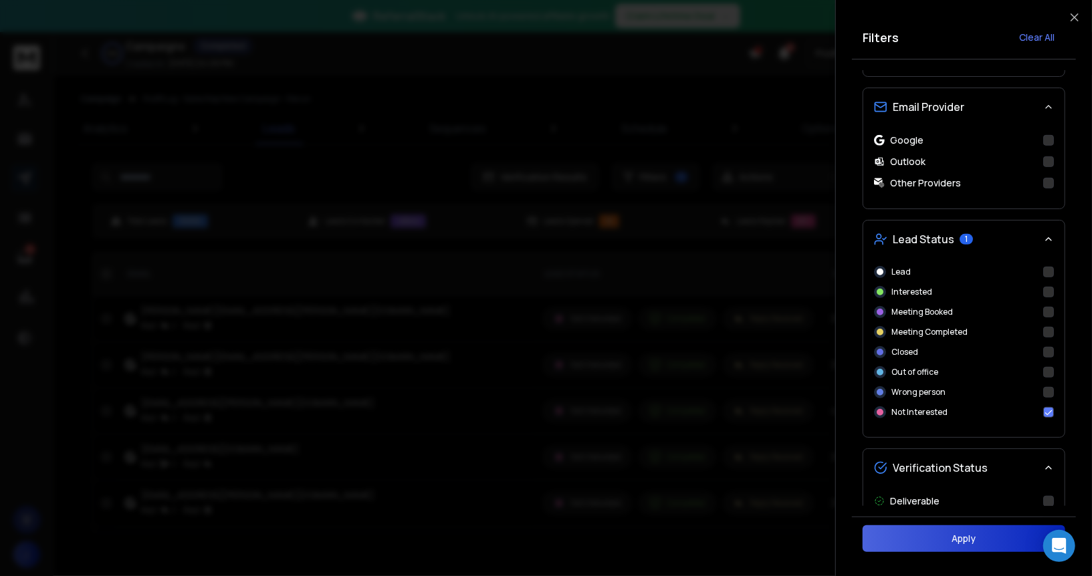
click at [1043, 413] on Interested "Not Interested" at bounding box center [1048, 412] width 11 height 11
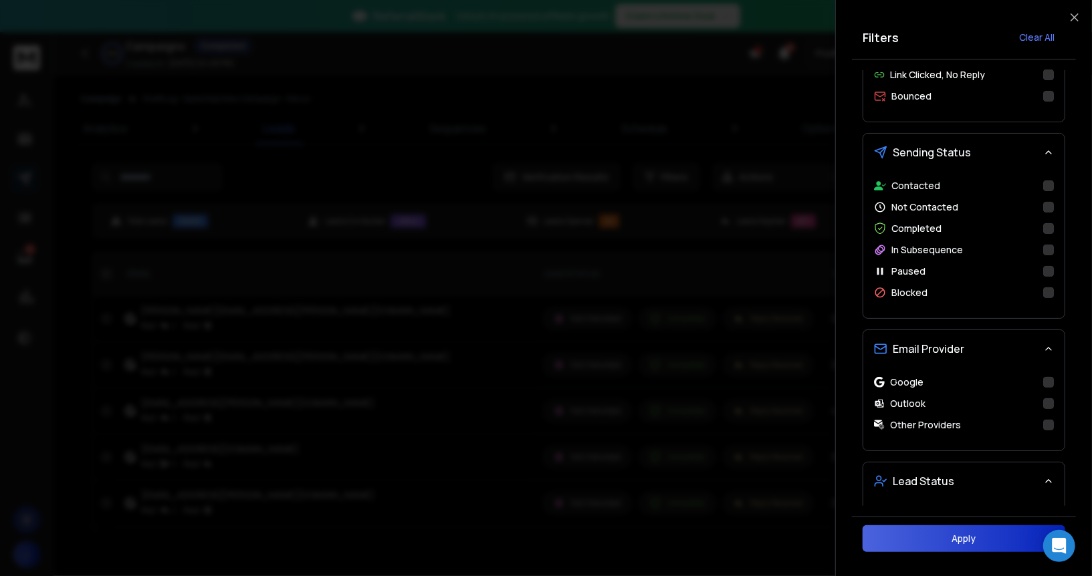
scroll to position [0, 0]
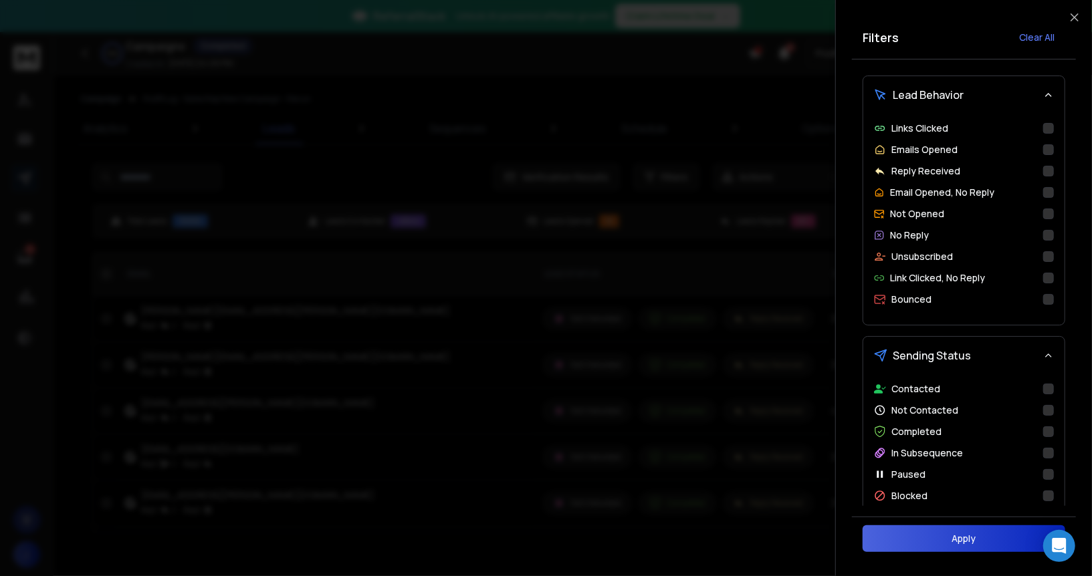
click at [1043, 191] on button "Email Opened, No Reply" at bounding box center [1048, 192] width 11 height 11
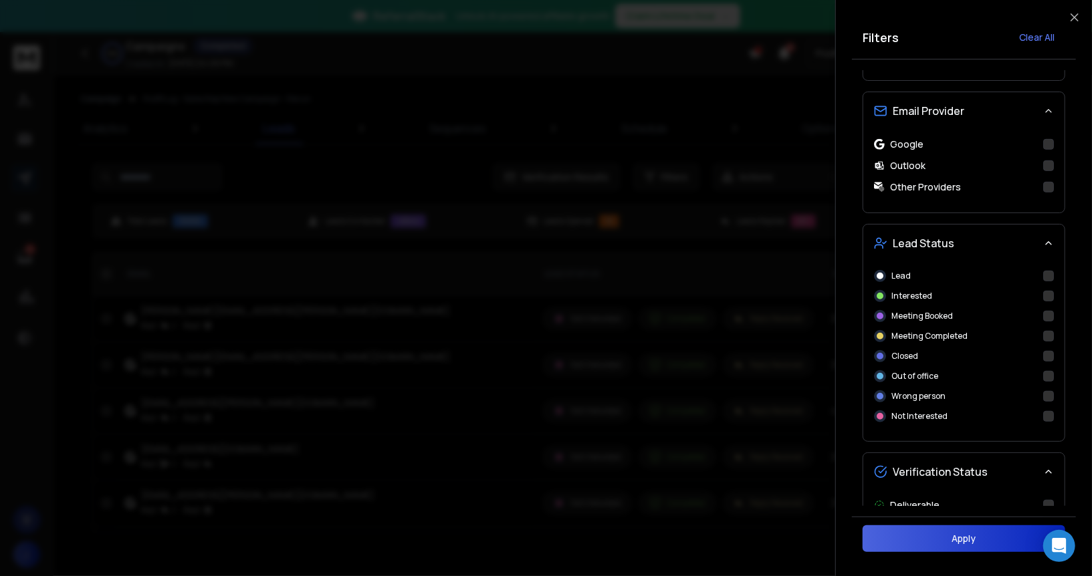
scroll to position [445, 0]
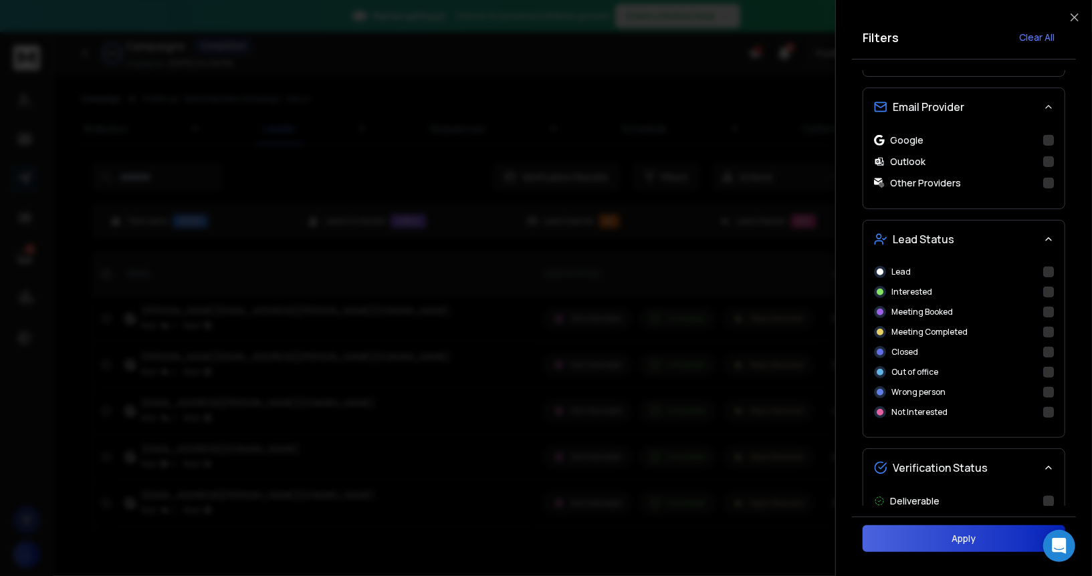
click at [1043, 273] on button "Lead" at bounding box center [1048, 272] width 11 height 11
click at [937, 546] on button "Apply" at bounding box center [964, 539] width 203 height 27
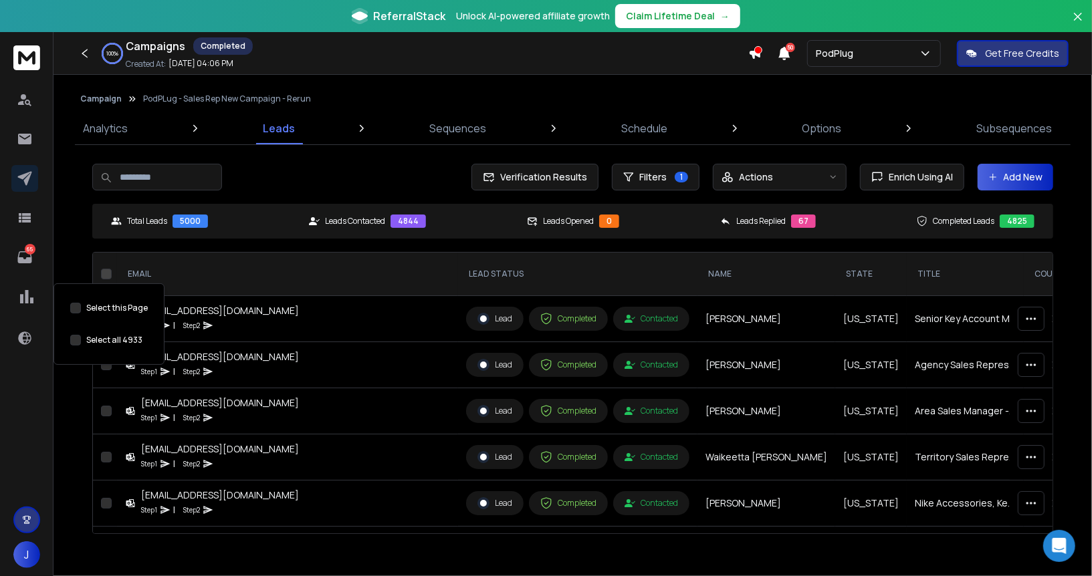
click at [78, 340] on button "Select this Page" at bounding box center [75, 340] width 11 height 11
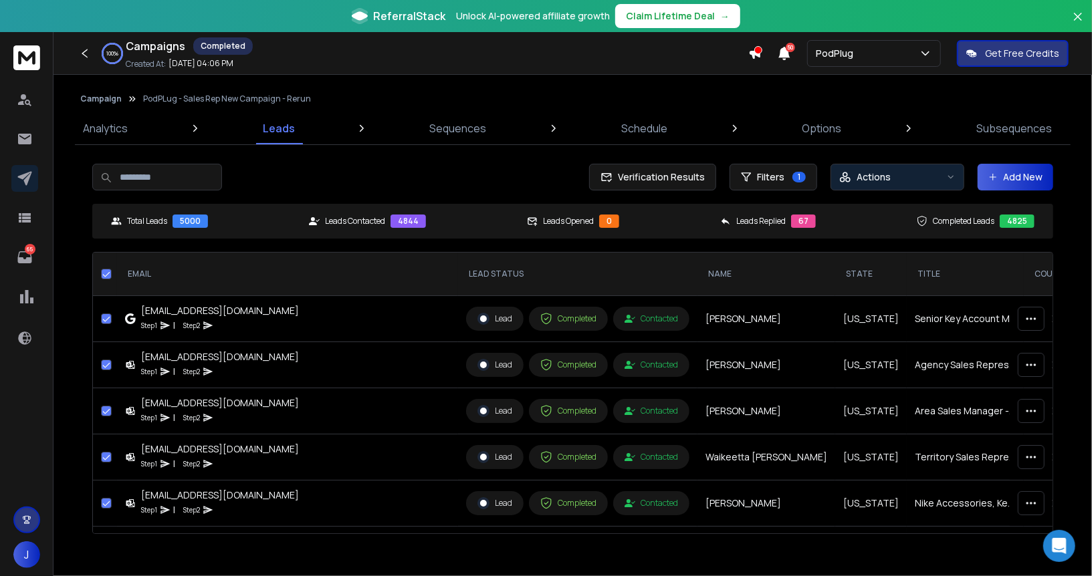
click at [868, 182] on p "Actions" at bounding box center [874, 177] width 34 height 13
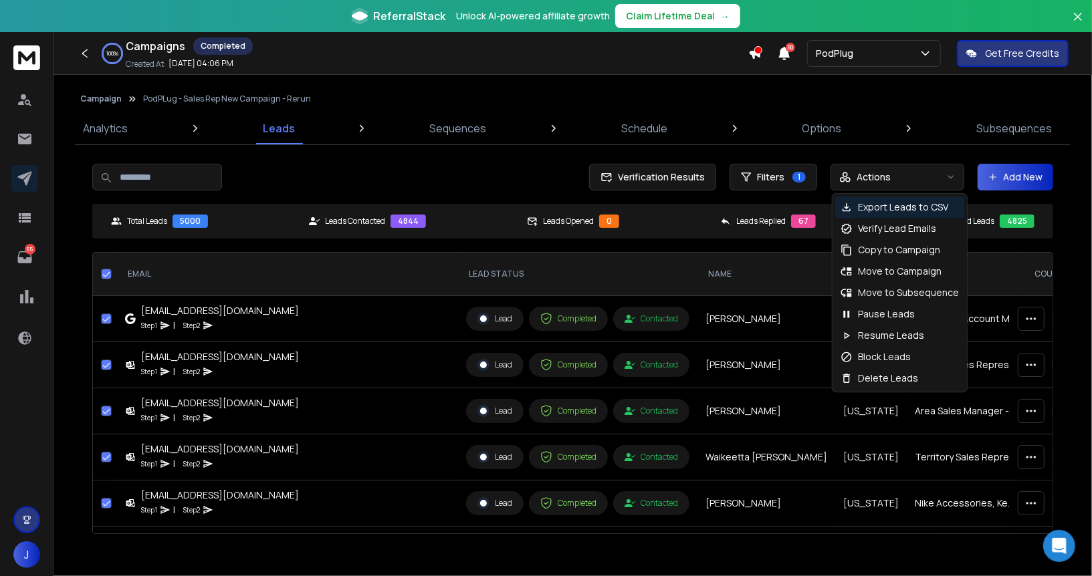
click at [871, 204] on p "Export Leads to CSV" at bounding box center [903, 207] width 90 height 13
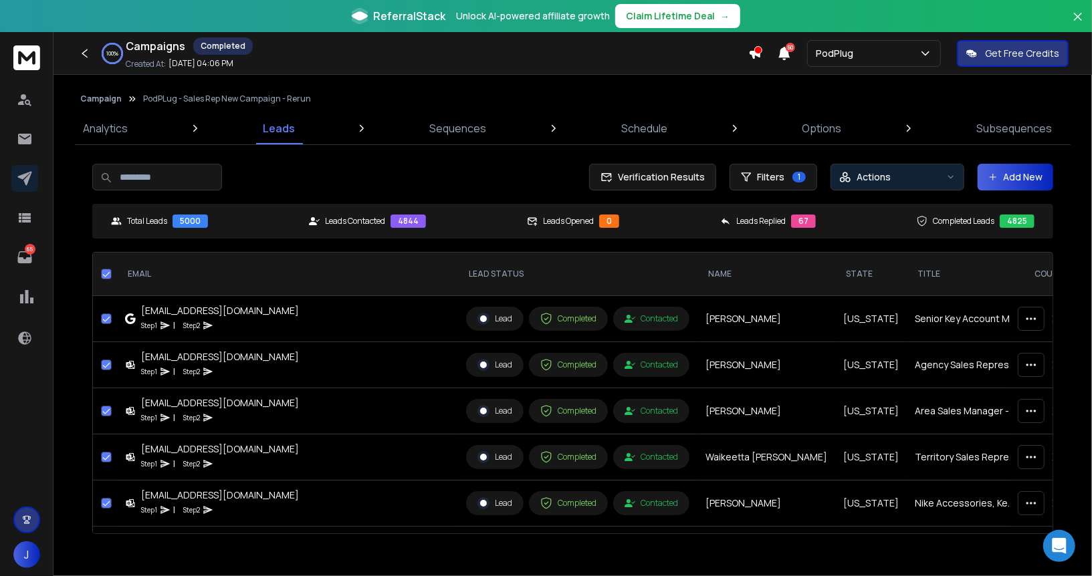
click at [925, 183] on div "Actions" at bounding box center [890, 177] width 102 height 13
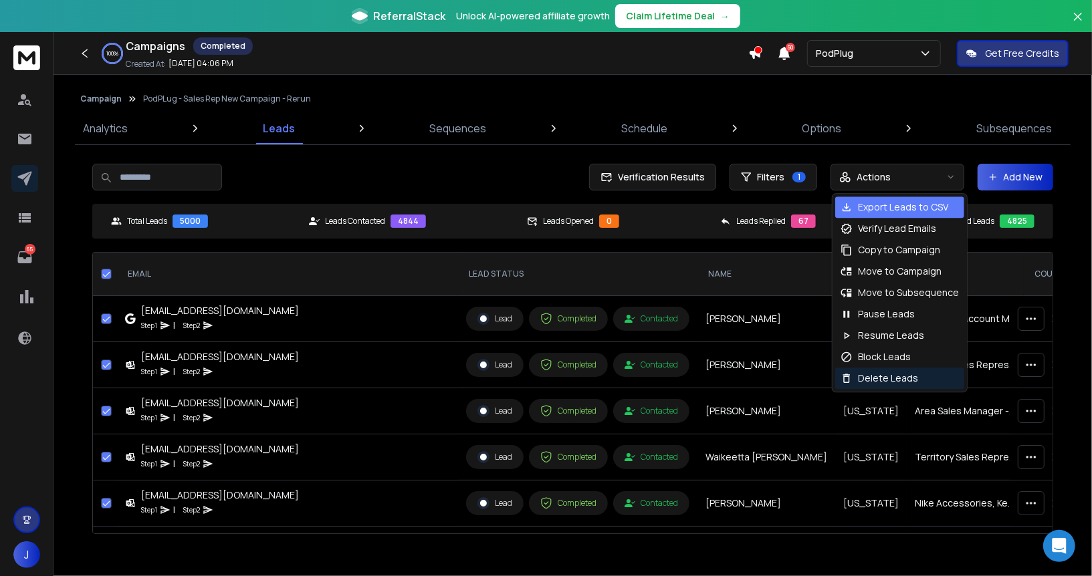
click at [911, 382] on p "Delete Leads" at bounding box center [888, 378] width 60 height 13
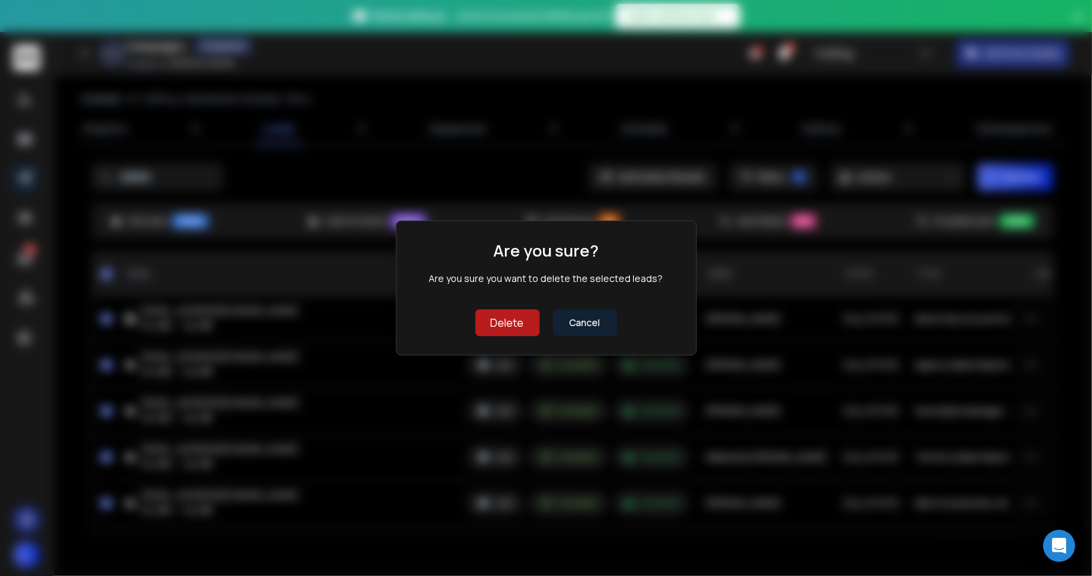
click at [507, 319] on button "Delete" at bounding box center [507, 323] width 64 height 27
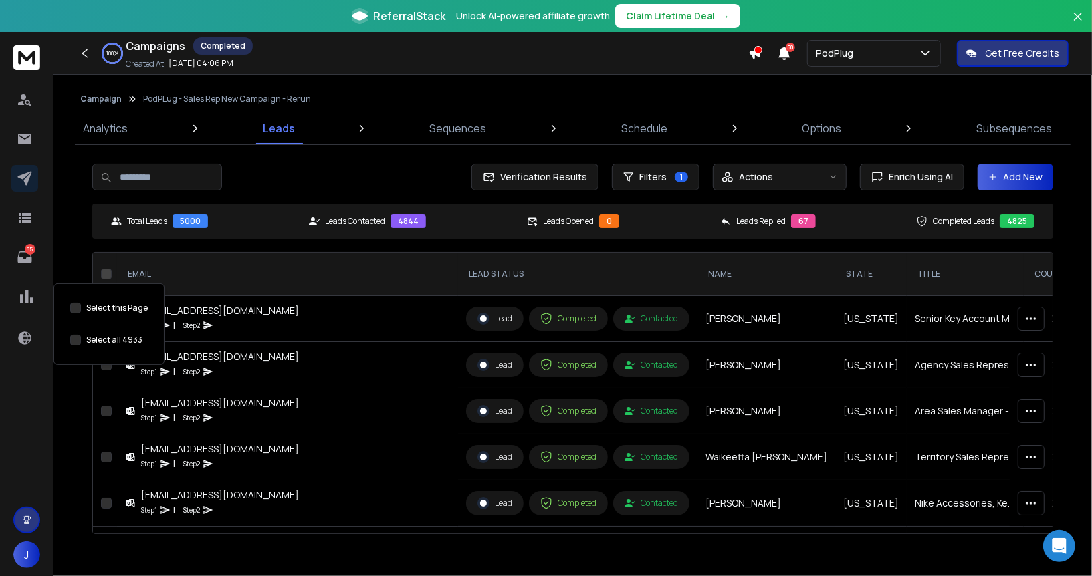
click at [76, 340] on button "Select this Page" at bounding box center [75, 340] width 11 height 11
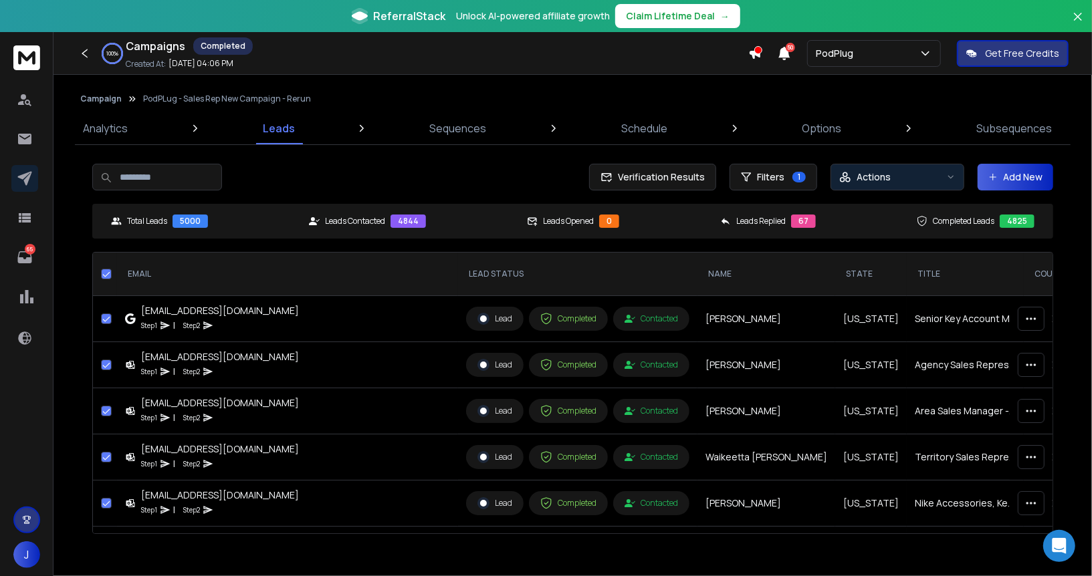
click at [889, 177] on p "Actions" at bounding box center [874, 177] width 34 height 13
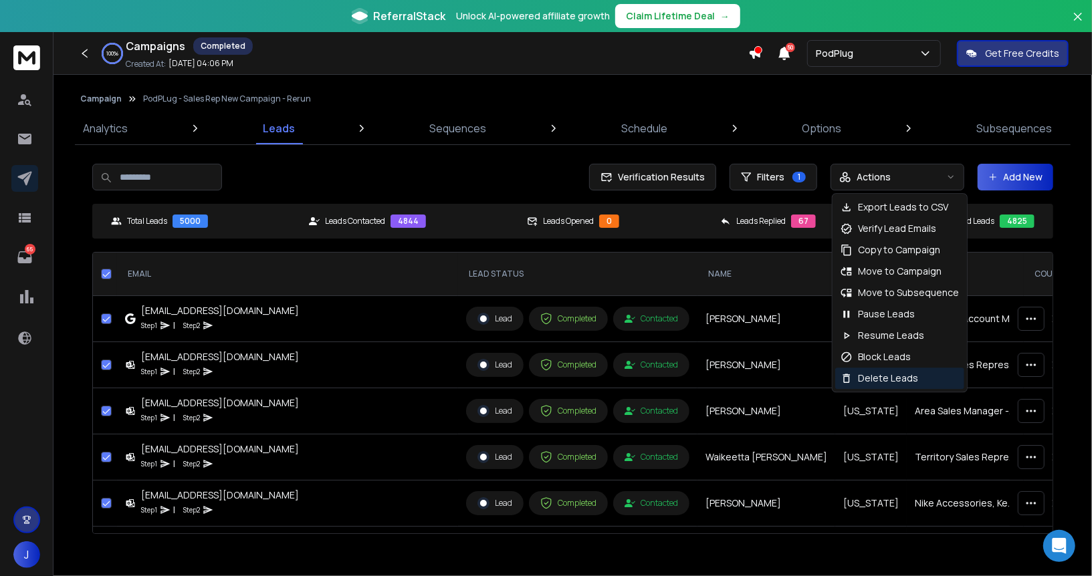
click at [861, 374] on p "Delete Leads" at bounding box center [888, 378] width 60 height 13
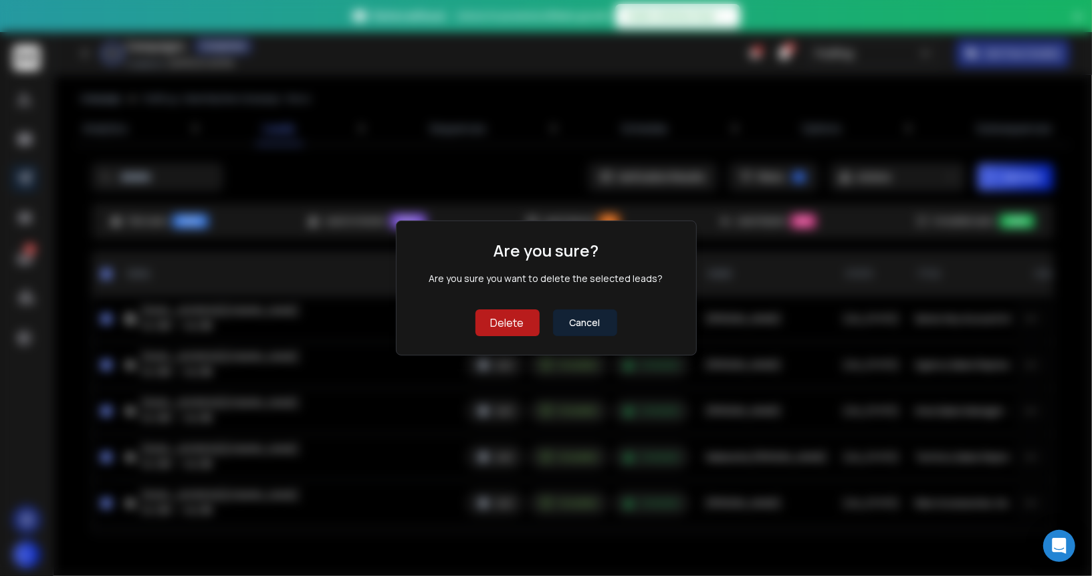
click at [505, 314] on button "Delete" at bounding box center [507, 323] width 64 height 27
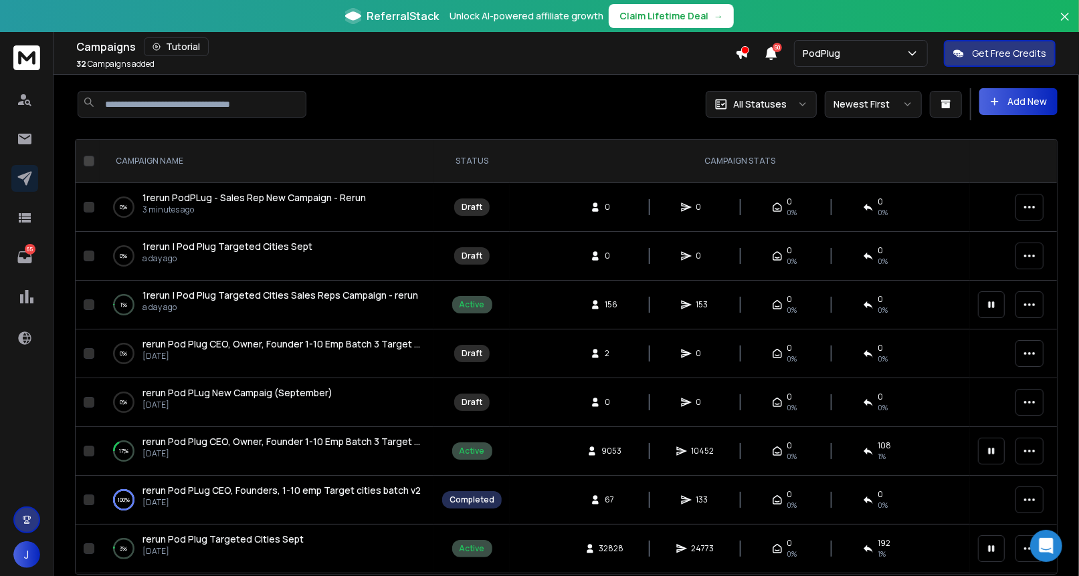
click at [282, 190] on td "0 % 1rerun PodPLug - Sales Rep New Campaign - Rerun 3 minutes ago" at bounding box center [267, 207] width 334 height 49
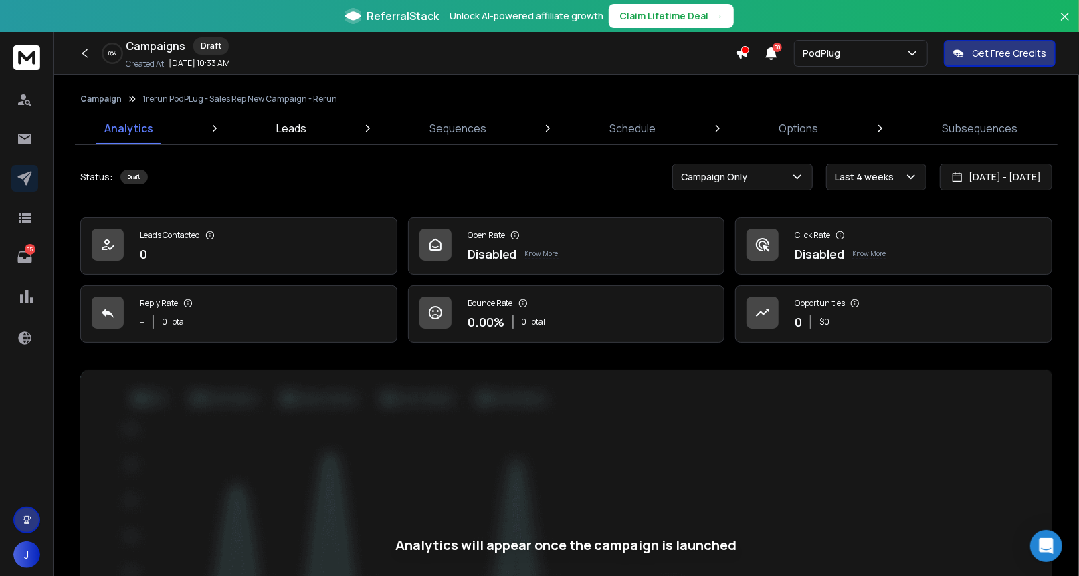
click at [284, 134] on p "Leads" at bounding box center [291, 128] width 30 height 16
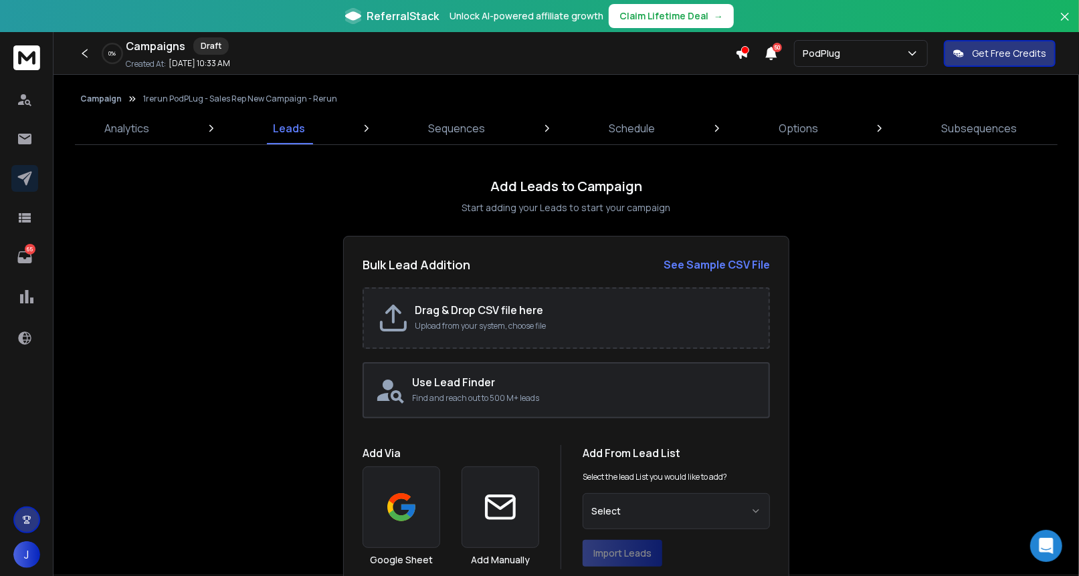
click at [460, 301] on div "Drag & Drop CSV file here Upload from your system, choose file" at bounding box center [565, 319] width 407 height 62
type input "**********"
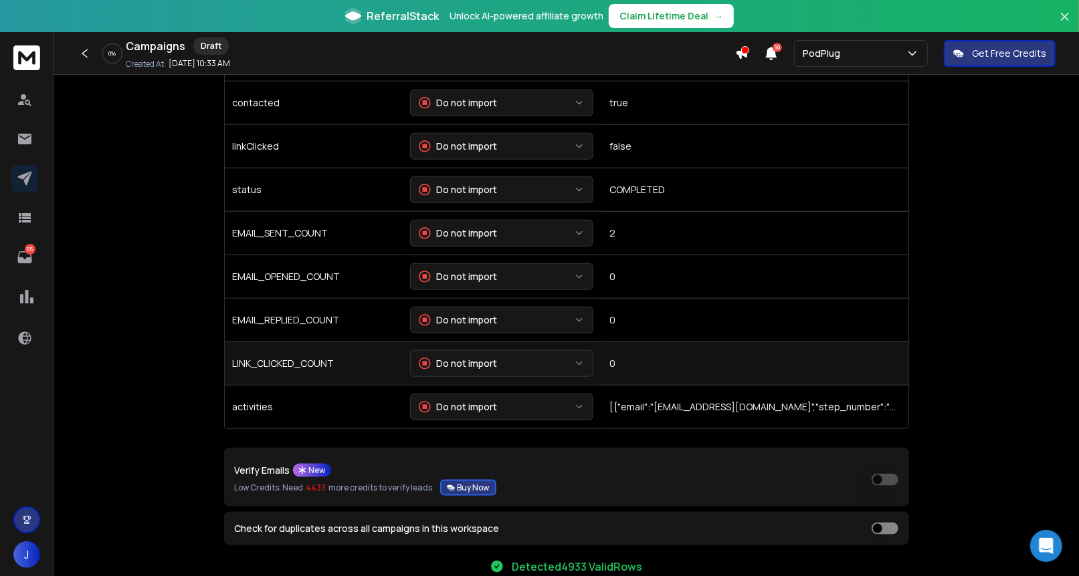
scroll to position [822, 0]
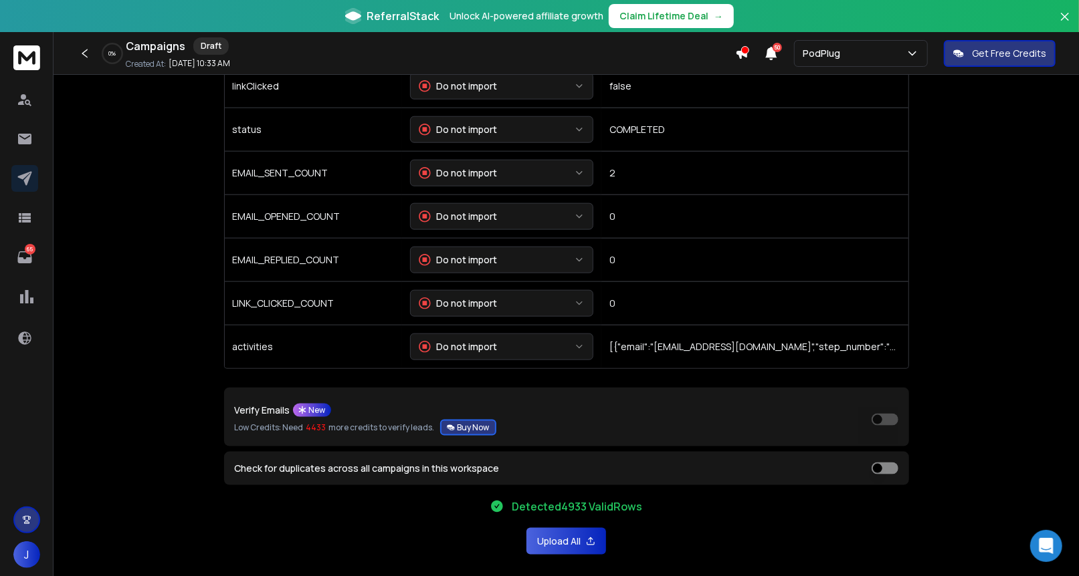
click at [544, 549] on button "Upload All" at bounding box center [566, 541] width 80 height 27
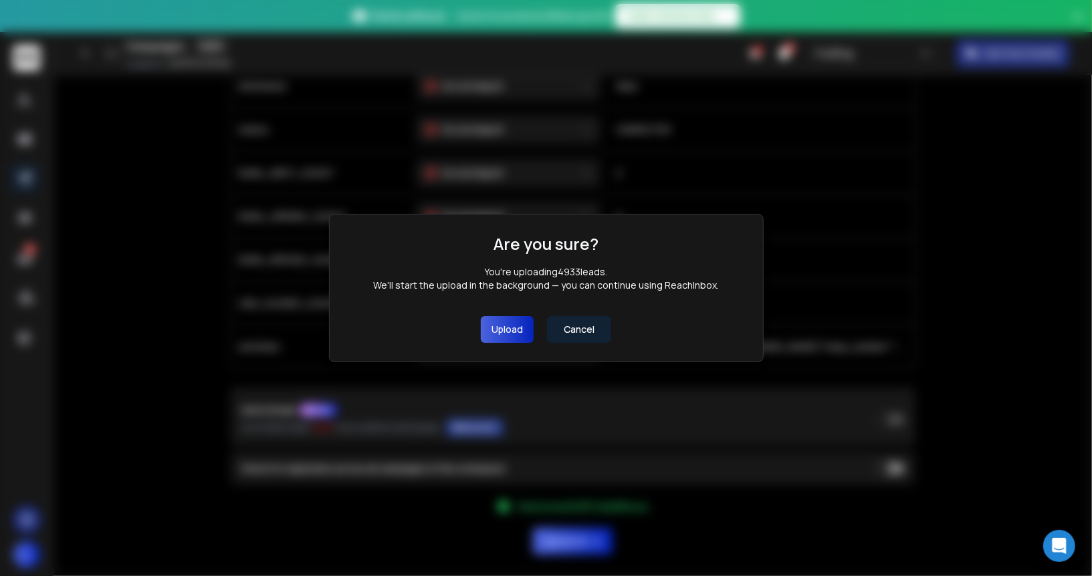
click at [489, 324] on button "Upload" at bounding box center [507, 329] width 53 height 27
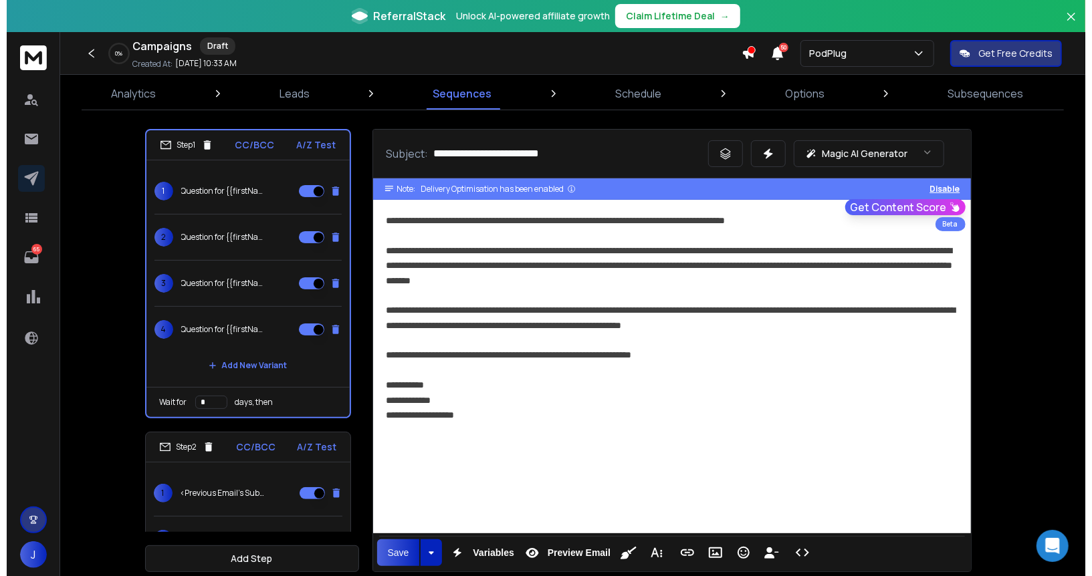
scroll to position [49, 0]
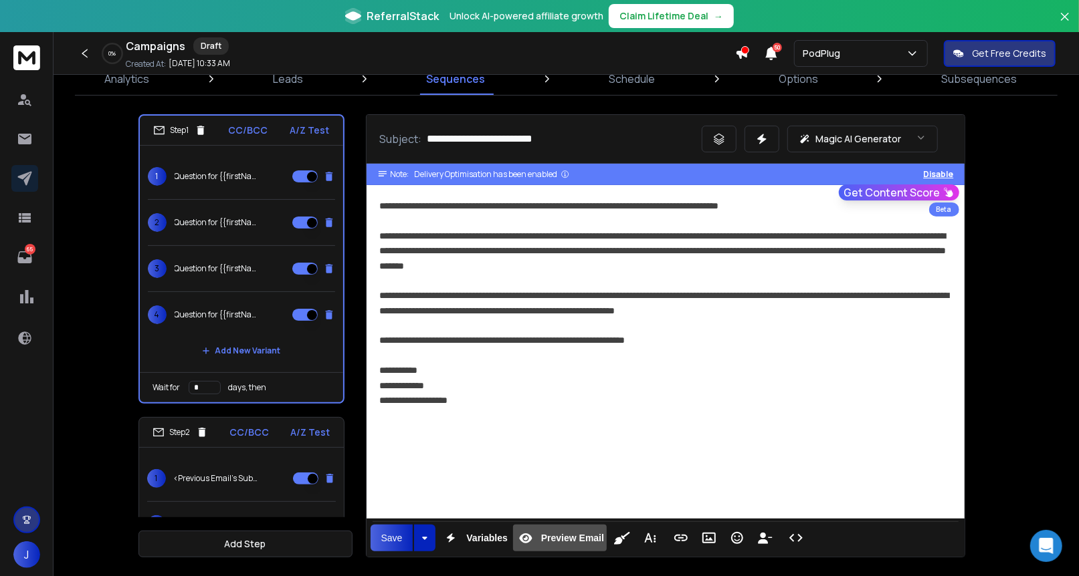
click at [536, 535] on div "Preview Email" at bounding box center [560, 539] width 94 height 22
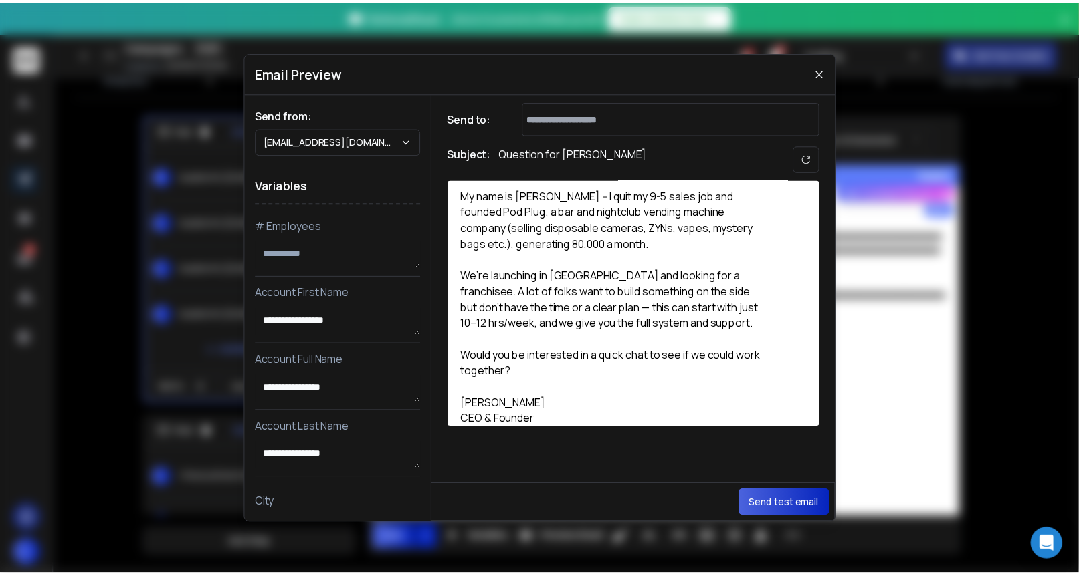
scroll to position [70, 0]
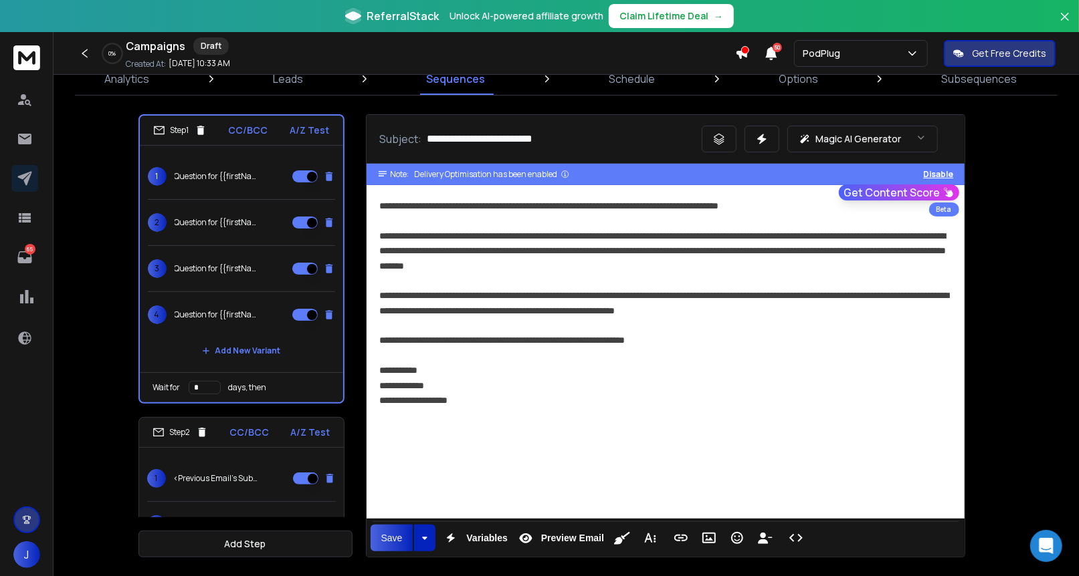
click at [245, 214] on div "2 Question for {{firstName}}" at bounding box center [204, 222] width 112 height 19
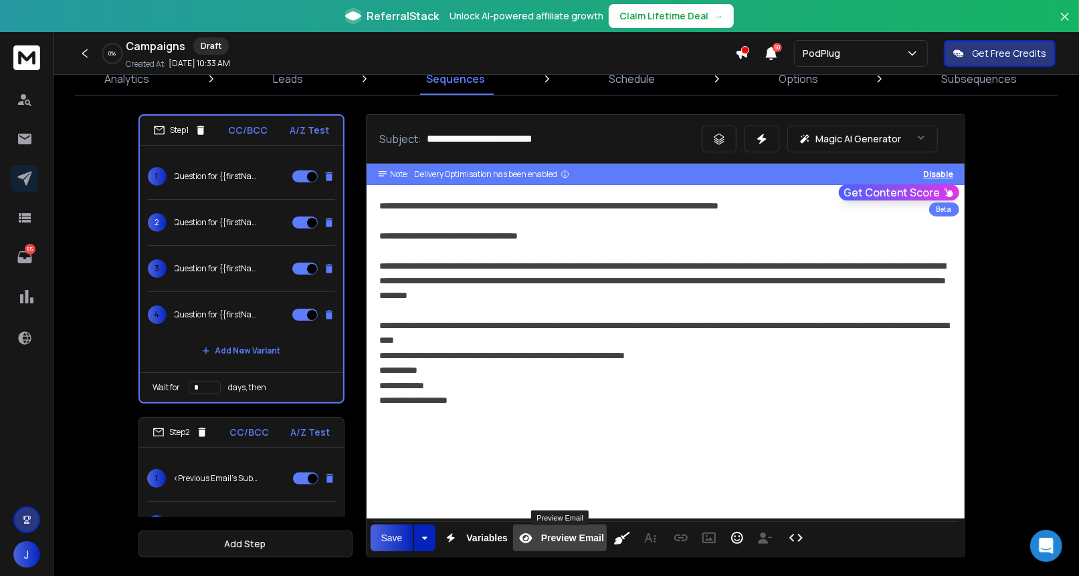
click at [568, 536] on span "Preview Email" at bounding box center [572, 538] width 68 height 11
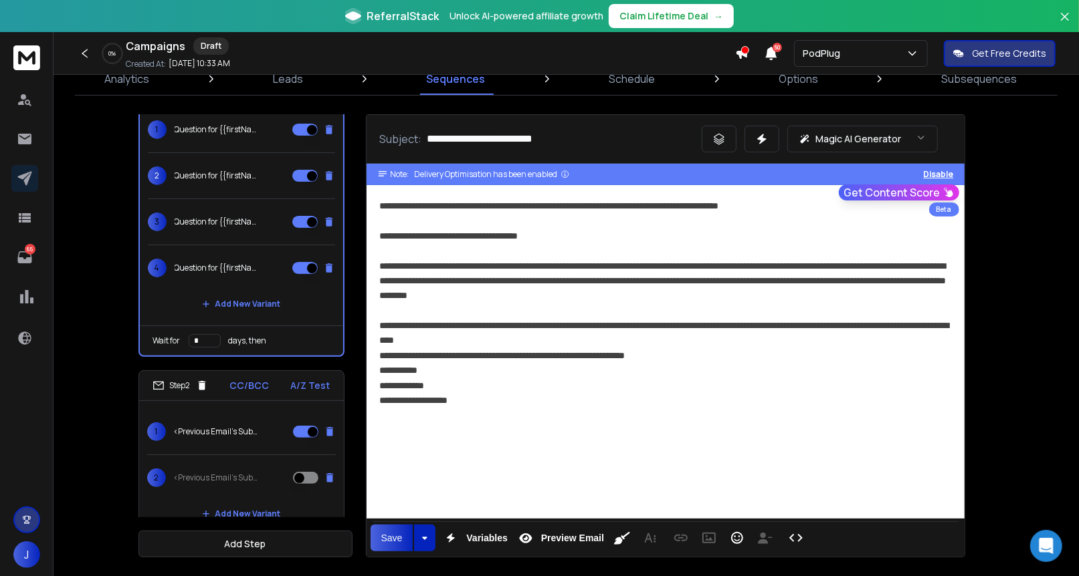
scroll to position [66, 0]
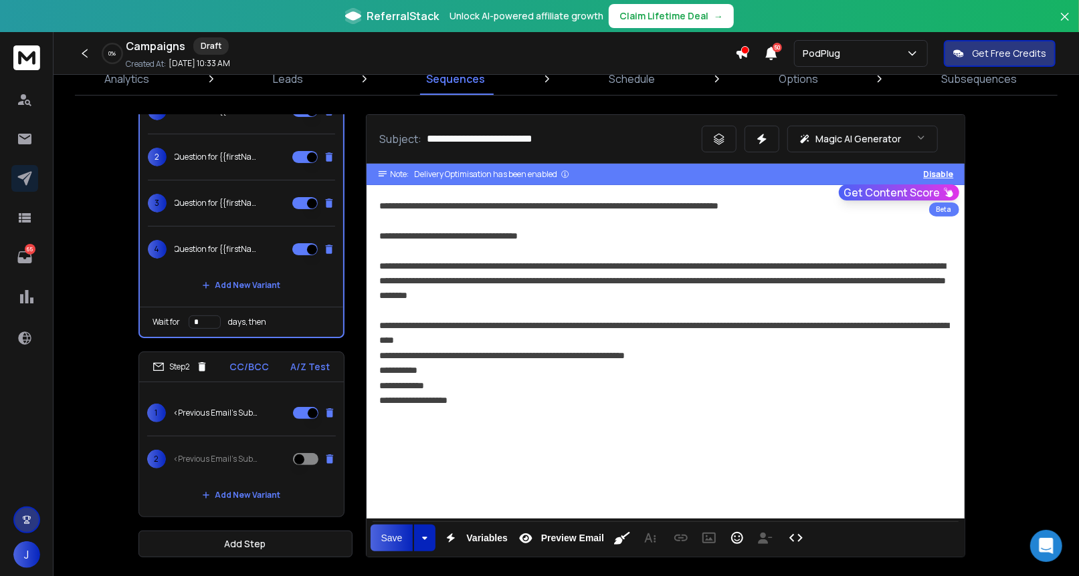
click at [233, 413] on p "<Previous Email's Subject>" at bounding box center [217, 413] width 86 height 11
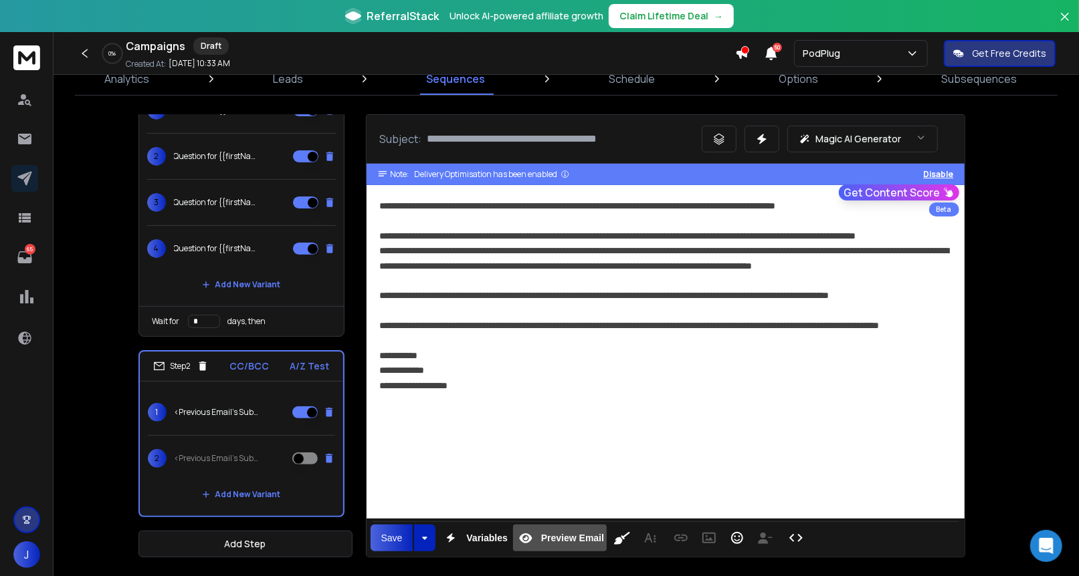
click at [544, 543] on span "Preview Email" at bounding box center [572, 538] width 68 height 11
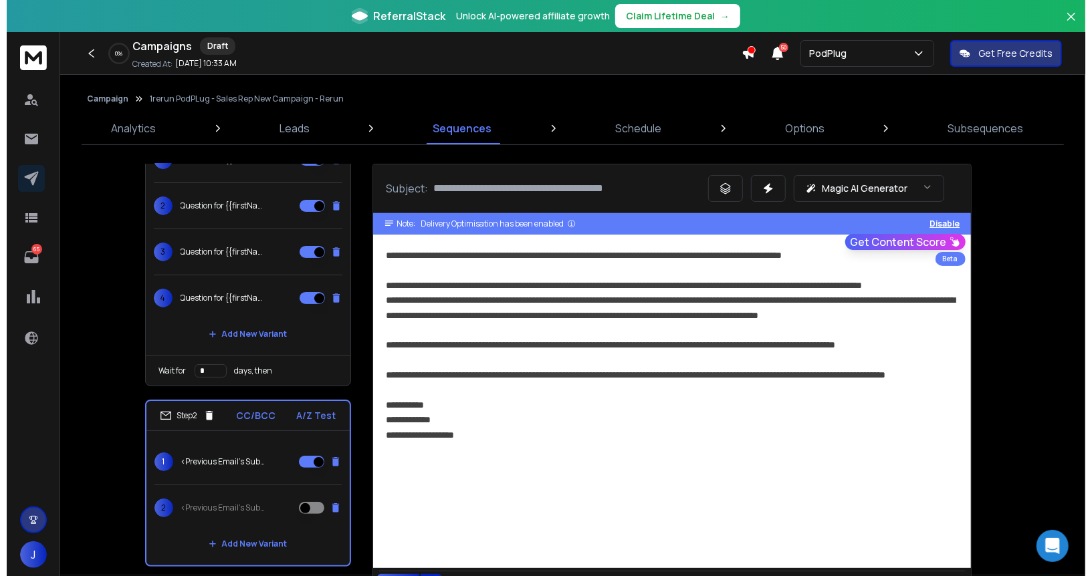
scroll to position [0, 0]
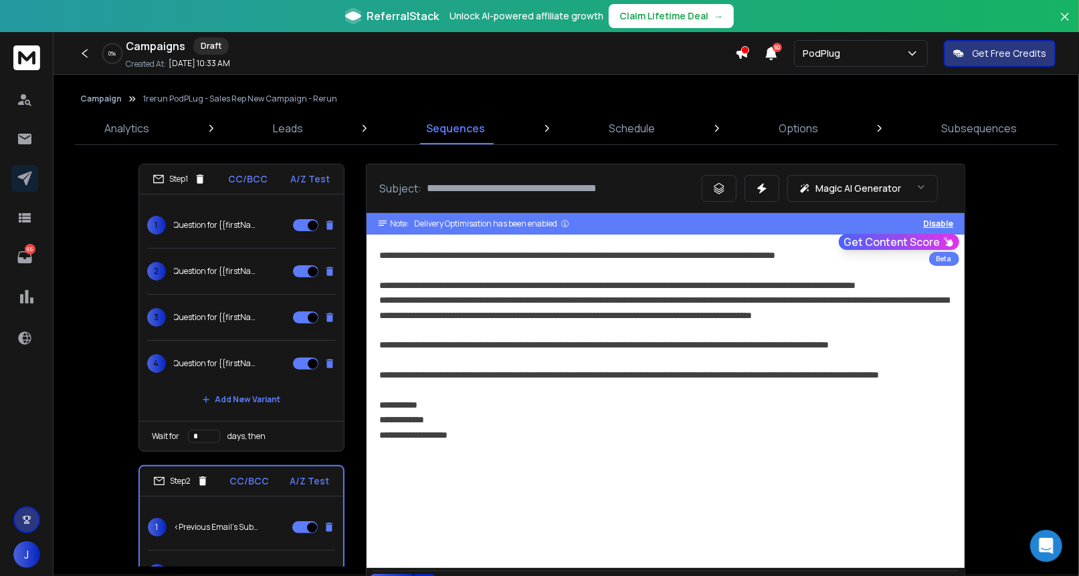
click at [756, 126] on div "Analytics Leads Sequences Schedule Options Subsequences" at bounding box center [561, 128] width 972 height 32
click at [785, 124] on p "Options" at bounding box center [797, 128] width 39 height 16
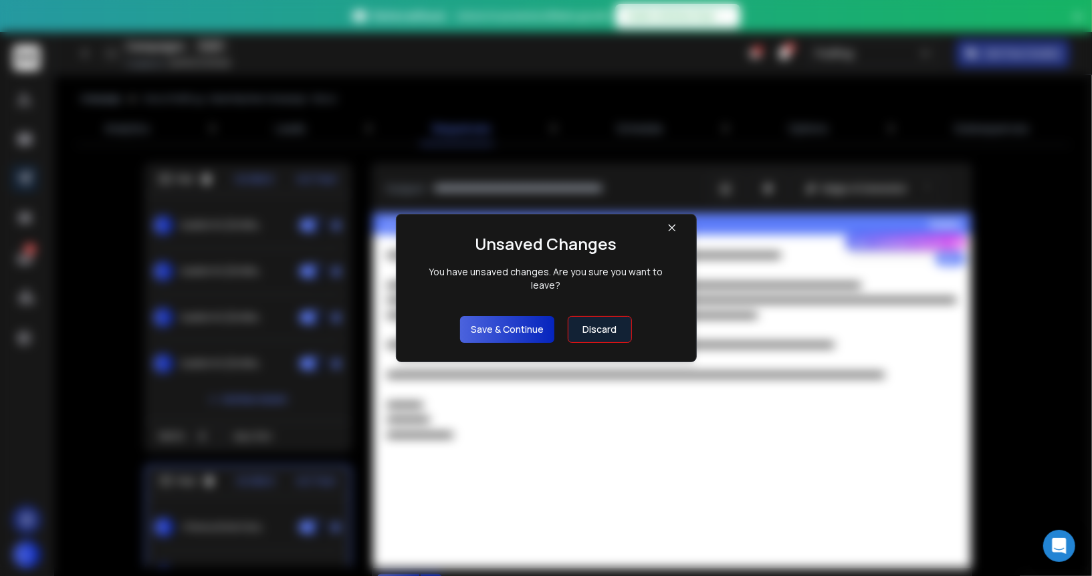
click at [517, 320] on button "Save & Continue" at bounding box center [507, 329] width 94 height 27
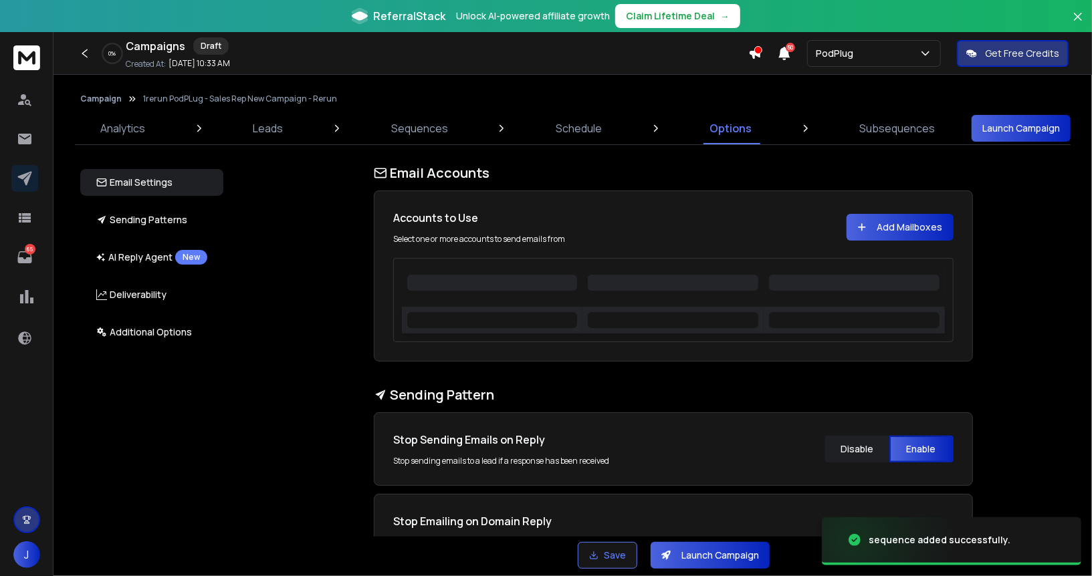
click at [867, 223] on button "Add Mailboxes" at bounding box center [900, 227] width 107 height 27
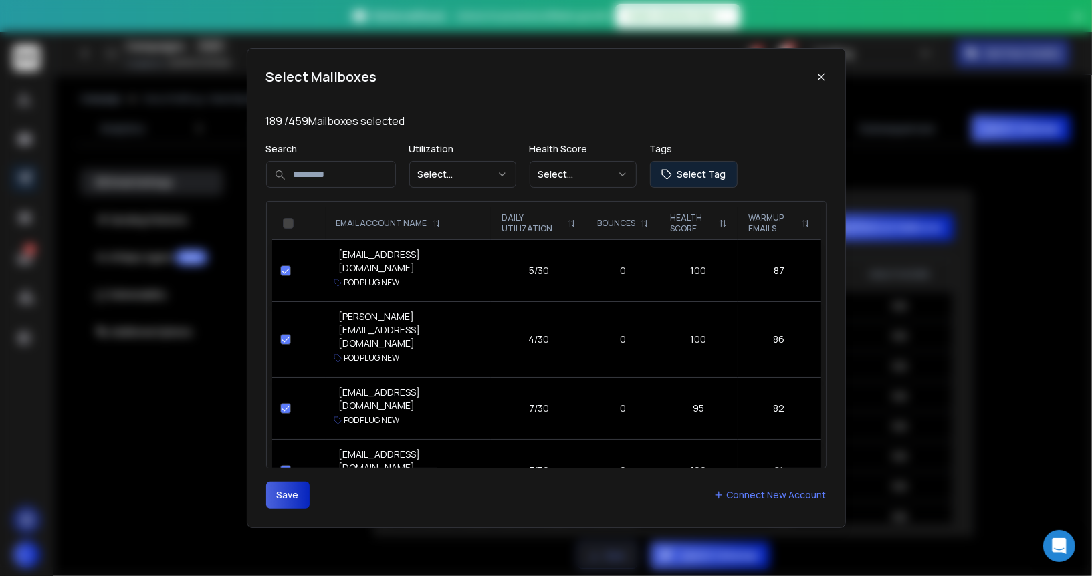
click at [691, 168] on button "Select Tag" at bounding box center [694, 174] width 88 height 27
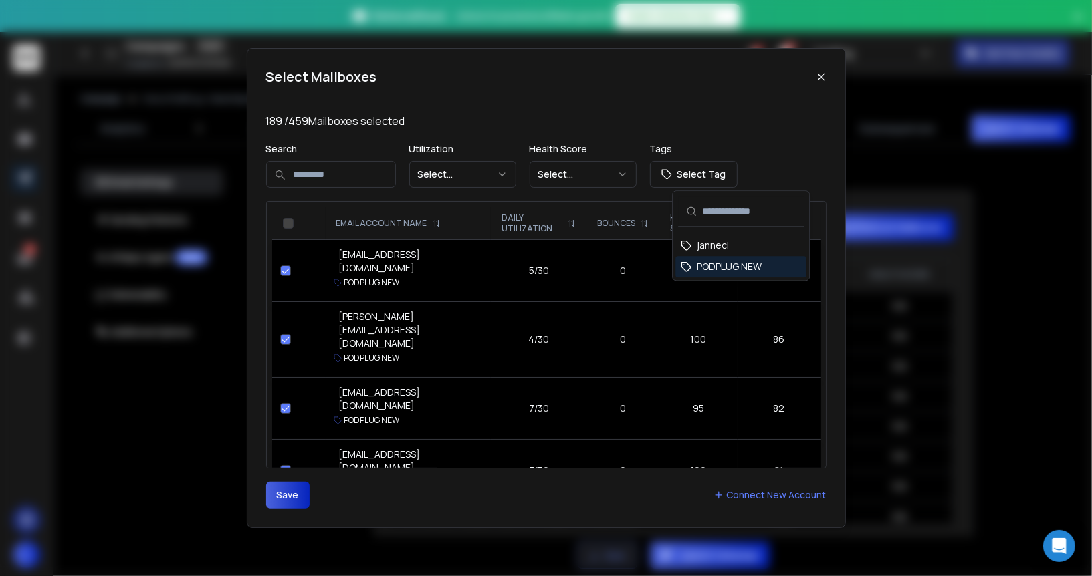
click at [717, 262] on span "PODPLUG NEW" at bounding box center [729, 266] width 65 height 13
click at [266, 495] on button "Save" at bounding box center [287, 495] width 43 height 27
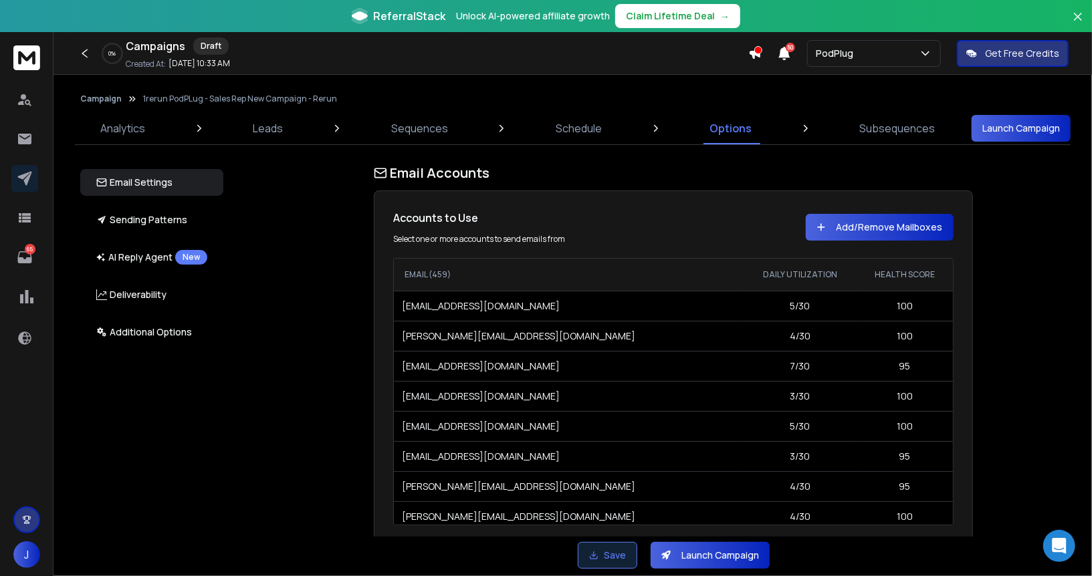
click at [605, 562] on button "Save" at bounding box center [608, 555] width 60 height 27
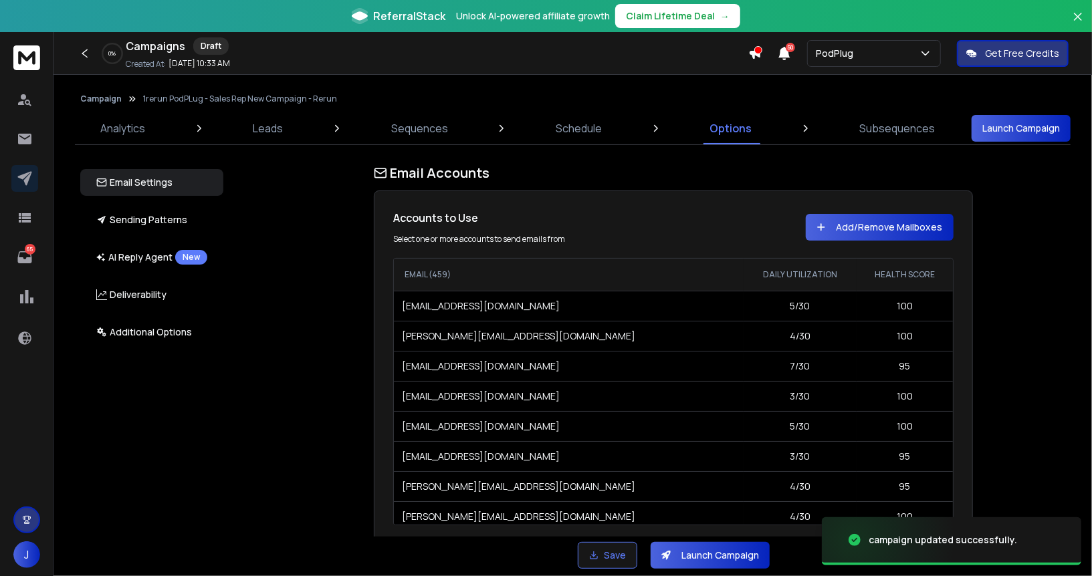
click at [696, 556] on button "Launch Campaign" at bounding box center [710, 555] width 119 height 27
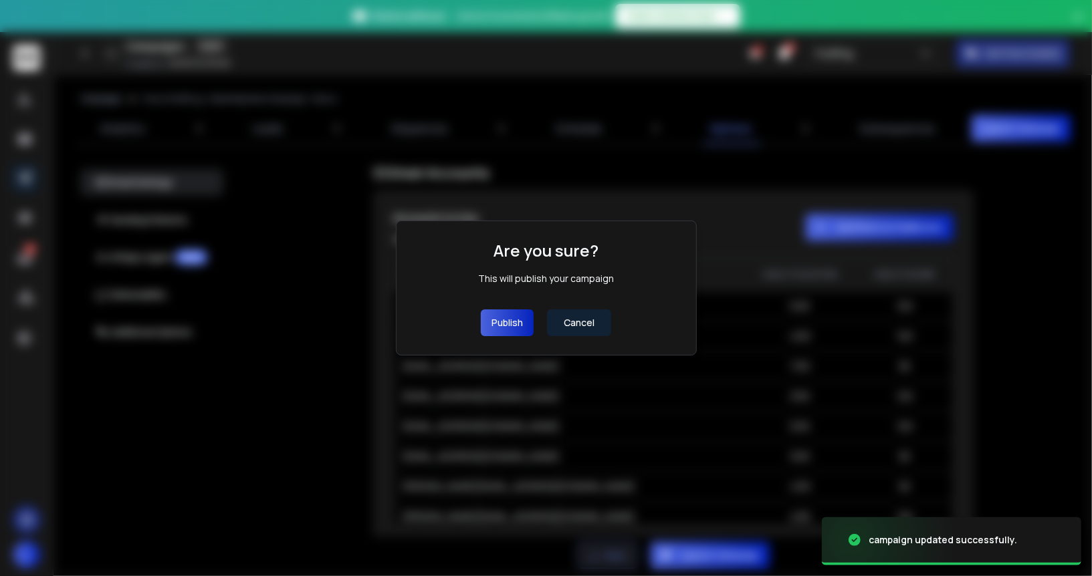
click at [496, 310] on button "Publish" at bounding box center [507, 323] width 53 height 27
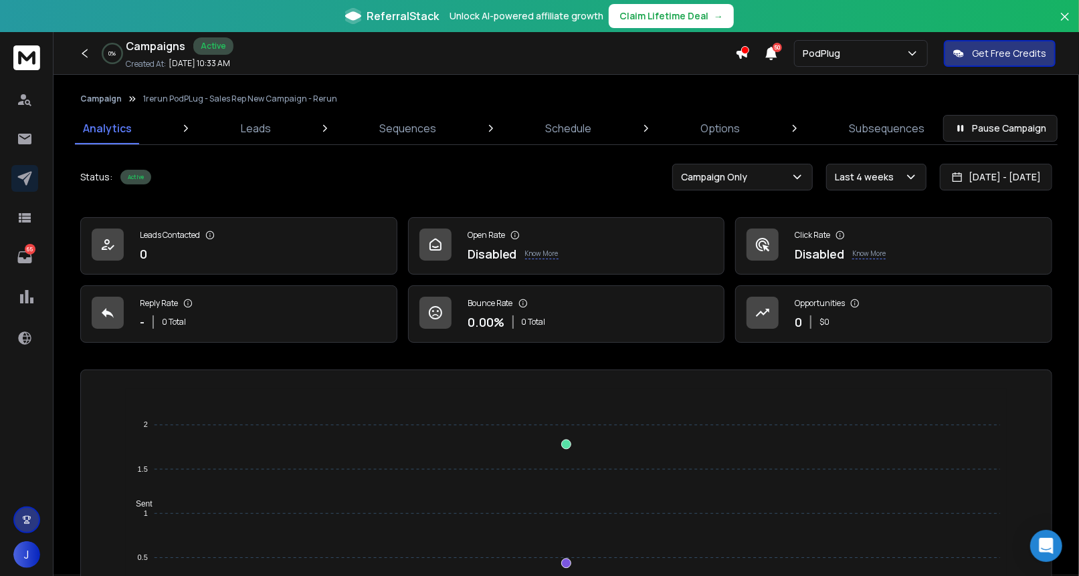
click at [20, 463] on div "65 J" at bounding box center [26, 307] width 53 height 550
click at [271, 120] on link "Leads" at bounding box center [256, 128] width 46 height 32
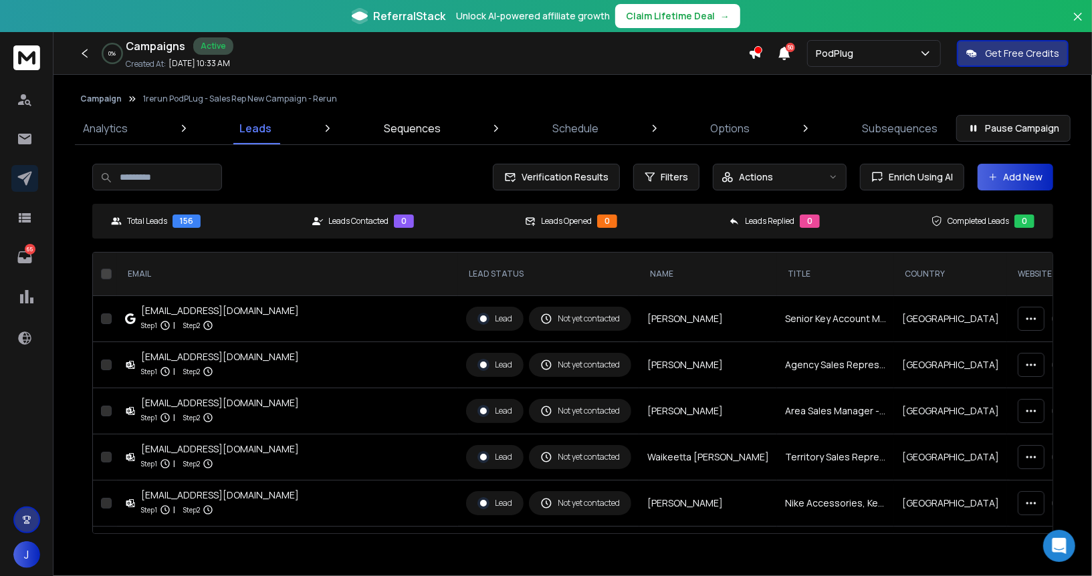
click at [390, 136] on link "Sequences" at bounding box center [412, 128] width 73 height 32
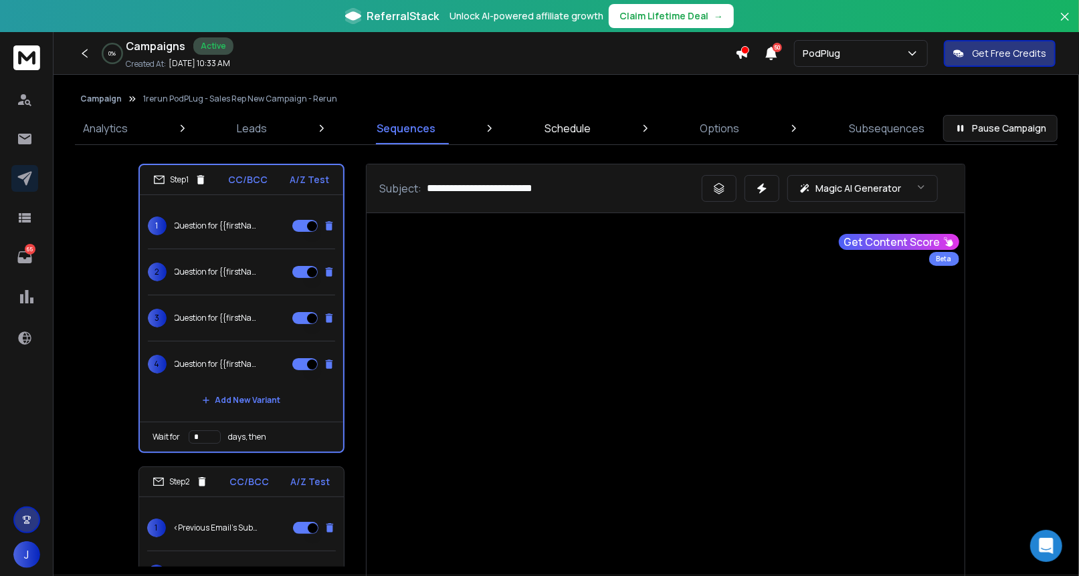
click at [594, 124] on link "Schedule" at bounding box center [567, 128] width 62 height 32
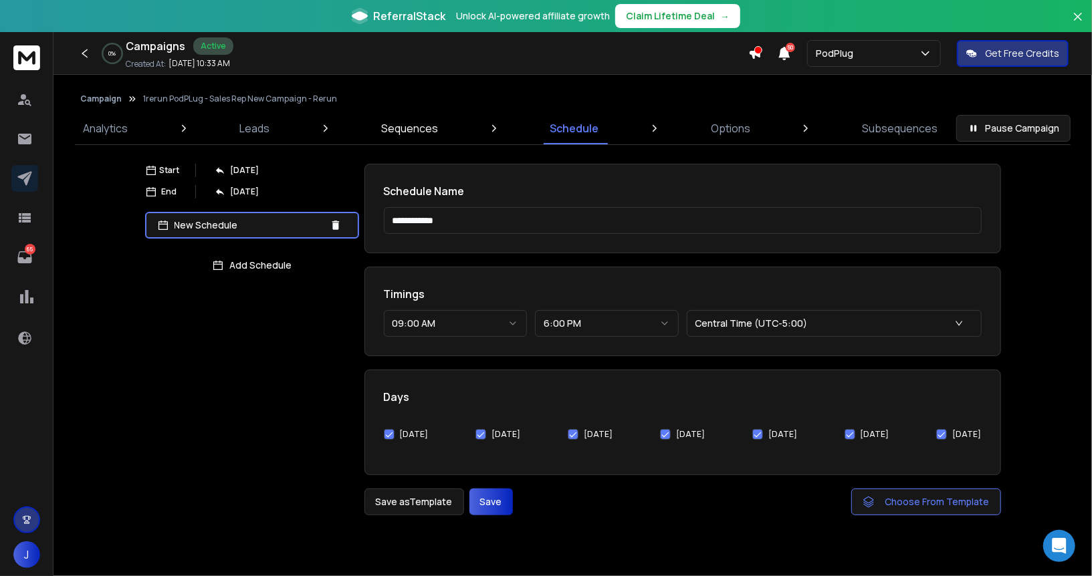
click at [427, 121] on p "Sequences" at bounding box center [409, 128] width 57 height 16
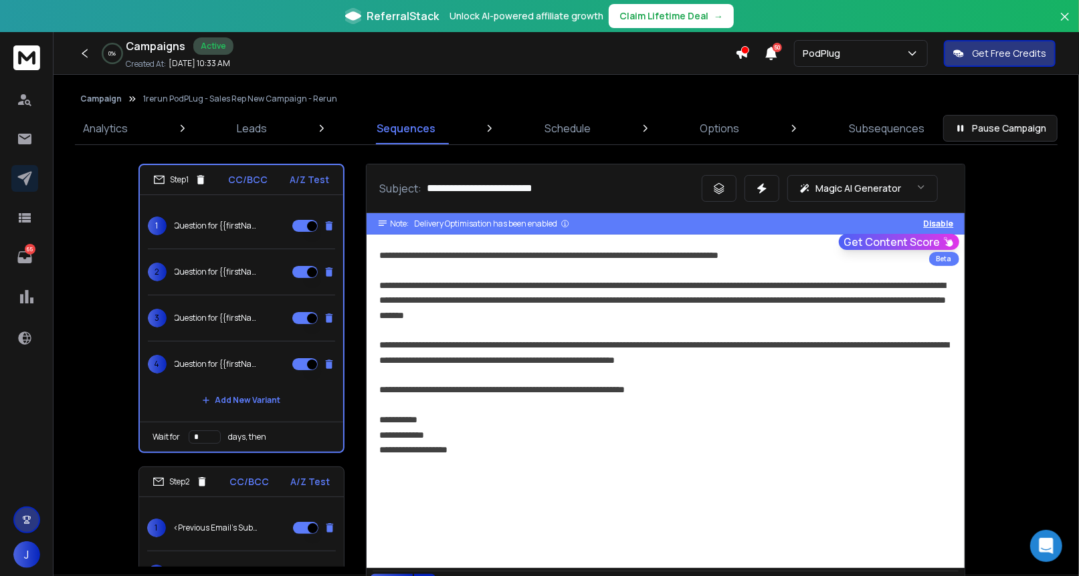
click at [92, 526] on div "**********" at bounding box center [566, 385] width 982 height 454
click at [170, 265] on div "2 Question for {{firstName}}" at bounding box center [204, 272] width 112 height 19
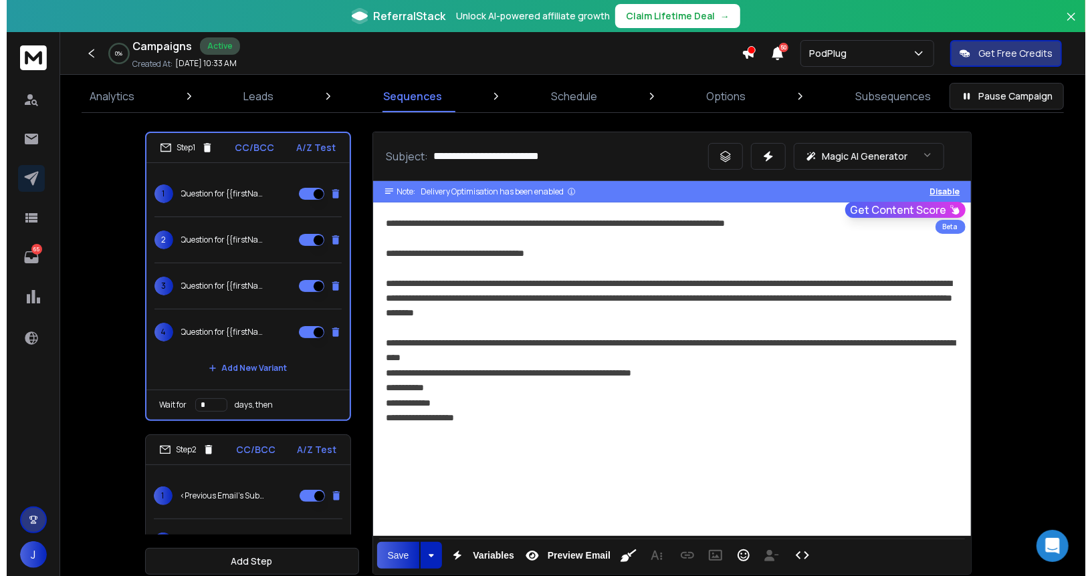
scroll to position [49, 0]
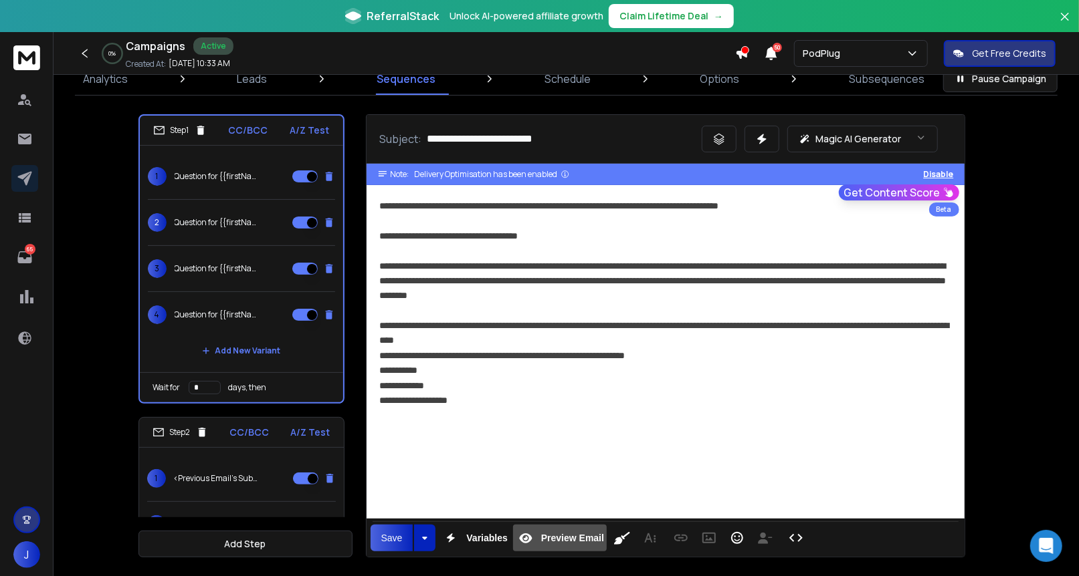
click at [547, 533] on span "Preview Email" at bounding box center [572, 538] width 68 height 11
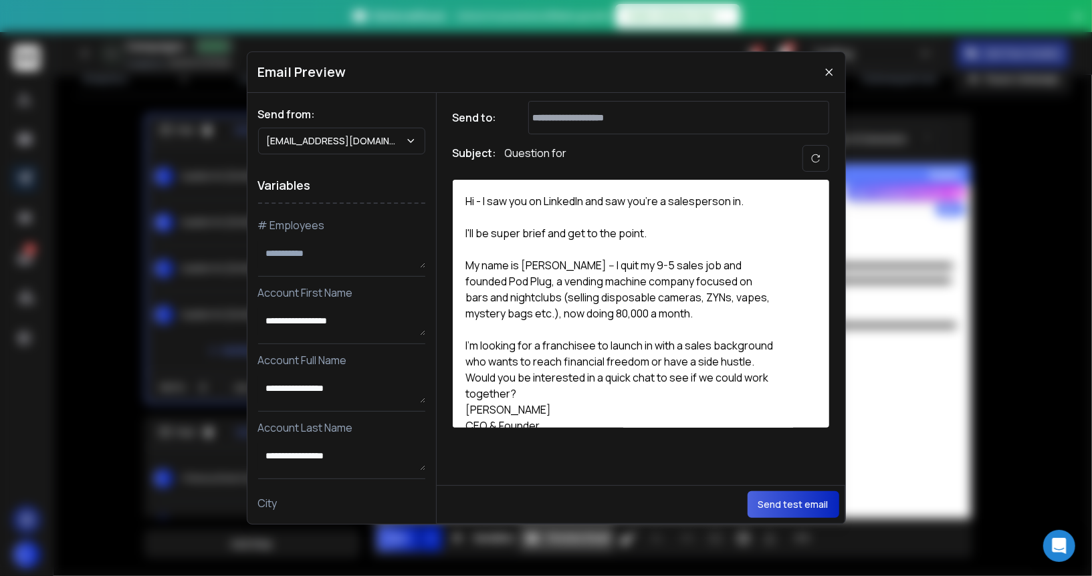
type textarea "*****"
type textarea "**********"
type textarea "*****"
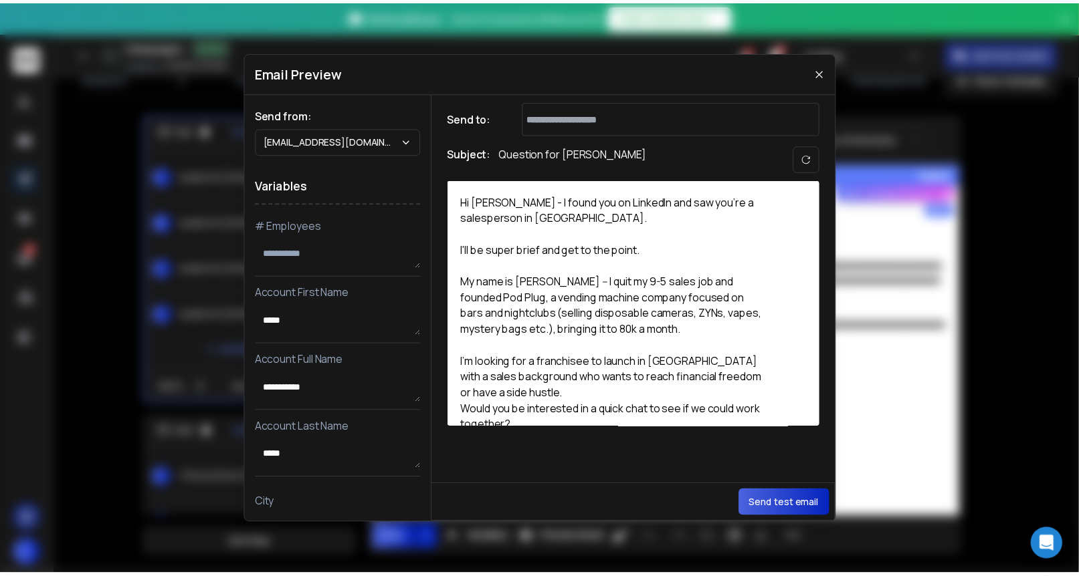
scroll to position [53, 0]
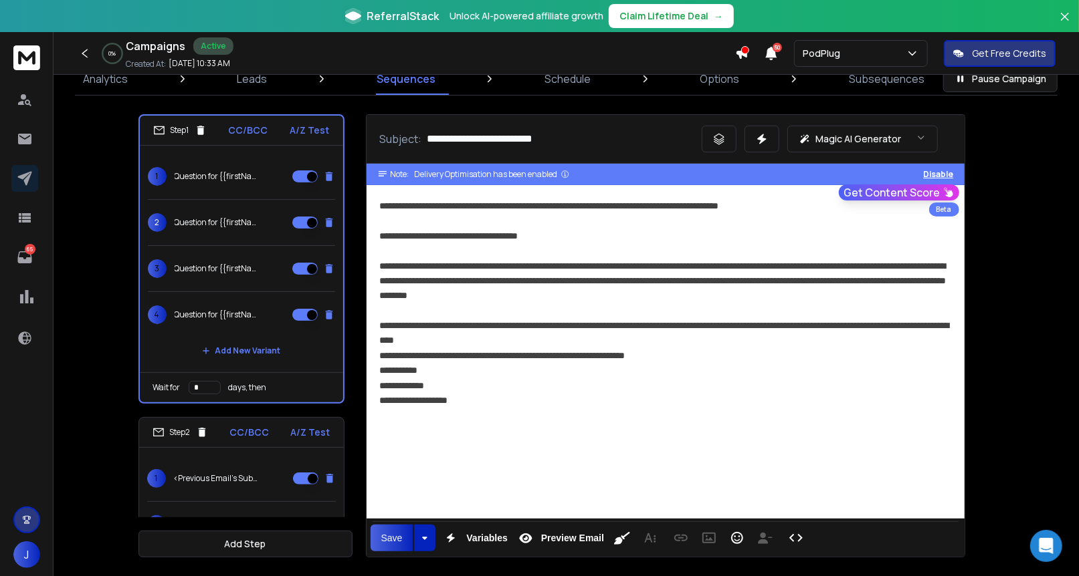
click at [518, 342] on div "**********" at bounding box center [665, 326] width 571 height 45
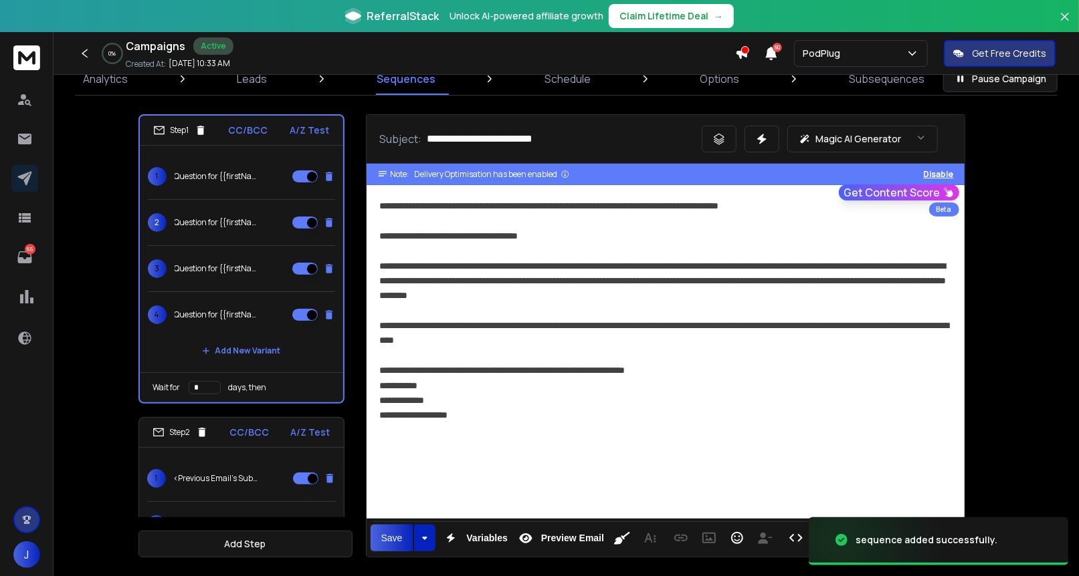
click at [222, 265] on p "Question for {{firstName}}" at bounding box center [218, 268] width 86 height 11
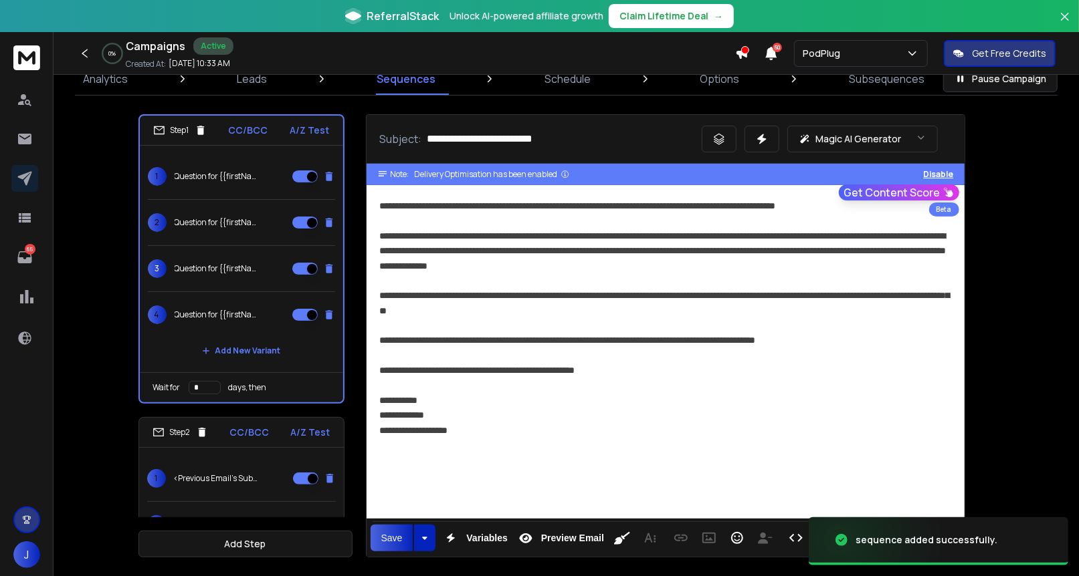
click at [227, 180] on p "Question for {{firstName}}" at bounding box center [218, 176] width 86 height 11
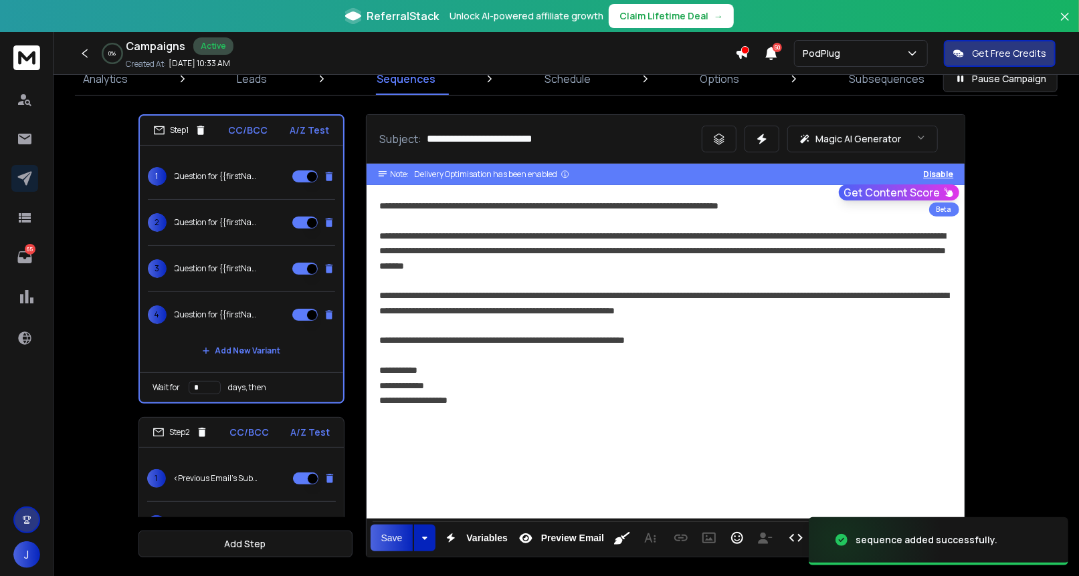
click at [204, 214] on div "2 Question for {{firstName}}" at bounding box center [204, 222] width 112 height 19
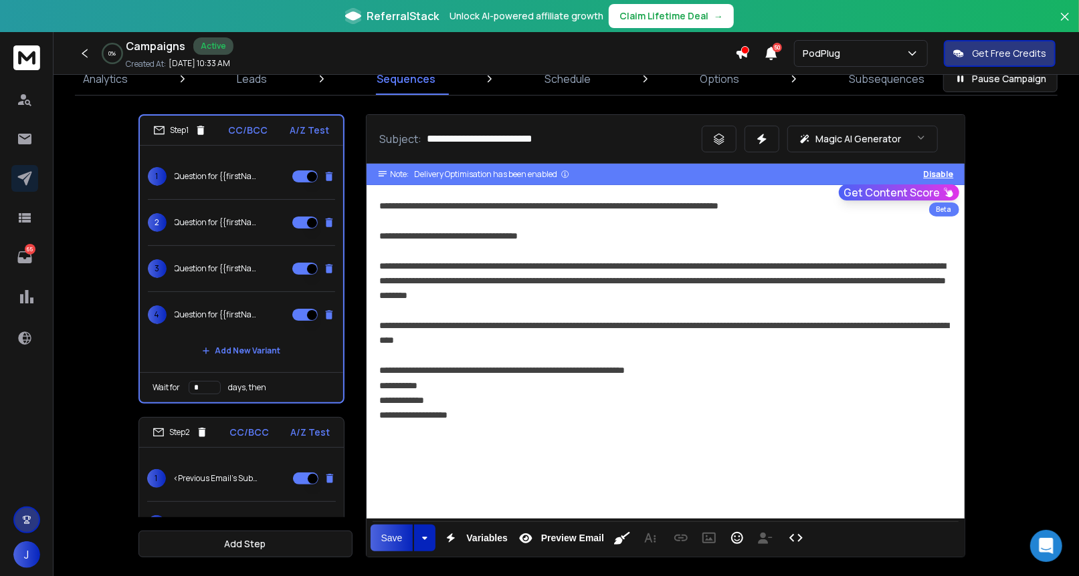
click at [209, 265] on p "Question for {{firstName}}" at bounding box center [218, 268] width 86 height 11
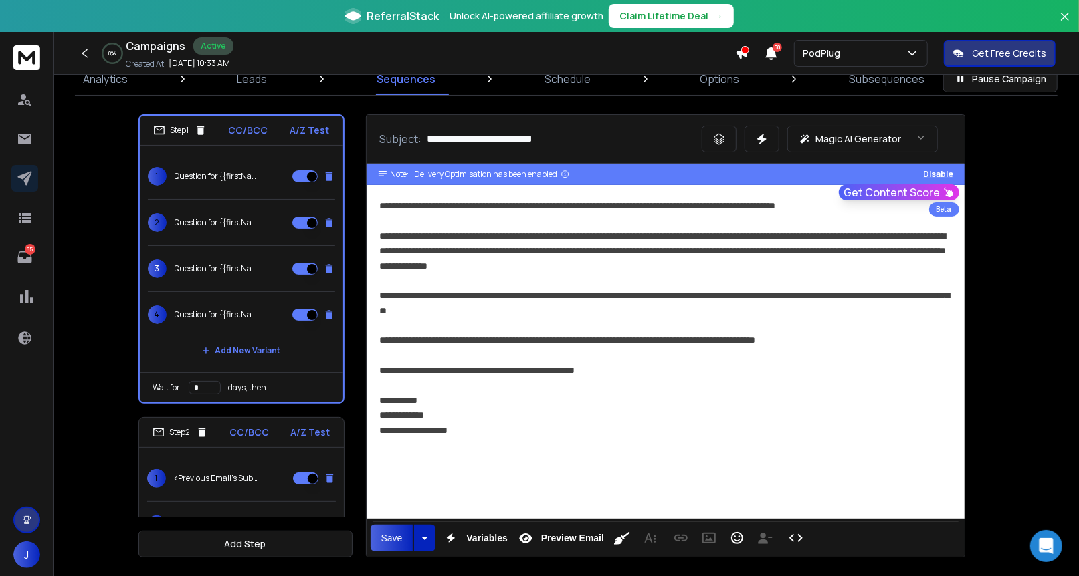
click at [207, 306] on div "4 Question for {{firstName}}" at bounding box center [204, 315] width 112 height 19
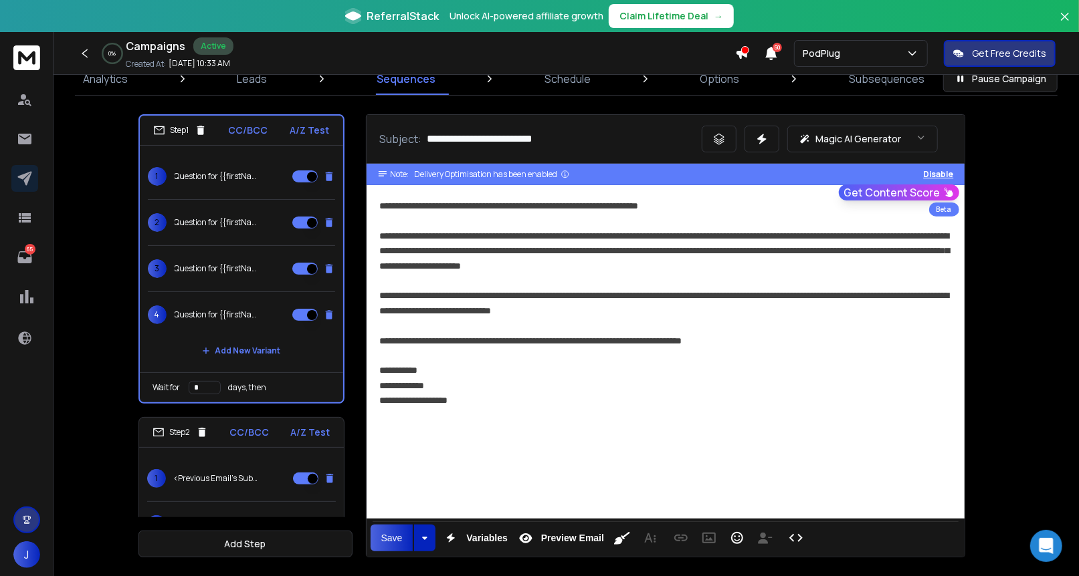
drag, startPoint x: 215, startPoint y: 481, endPoint x: 223, endPoint y: 440, distance: 42.2
click at [215, 481] on p "<Previous Email's Subject>" at bounding box center [217, 478] width 86 height 11
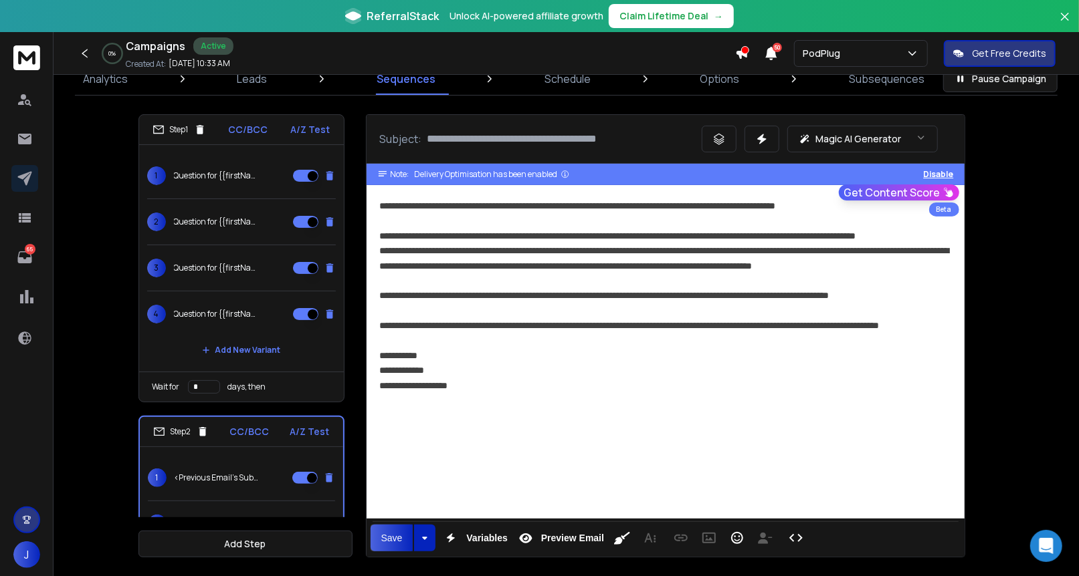
click at [95, 531] on div "**********" at bounding box center [566, 336] width 982 height 454
click at [25, 245] on p "65" at bounding box center [30, 249] width 11 height 11
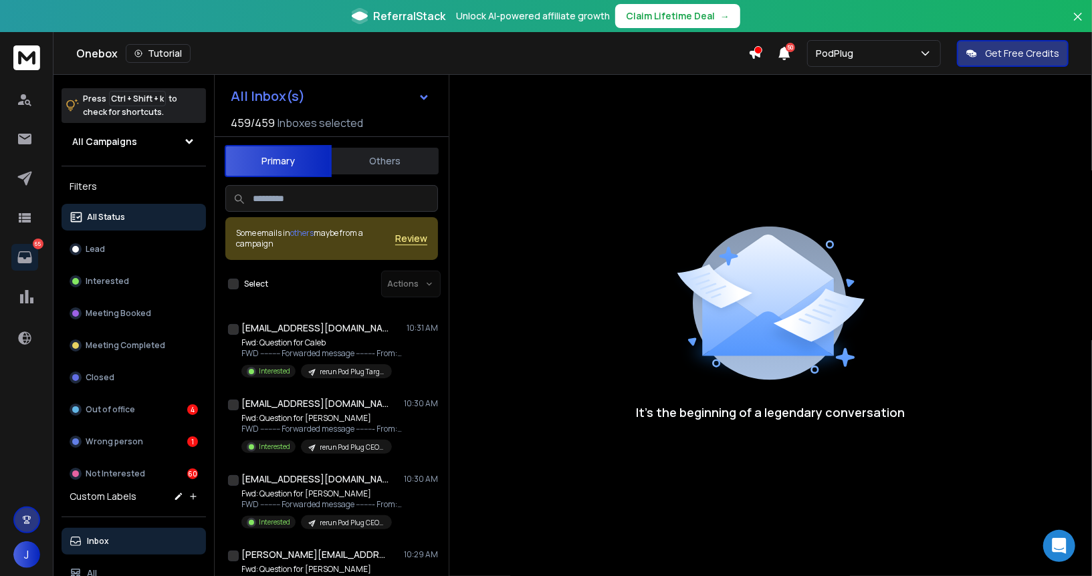
drag, startPoint x: 586, startPoint y: 493, endPoint x: 583, endPoint y: 485, distance: 7.8
click at [586, 493] on div "It’s the beginning of a legendary conversation" at bounding box center [770, 320] width 643 height 490
click at [17, 290] on icon at bounding box center [27, 297] width 20 height 20
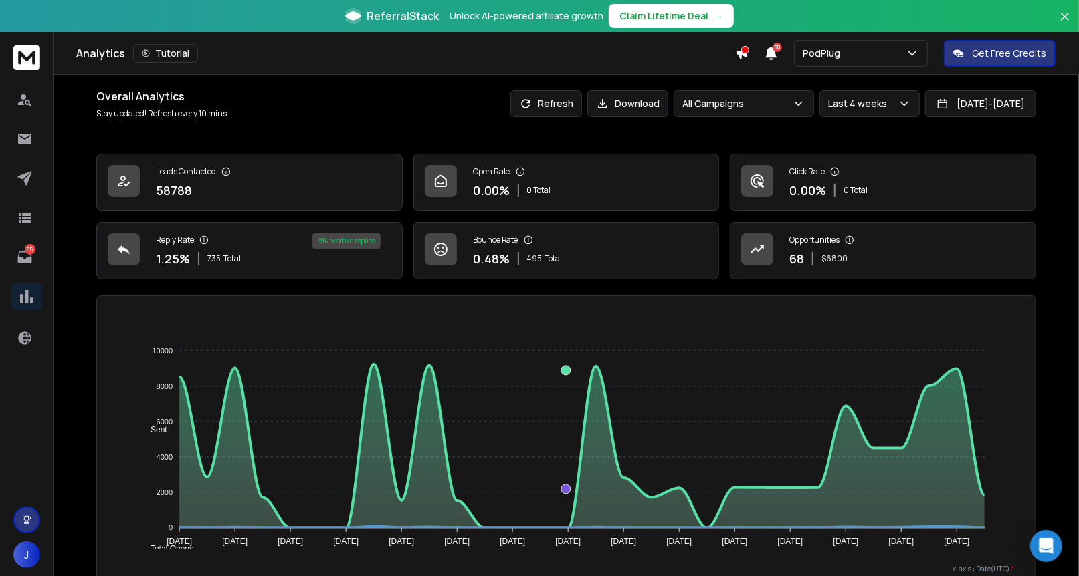
click at [20, 258] on icon at bounding box center [24, 257] width 14 height 12
